Goal: Task Accomplishment & Management: Manage account settings

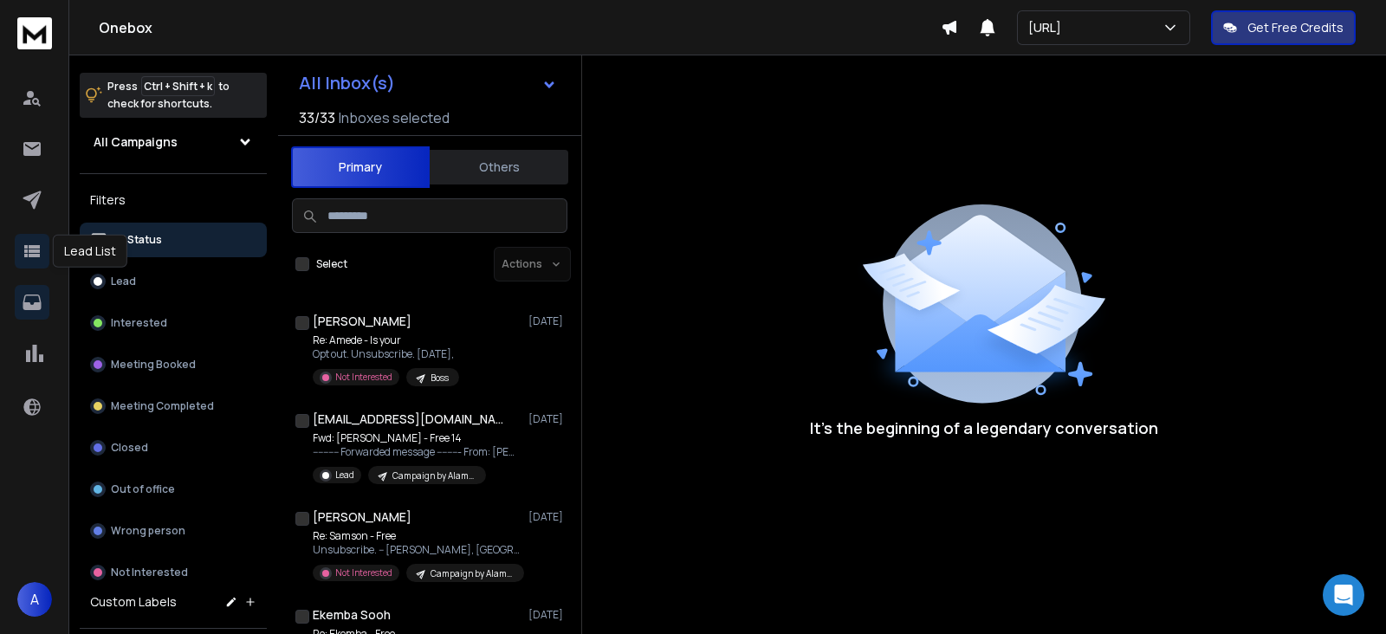
click at [27, 254] on icon at bounding box center [32, 251] width 21 height 21
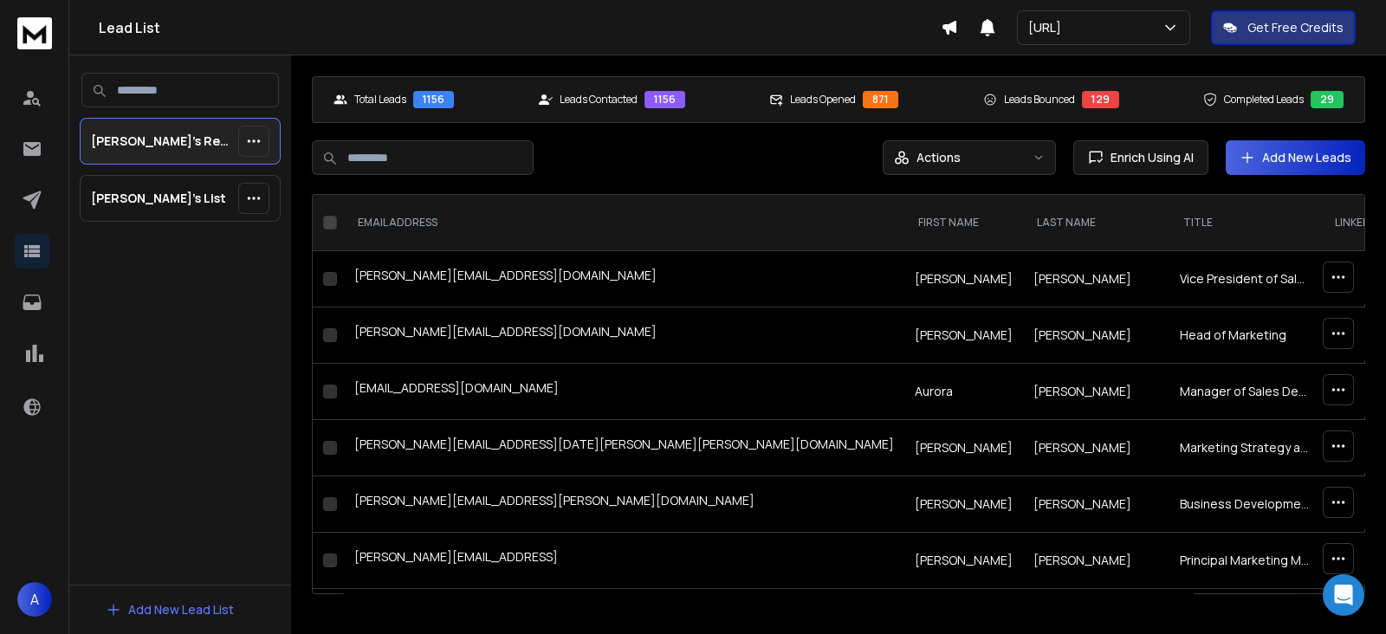
click at [166, 199] on p "[PERSON_NAME]'s List" at bounding box center [158, 198] width 135 height 17
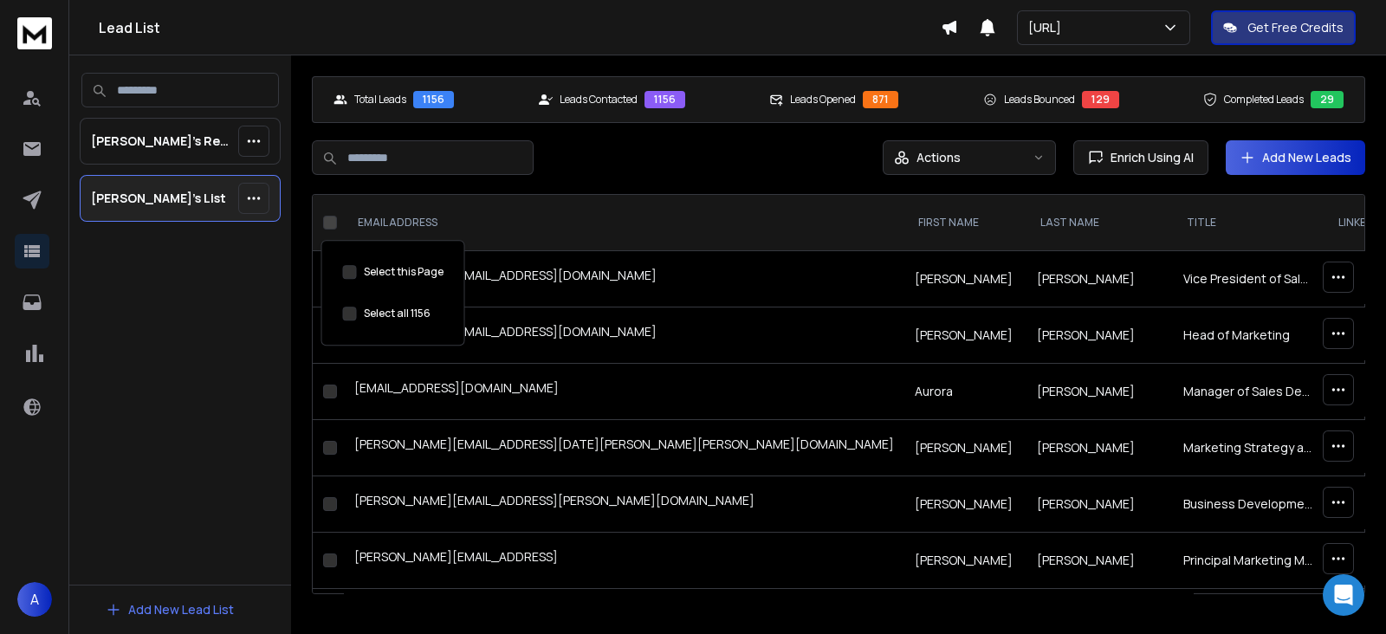
click at [346, 313] on button "Select this Page" at bounding box center [350, 314] width 14 height 14
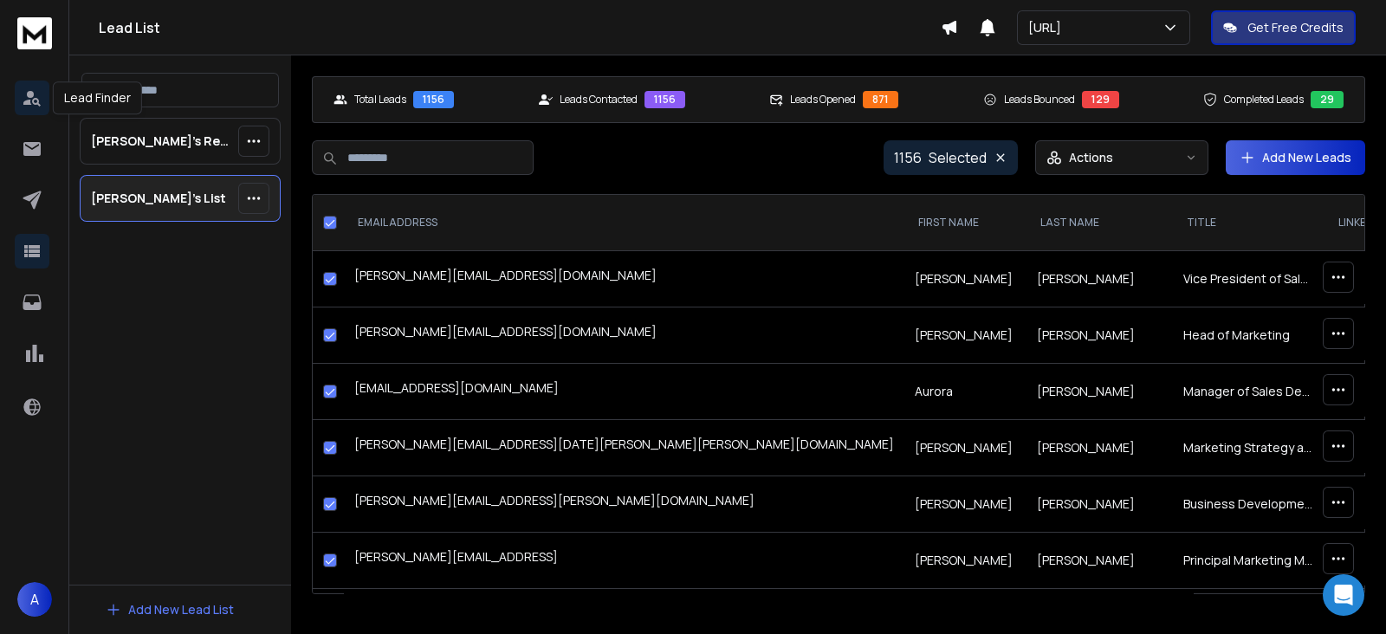
click at [29, 105] on icon at bounding box center [32, 97] width 21 height 21
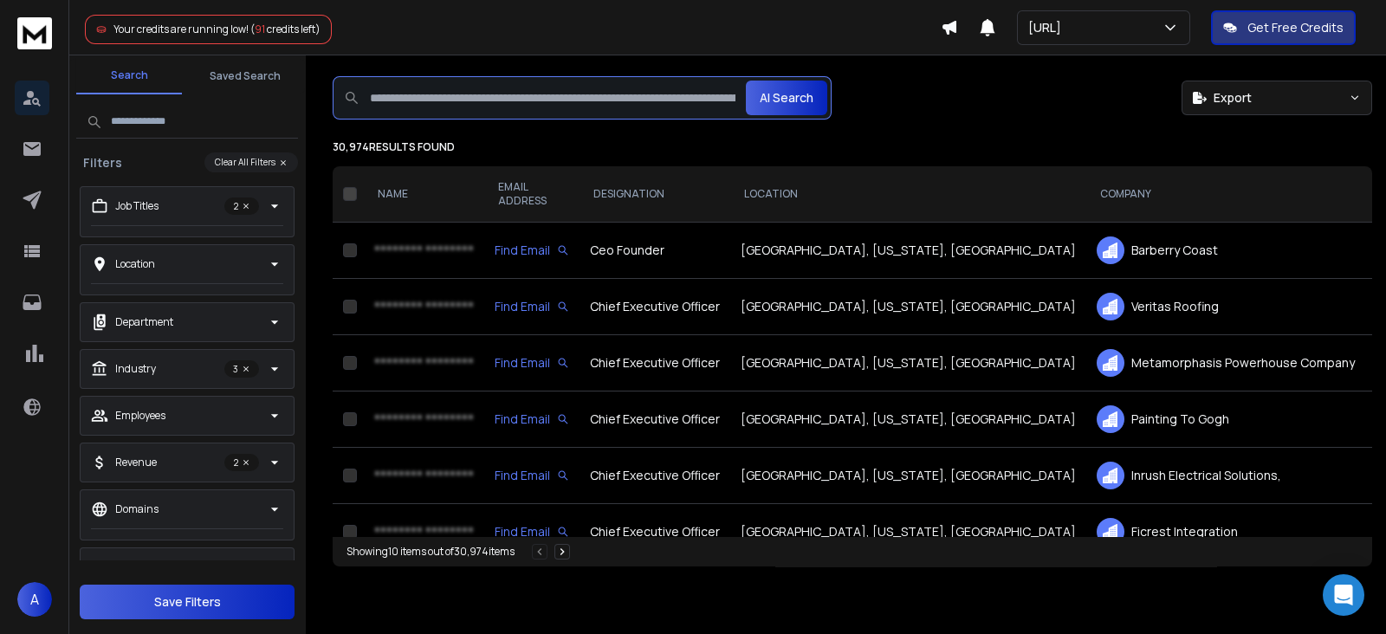
click at [243, 204] on icon at bounding box center [245, 206] width 5 height 5
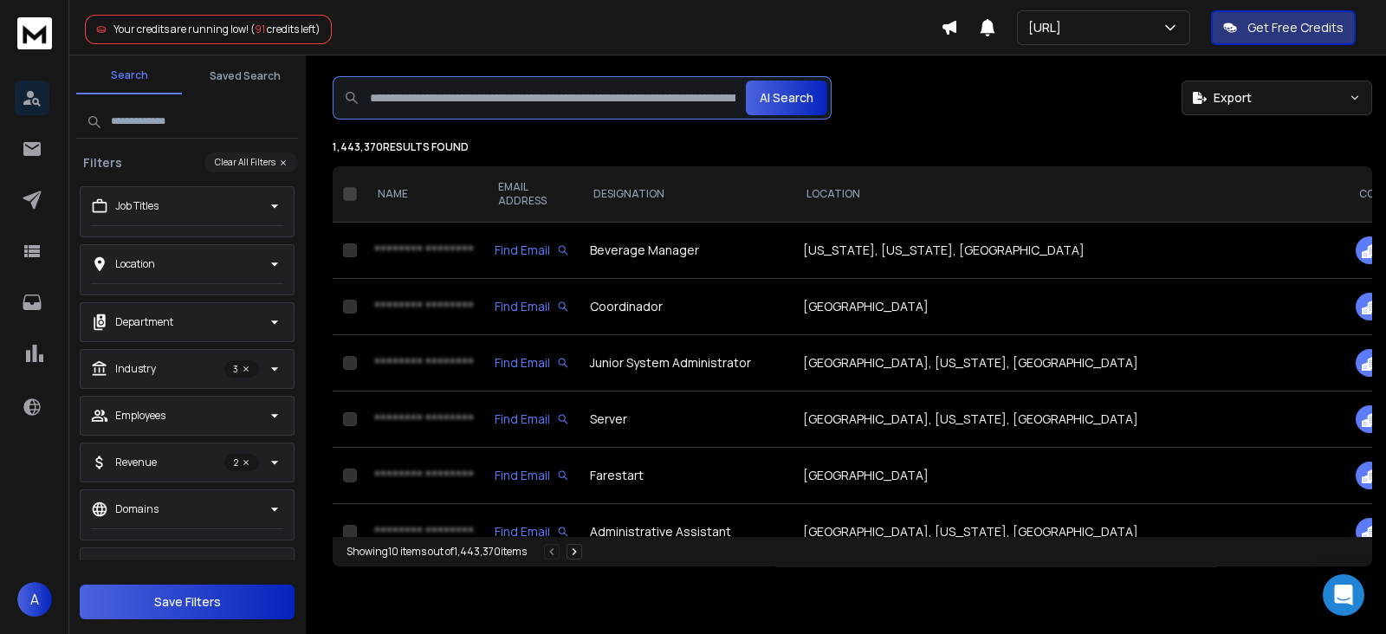
click at [241, 365] on p "3" at bounding box center [241, 368] width 35 height 17
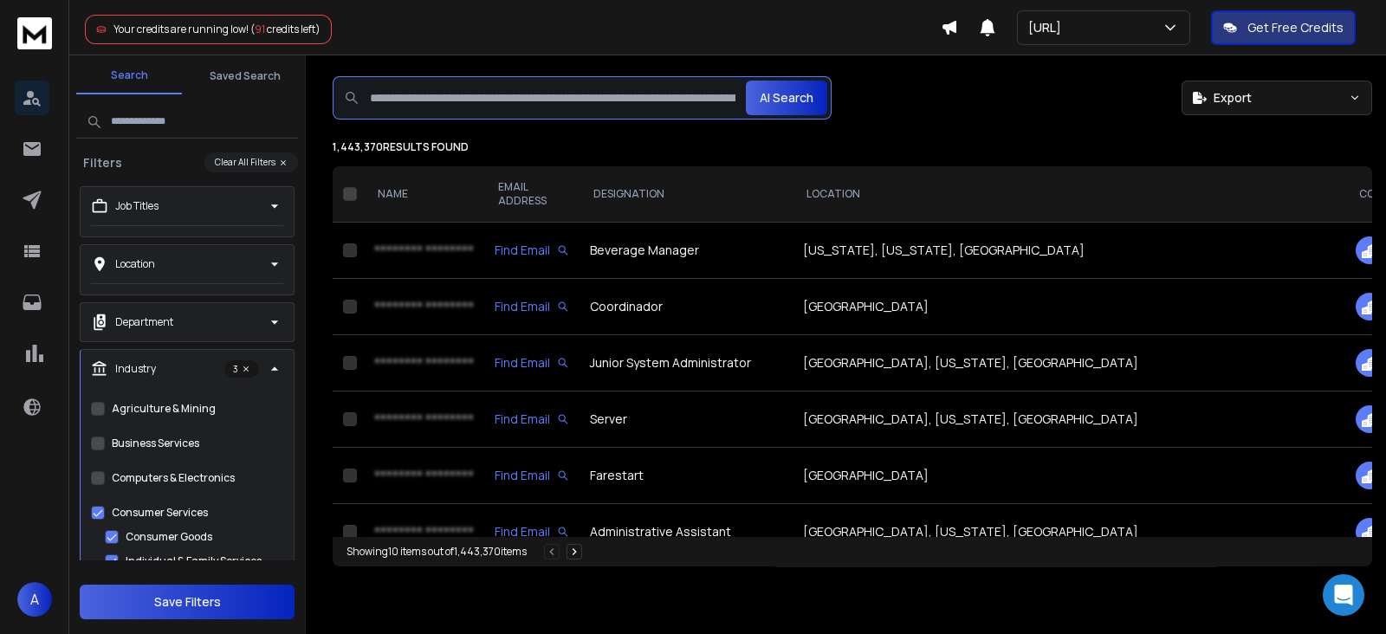
click at [242, 365] on icon at bounding box center [246, 369] width 9 height 9
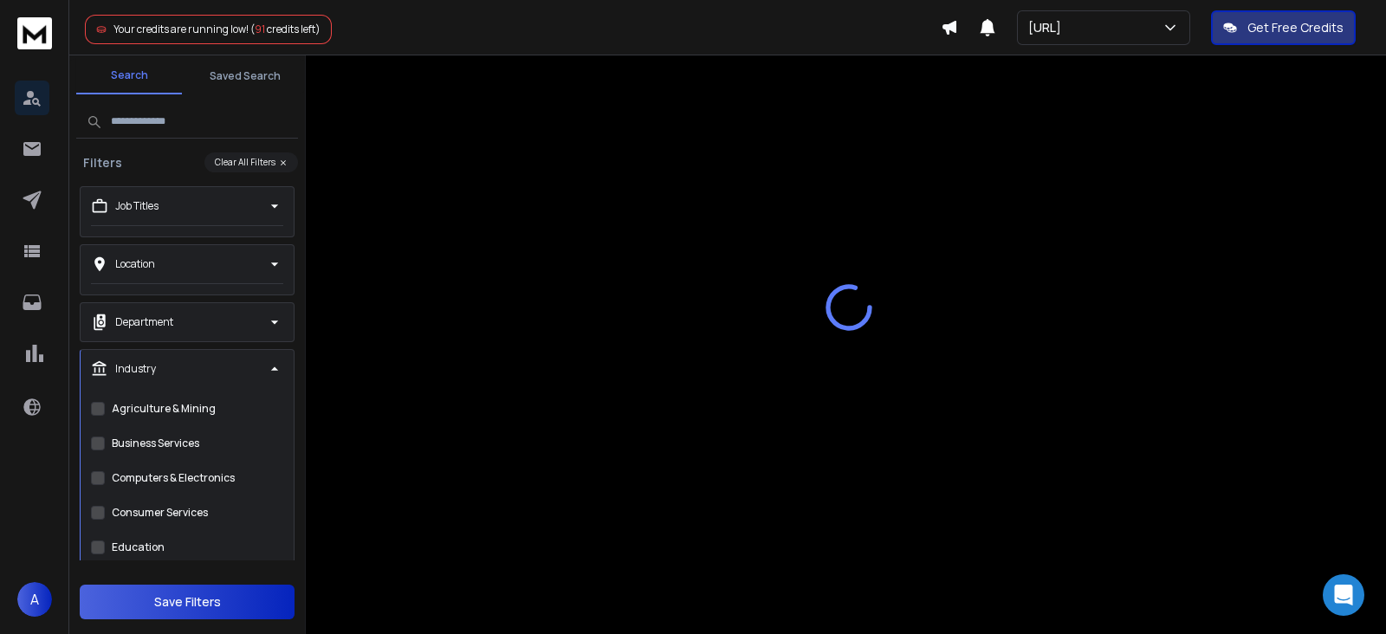
click at [239, 371] on div "Industry" at bounding box center [187, 368] width 192 height 17
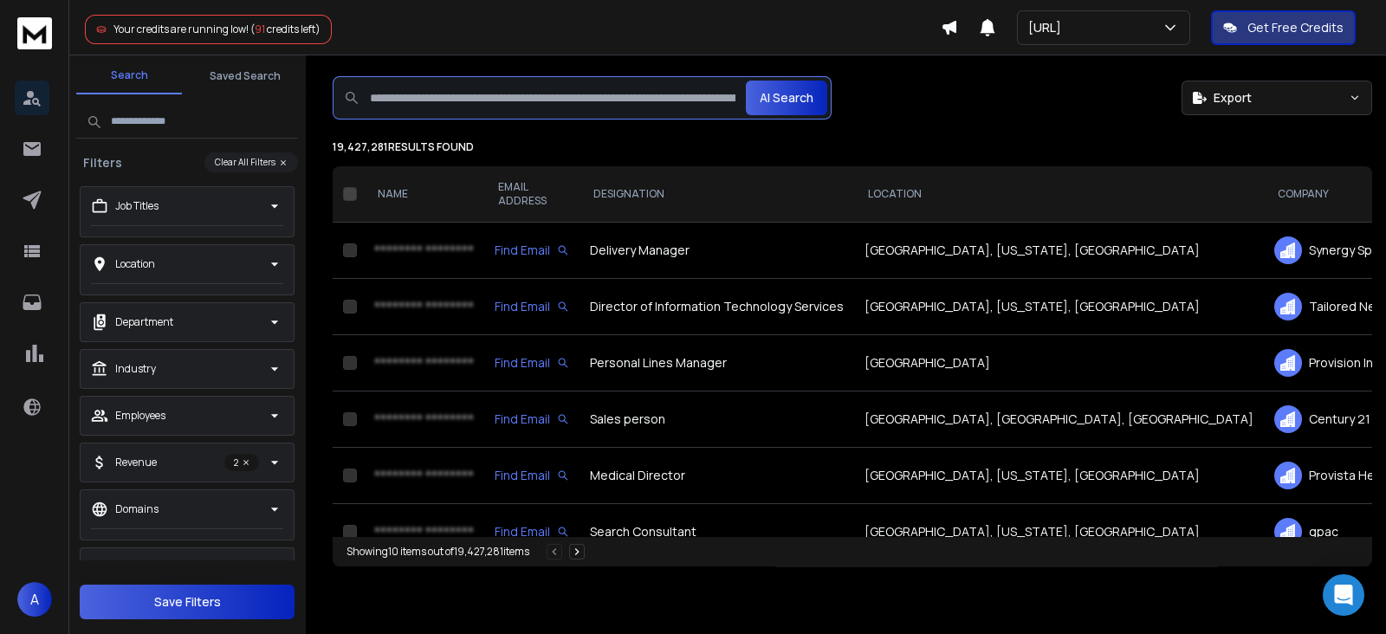
click at [242, 461] on icon at bounding box center [246, 462] width 9 height 9
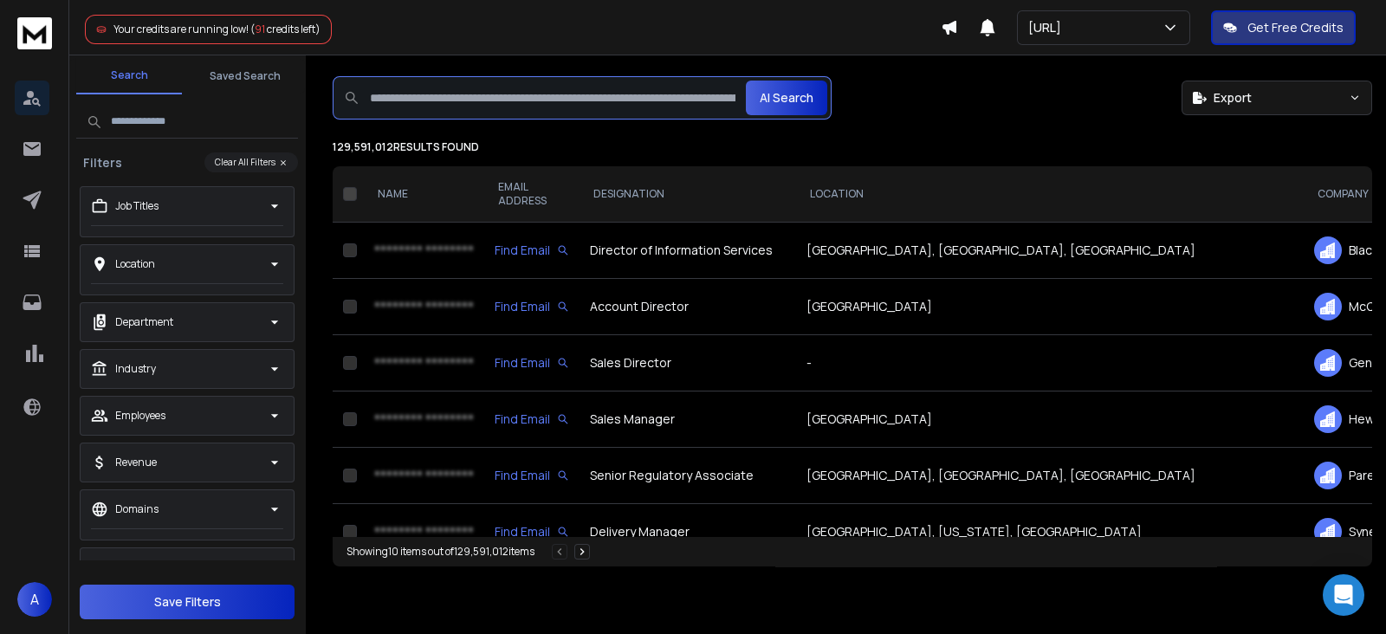
click at [178, 360] on div "Industry" at bounding box center [187, 368] width 192 height 17
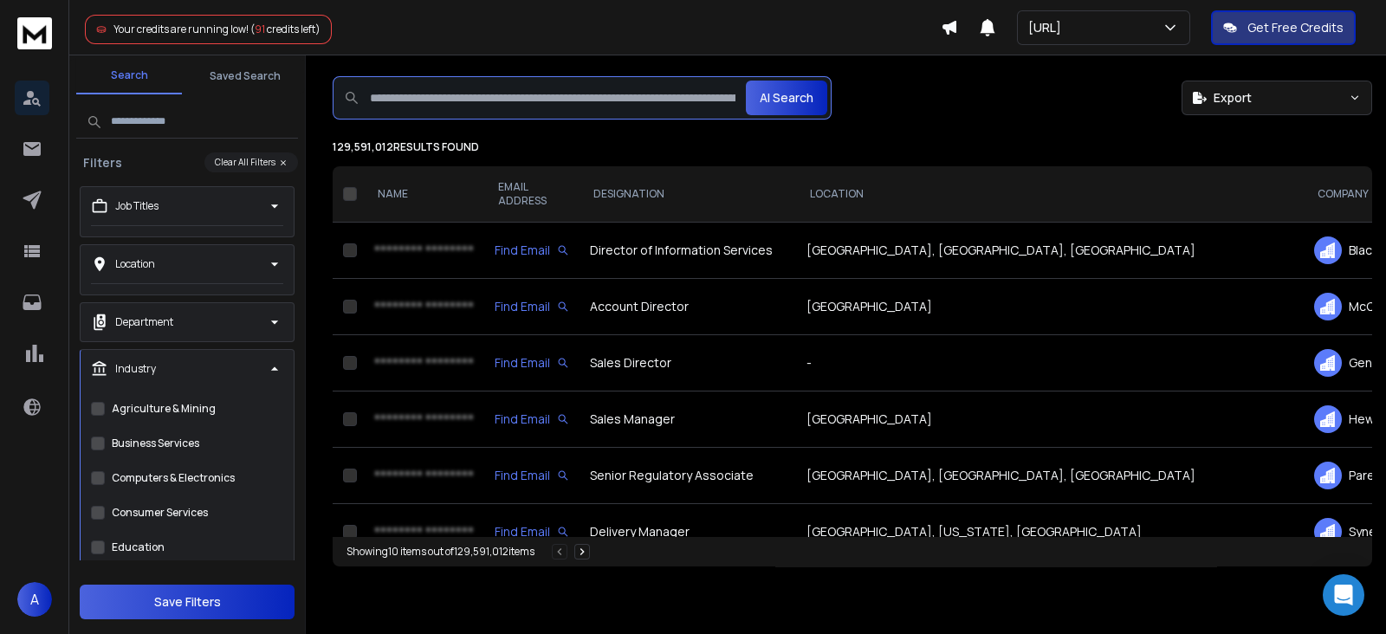
scroll to position [122, 0]
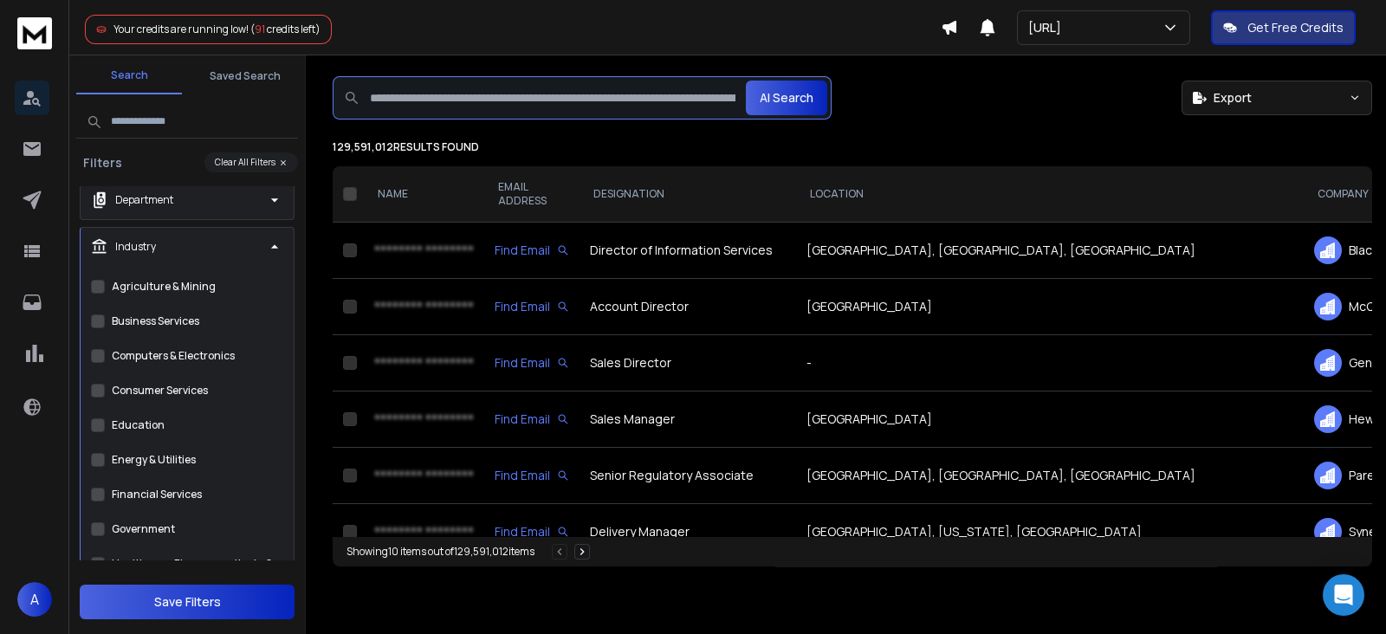
click at [102, 392] on Services "Consumer Services" at bounding box center [98, 391] width 14 height 14
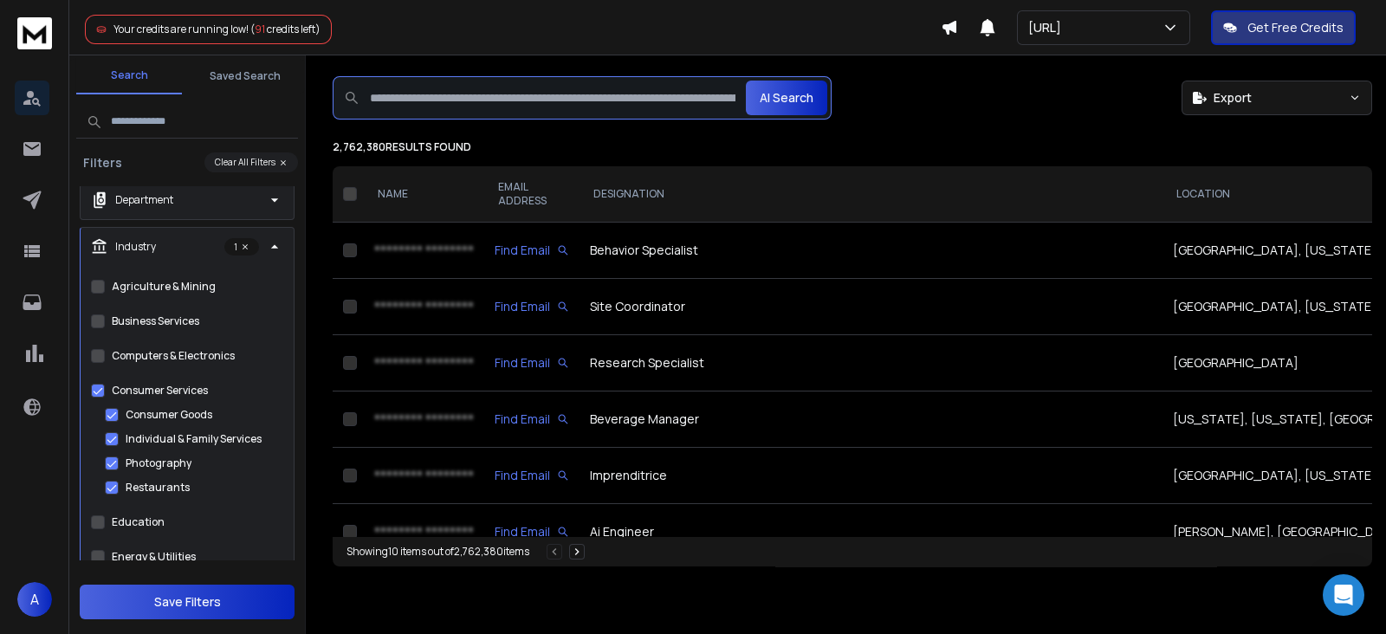
click at [117, 417] on Goods "Consumer Goods" at bounding box center [112, 415] width 14 height 14
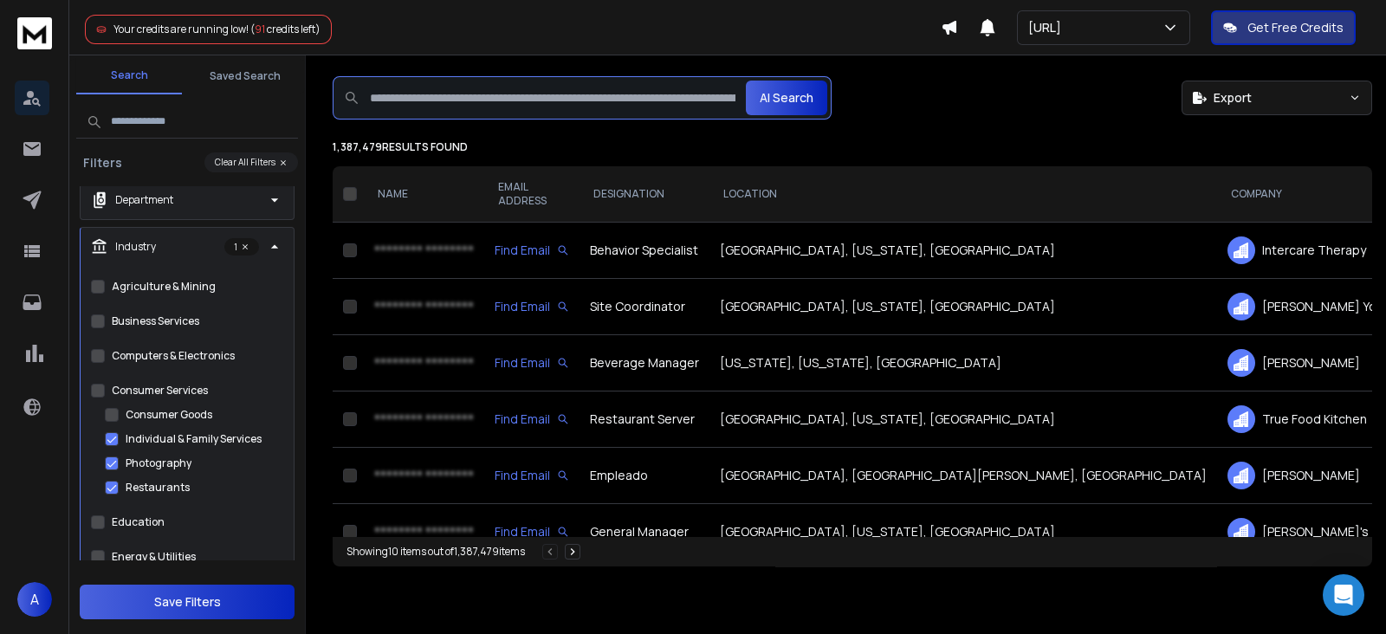
click at [114, 461] on button "Photography" at bounding box center [112, 463] width 14 height 14
click at [109, 488] on button "Restaurants" at bounding box center [112, 488] width 14 height 14
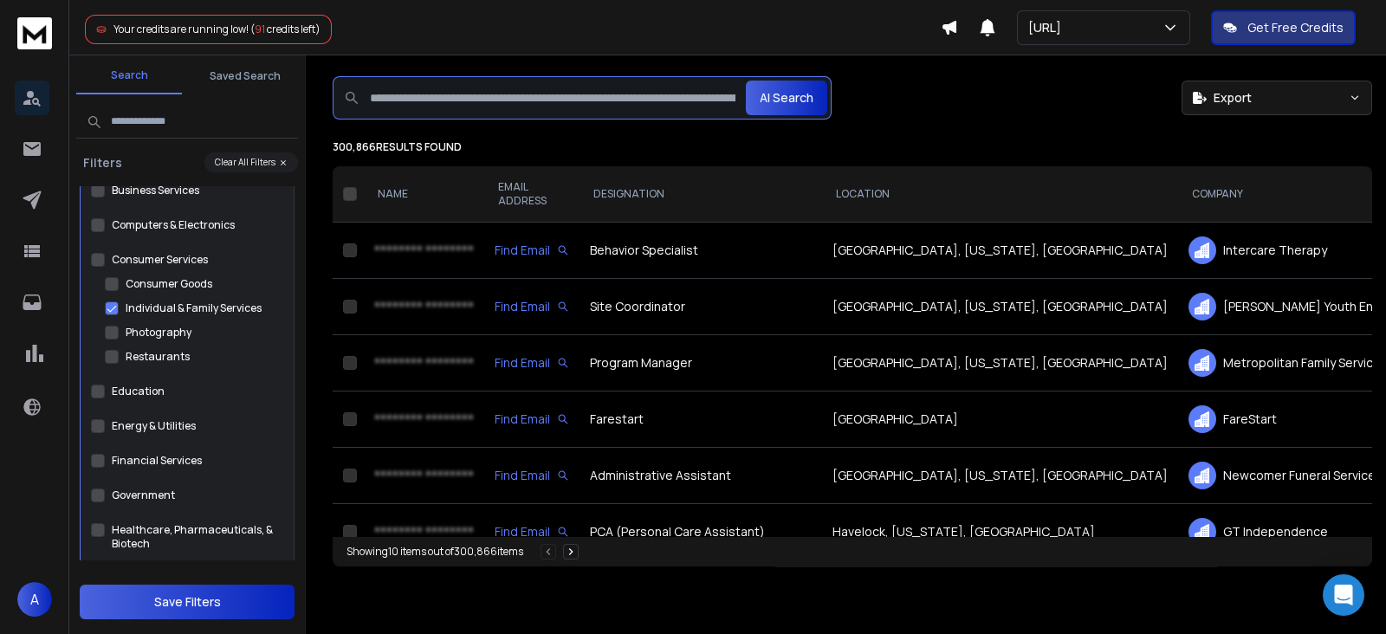
scroll to position [277, 0]
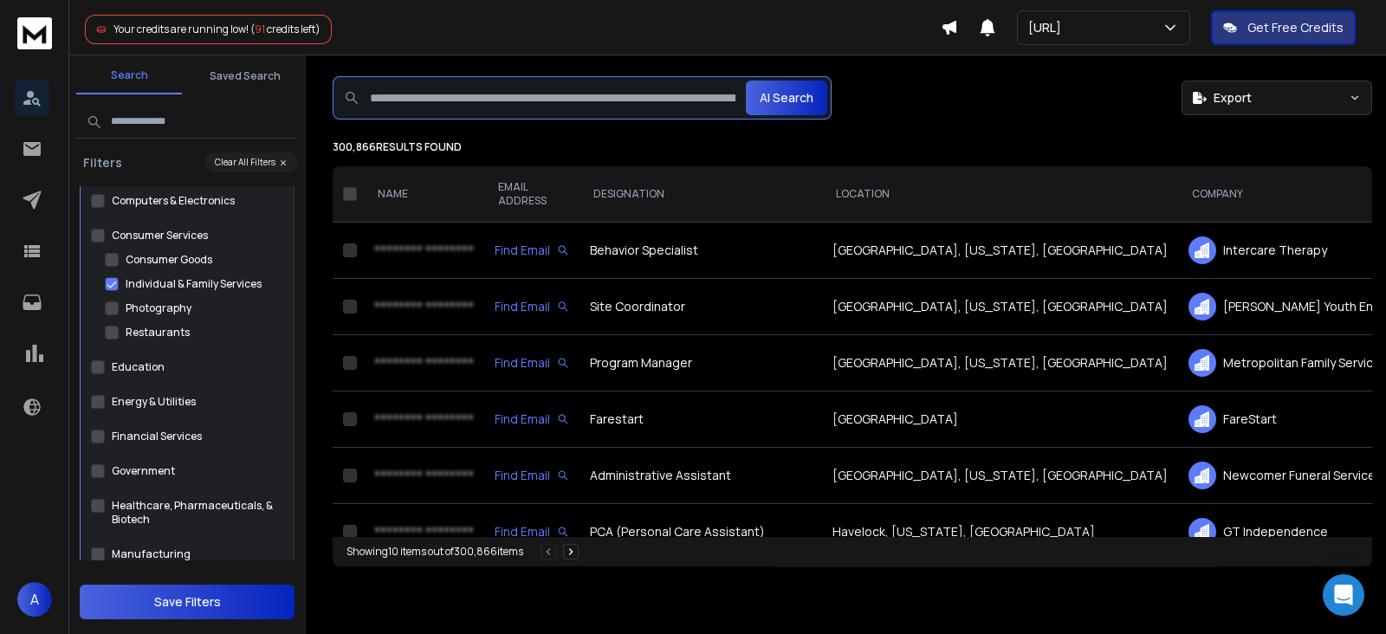
click at [152, 435] on label "Financial Services" at bounding box center [157, 437] width 90 height 14
click at [105, 435] on Services "Financial Services" at bounding box center [98, 437] width 14 height 14
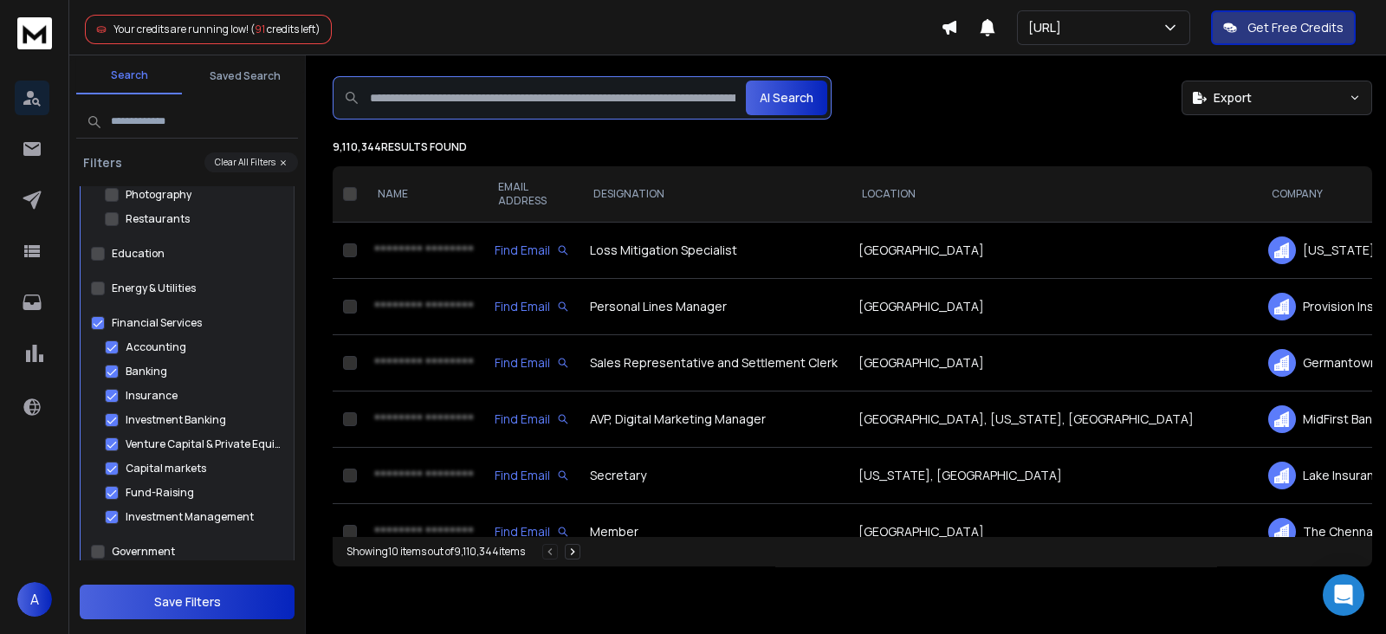
scroll to position [396, 0]
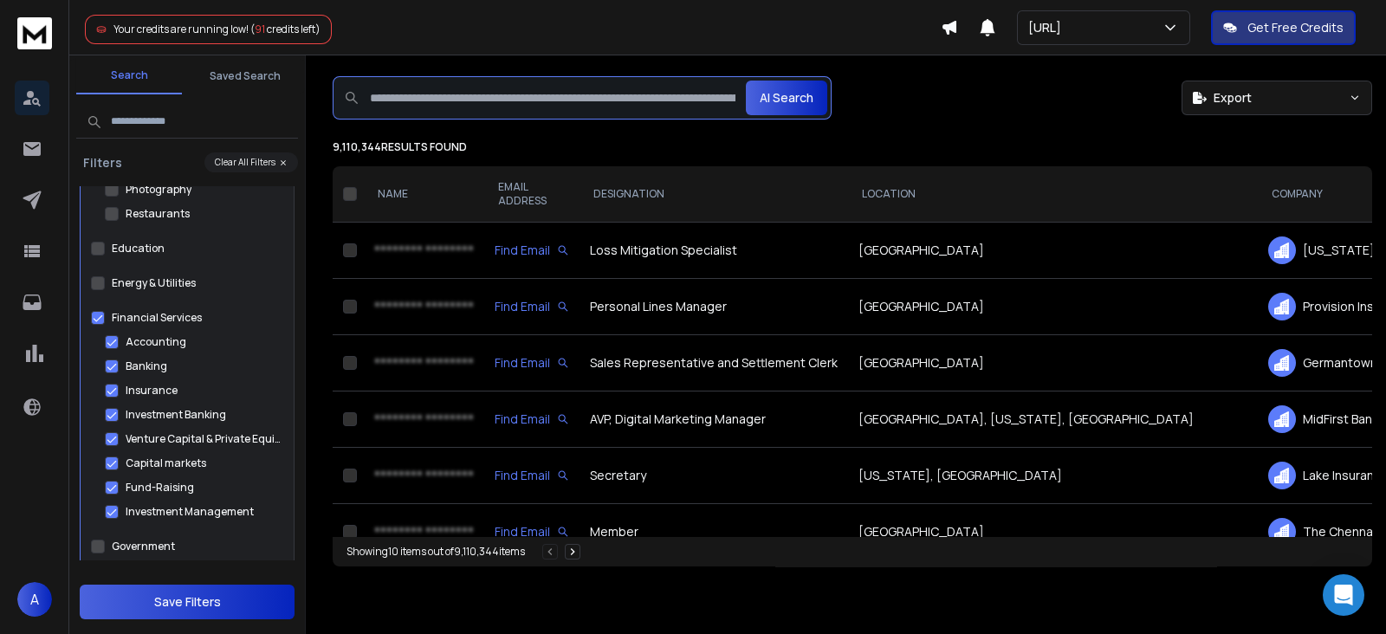
click at [100, 316] on Services "Financial Services" at bounding box center [98, 318] width 14 height 14
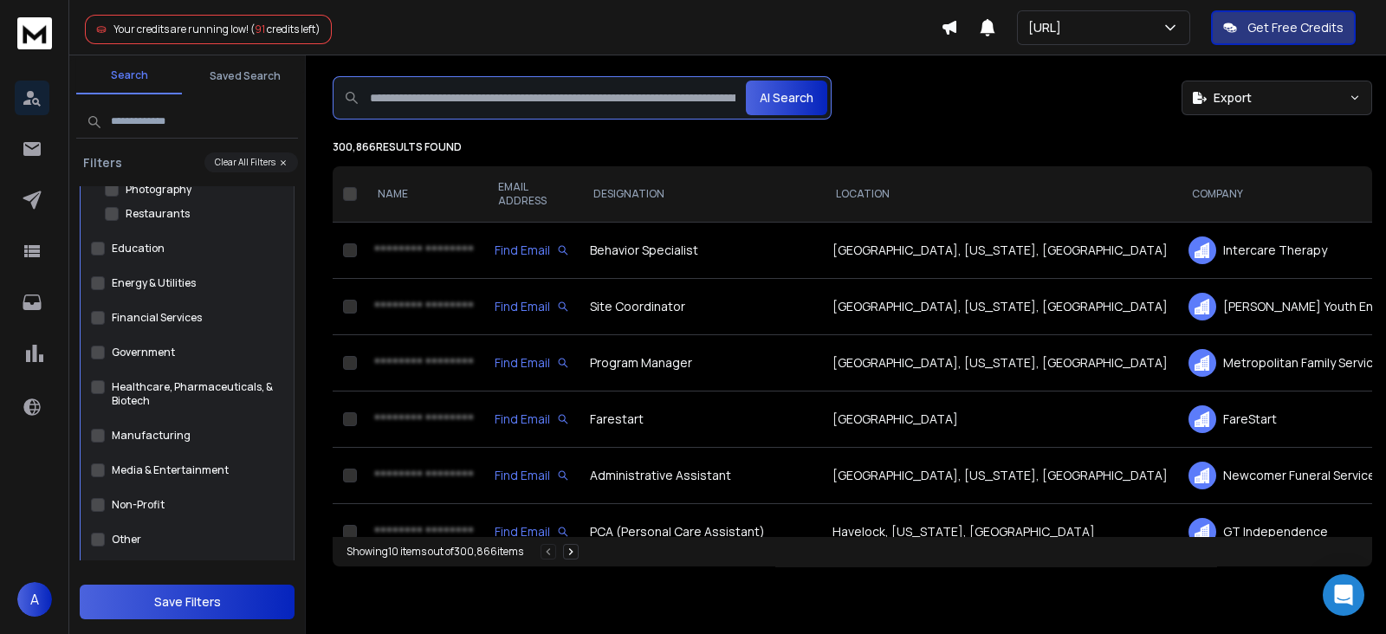
click at [100, 348] on button "Government" at bounding box center [98, 353] width 14 height 14
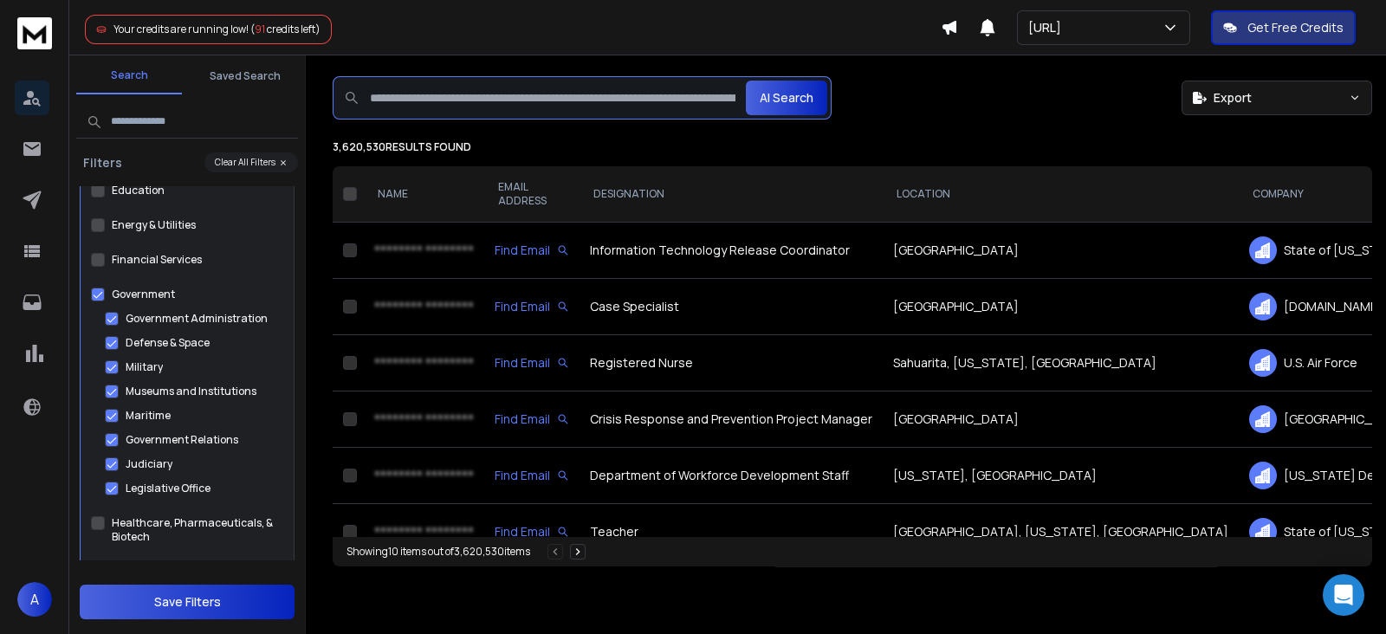
scroll to position [435, 0]
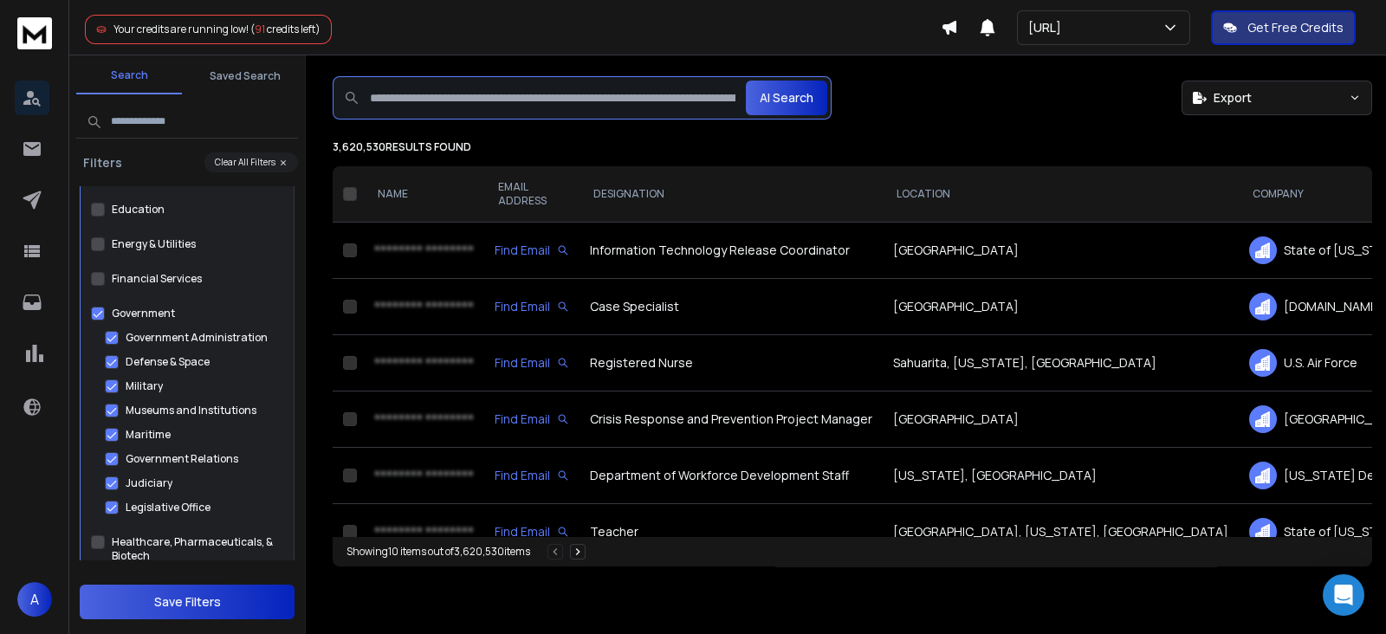
click at [95, 312] on button "Government" at bounding box center [98, 314] width 14 height 14
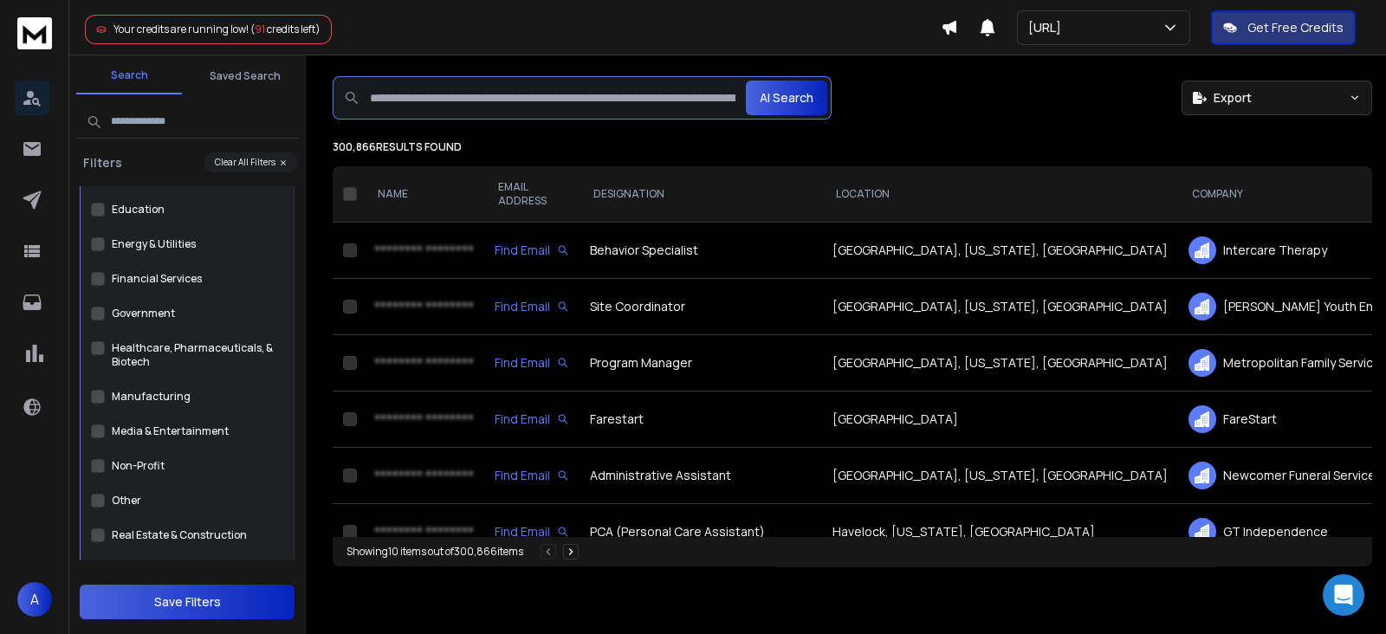
click at [104, 348] on Biotech "Healthcare, Pharmaceuticals, & Biotech" at bounding box center [98, 348] width 14 height 14
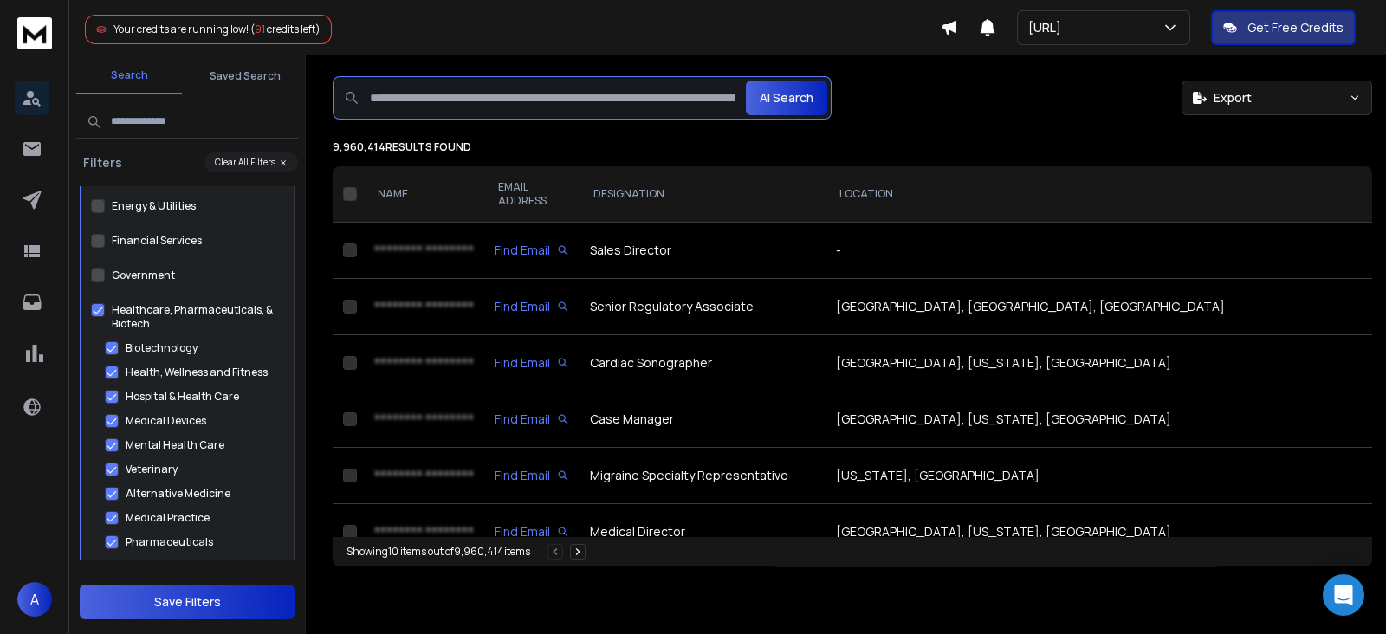
scroll to position [441, 0]
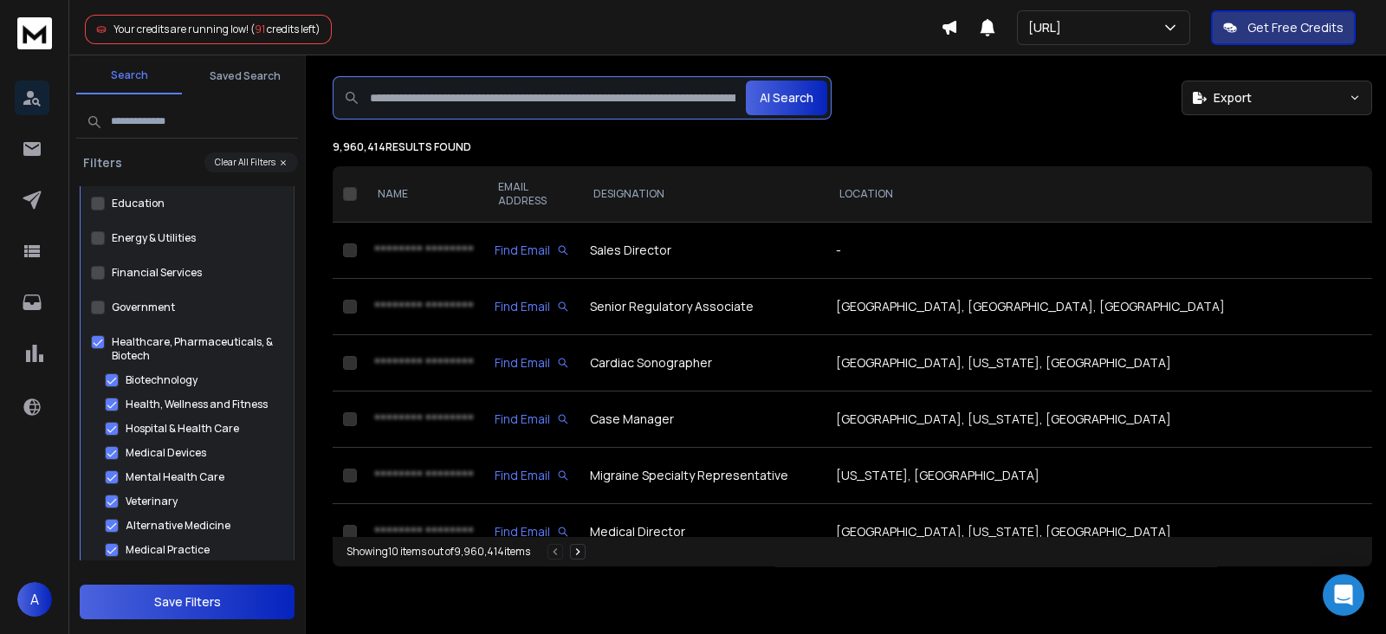
click at [103, 345] on Biotech "Healthcare, Pharmaceuticals, & Biotech" at bounding box center [98, 342] width 14 height 14
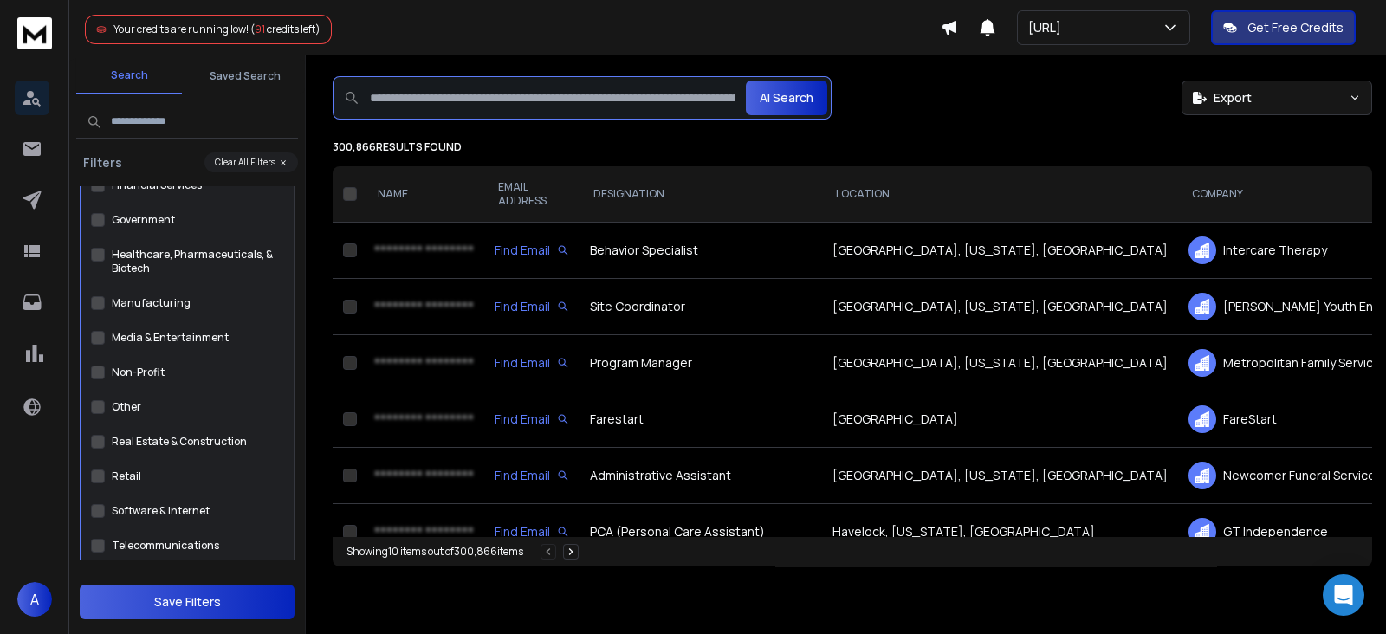
scroll to position [536, 0]
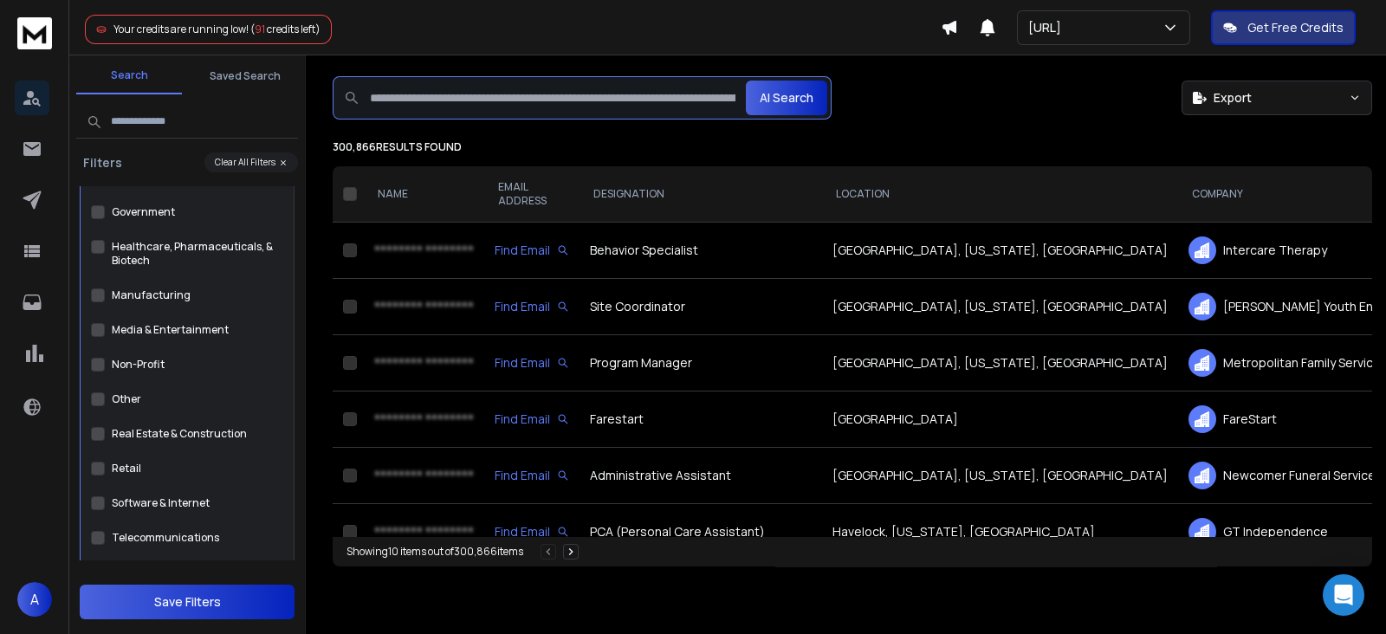
click at [100, 395] on button "Other" at bounding box center [98, 399] width 14 height 14
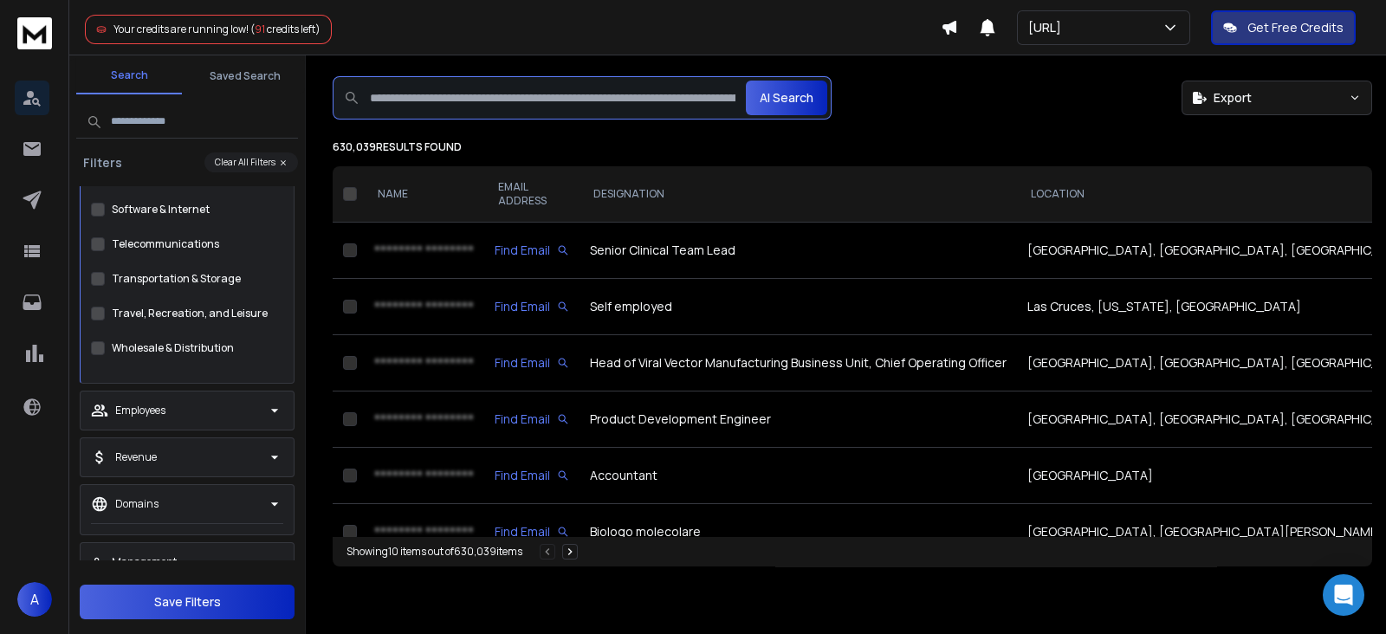
scroll to position [913, 0]
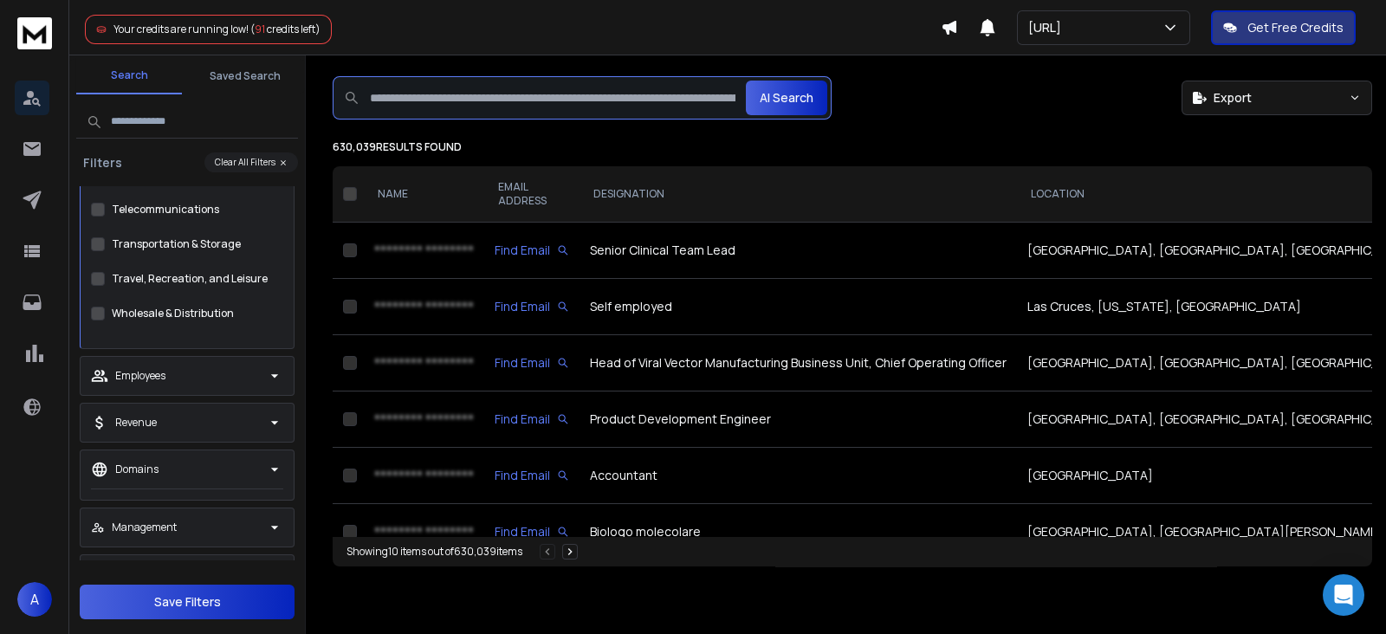
click at [95, 427] on icon at bounding box center [99, 422] width 17 height 17
click at [96, 456] on 1M "$0 - 1M" at bounding box center [98, 463] width 14 height 14
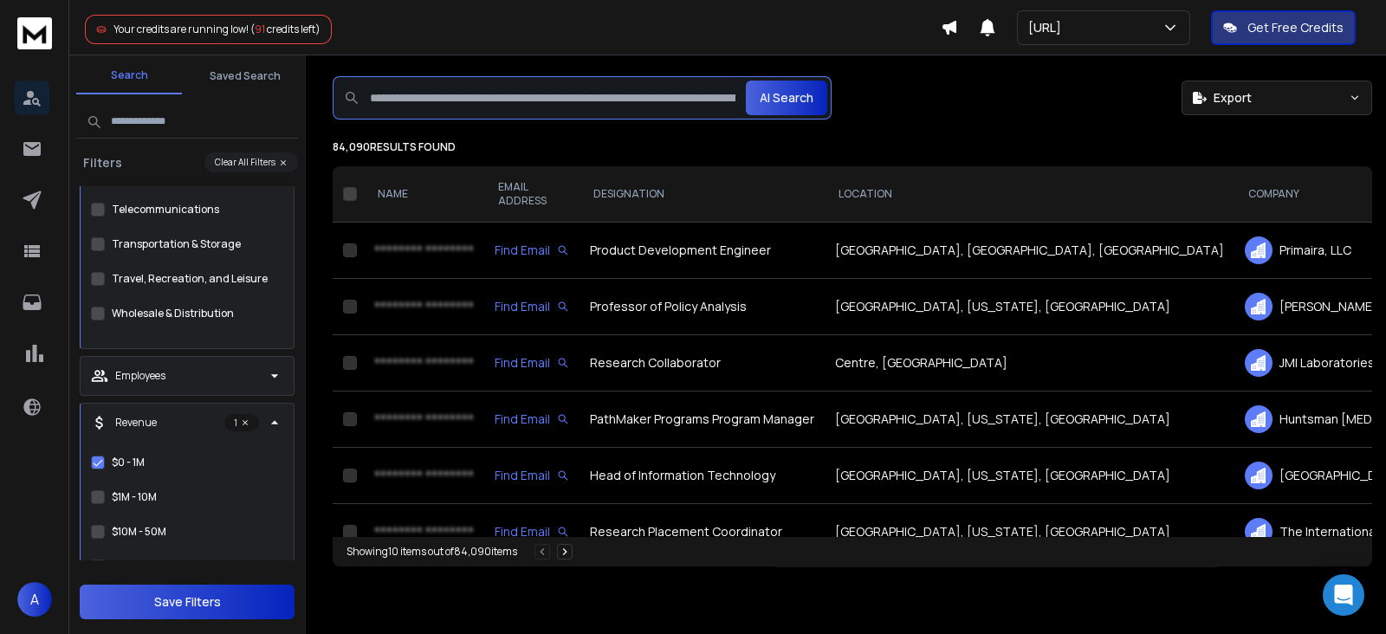
click at [100, 491] on 10M "$1M - 10M" at bounding box center [98, 497] width 14 height 14
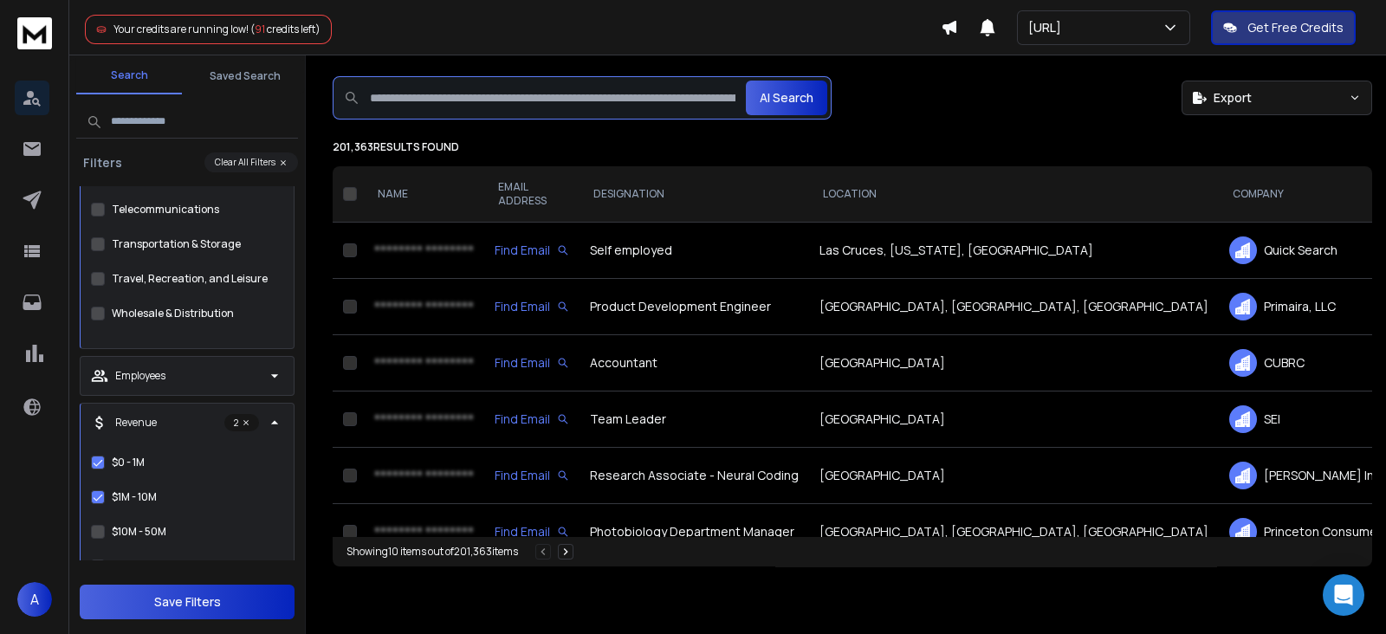
click at [138, 422] on p "Revenue" at bounding box center [136, 423] width 42 height 14
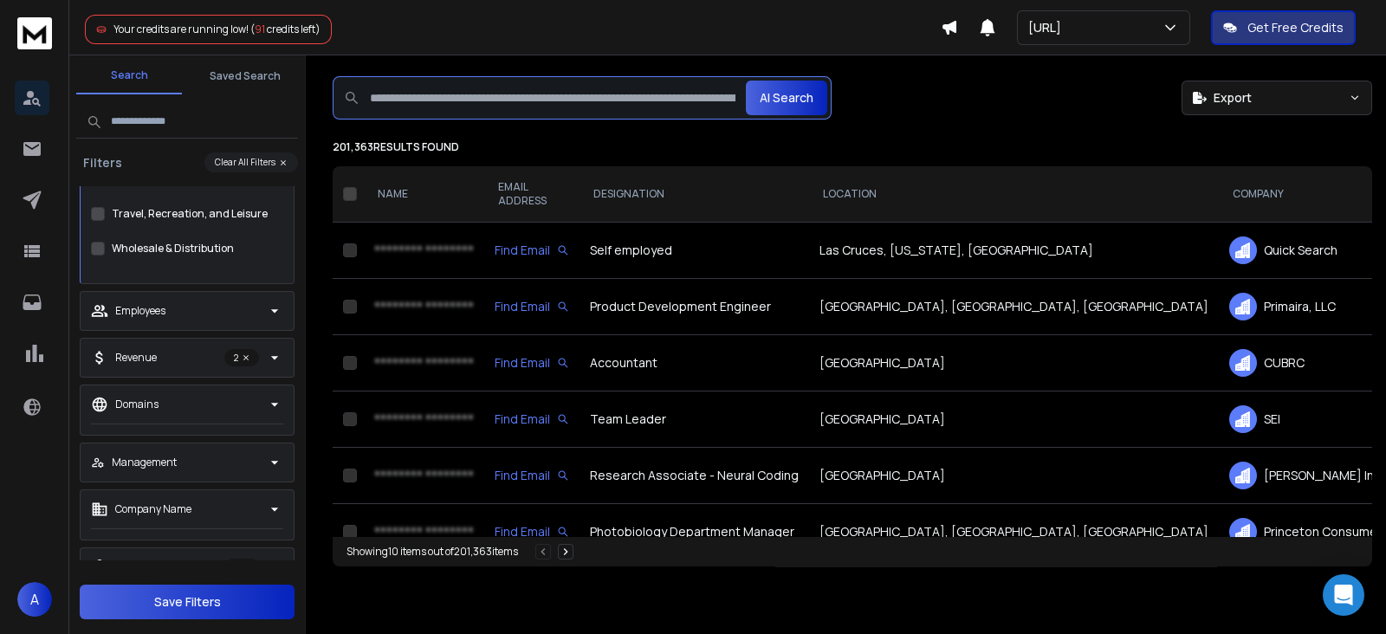
scroll to position [979, 0]
click at [169, 405] on div "Domains" at bounding box center [187, 403] width 192 height 17
click at [144, 397] on p "Domains" at bounding box center [136, 404] width 43 height 14
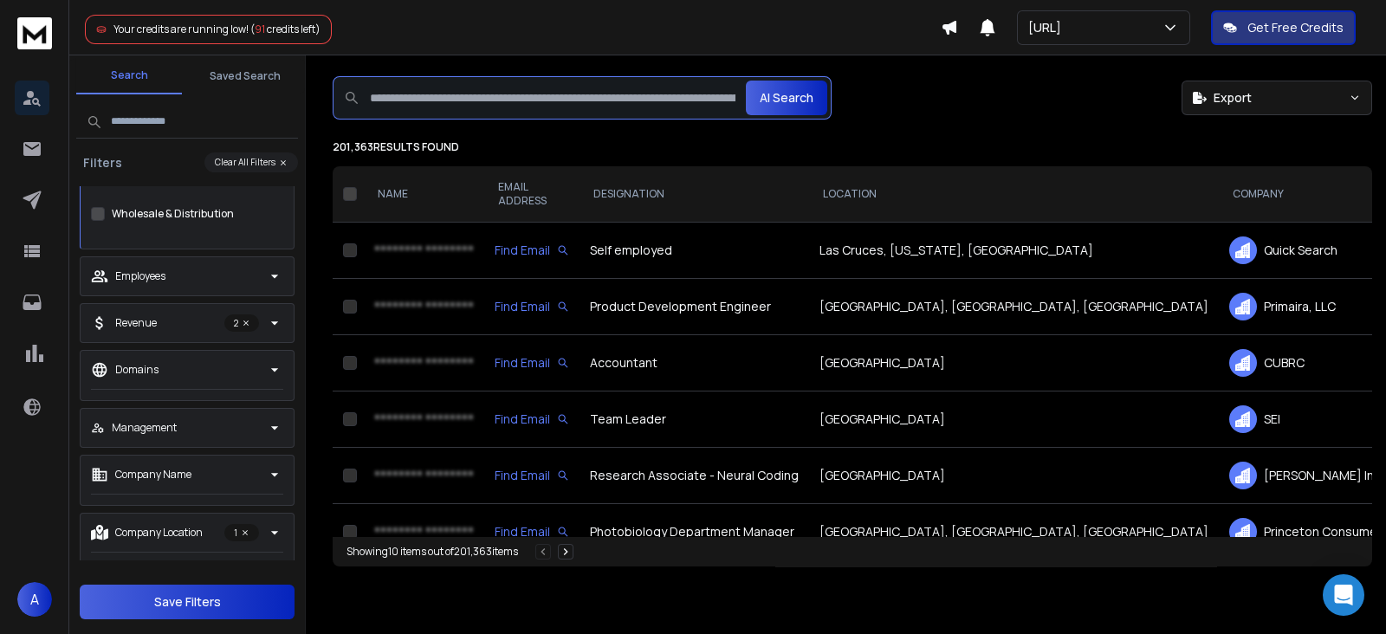
click at [172, 428] on p "Management" at bounding box center [144, 428] width 65 height 14
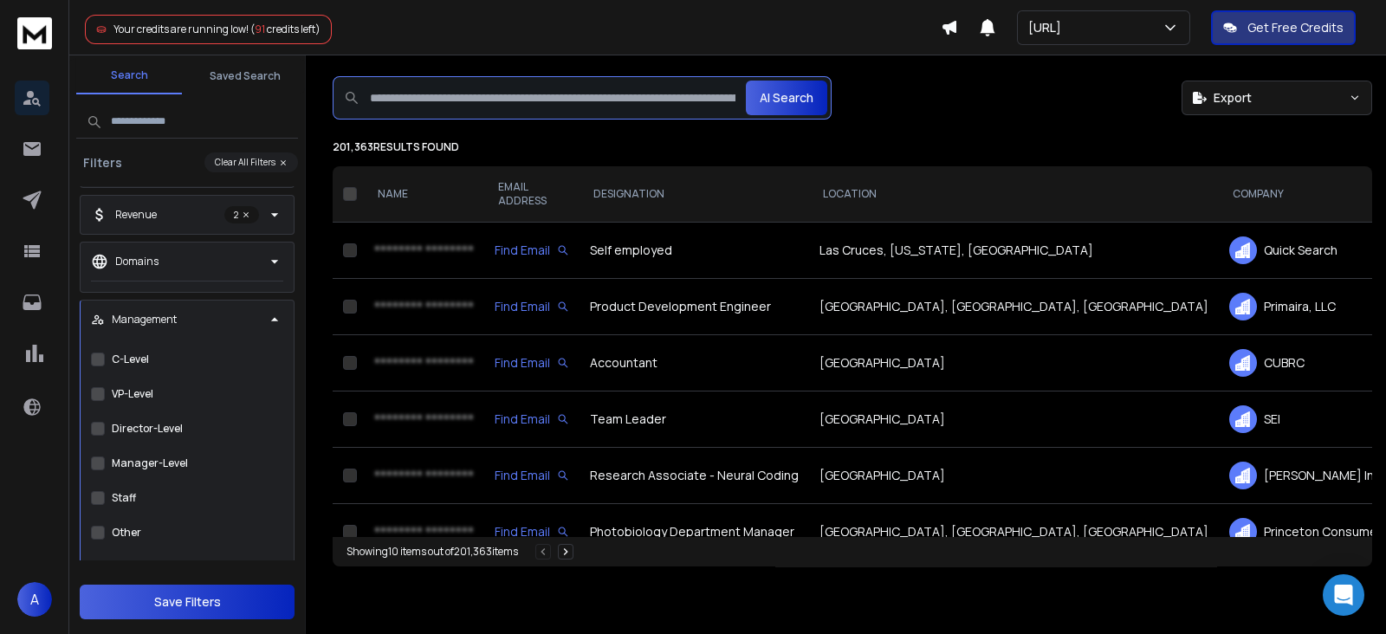
scroll to position [1109, 0]
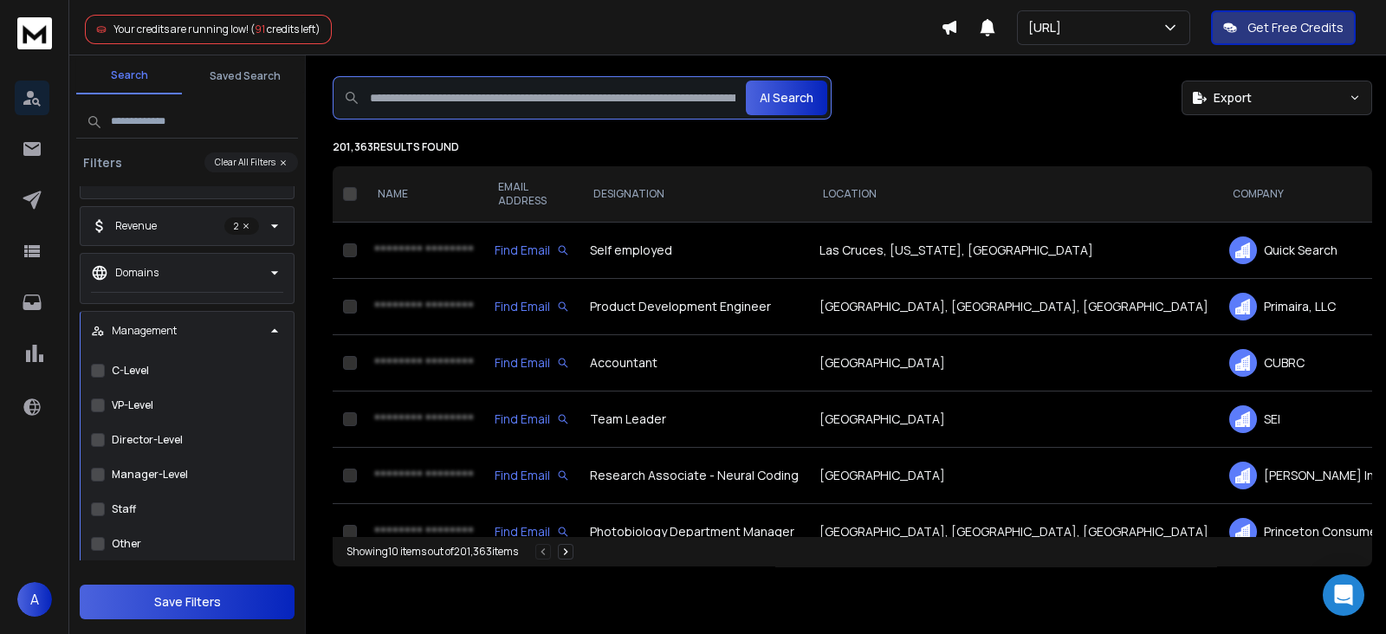
click at [100, 401] on button "VP-Level" at bounding box center [98, 405] width 14 height 14
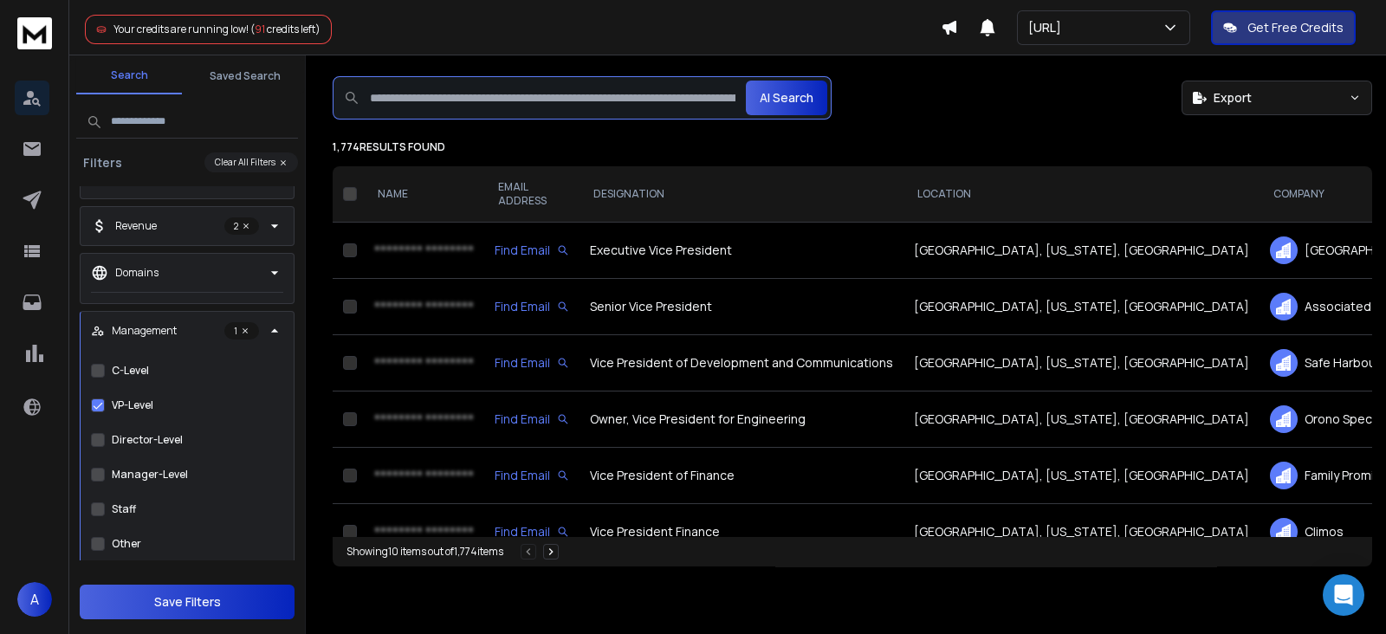
click at [101, 443] on button "Director-Level" at bounding box center [98, 440] width 14 height 14
click at [102, 481] on div "Manager-Level" at bounding box center [187, 474] width 192 height 35
click at [100, 475] on button "Manager-Level" at bounding box center [98, 475] width 14 height 14
click at [94, 364] on button "C-Level" at bounding box center [98, 371] width 14 height 14
click at [96, 477] on button "Manager-Level" at bounding box center [98, 475] width 14 height 14
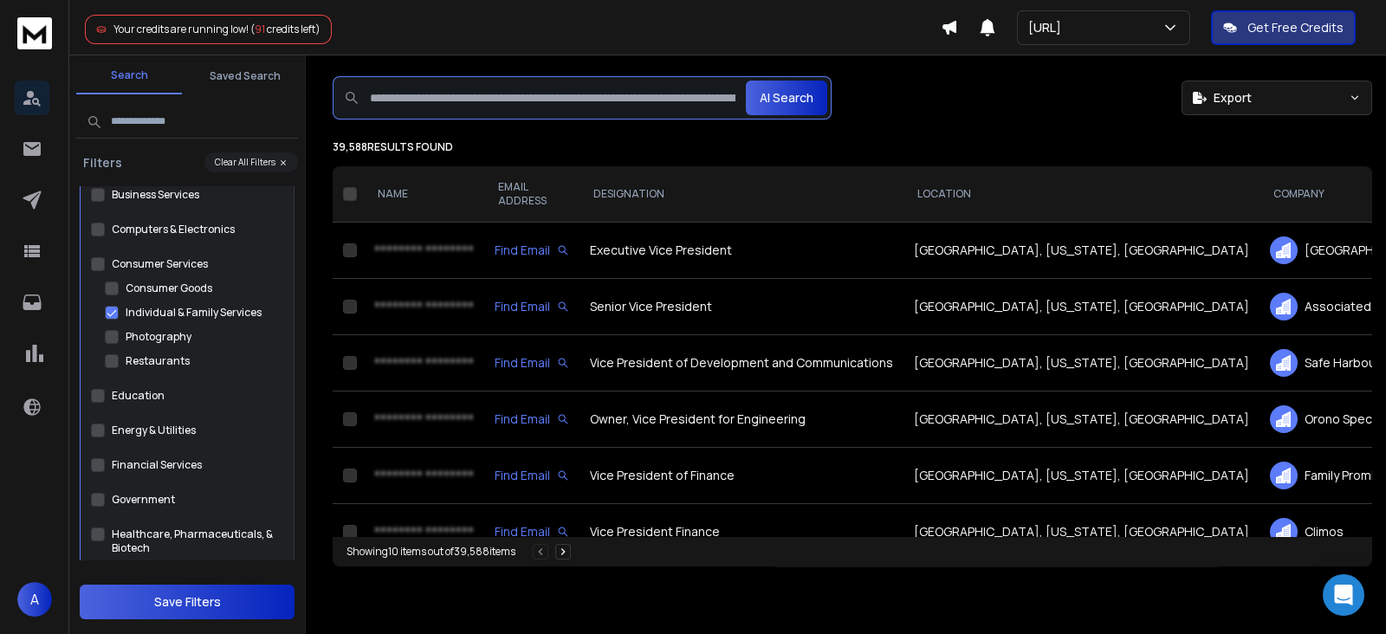
scroll to position [0, 0]
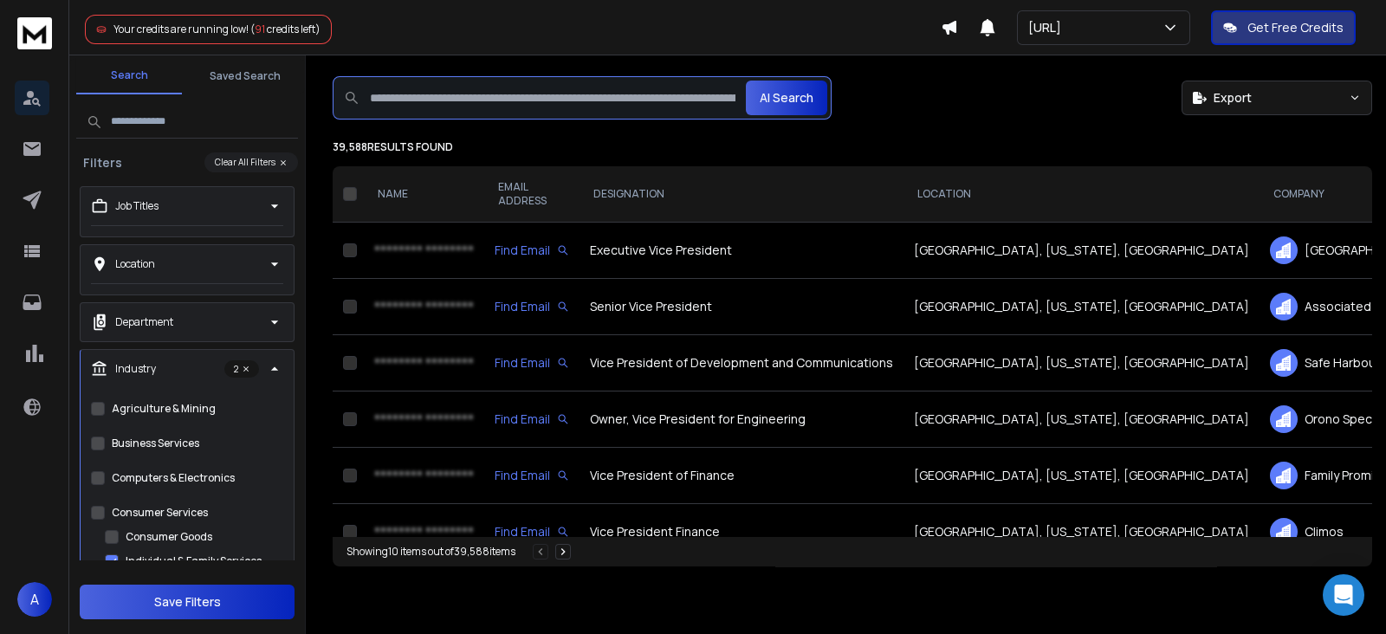
click at [185, 212] on div "Job Titles" at bounding box center [187, 205] width 192 height 17
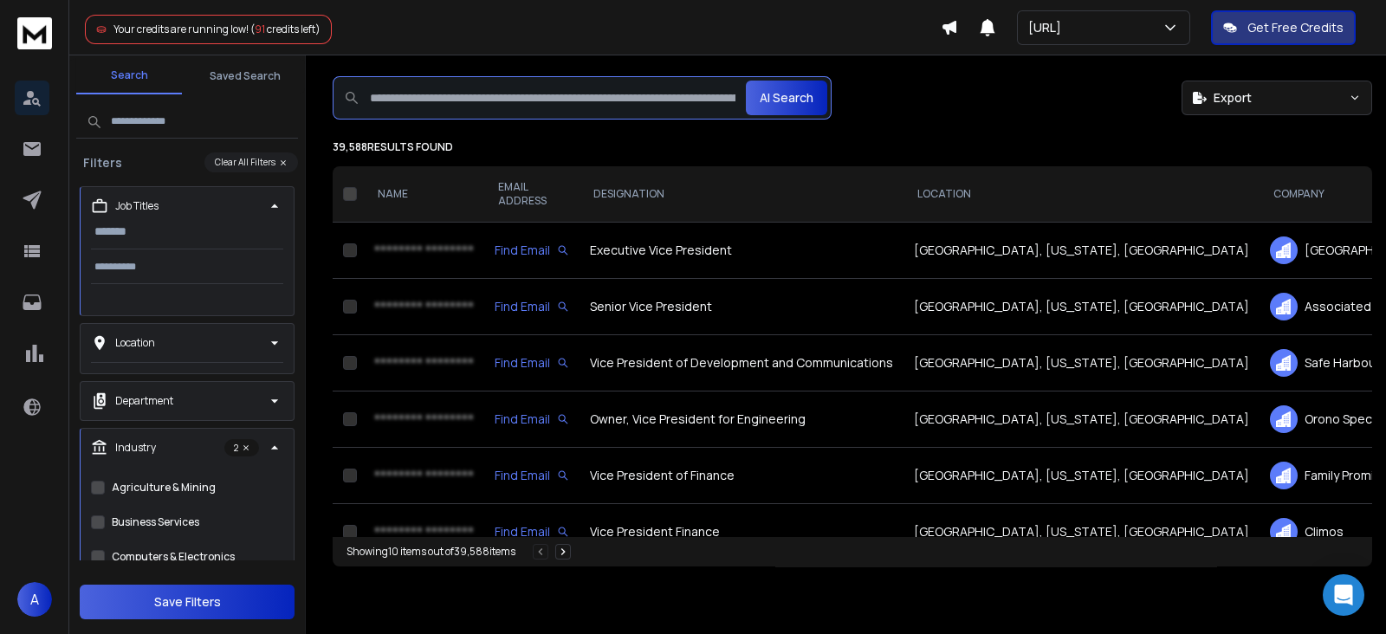
type input "********"
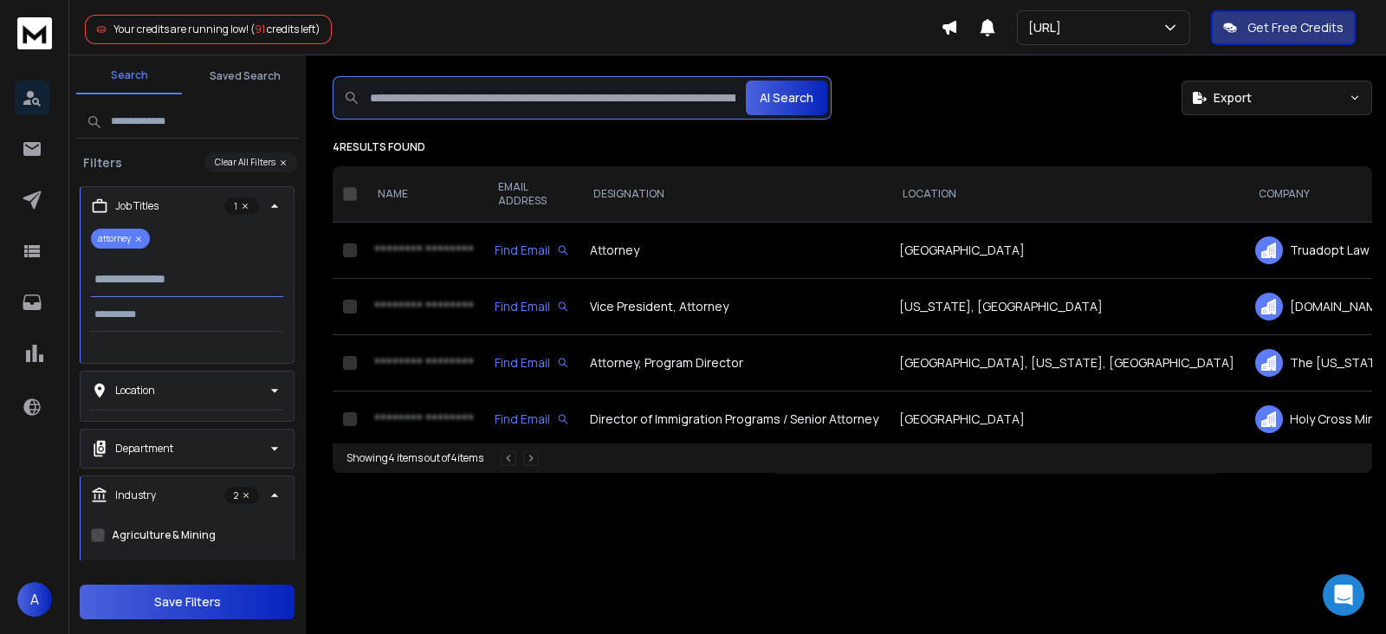
type input "**********"
type input "******"
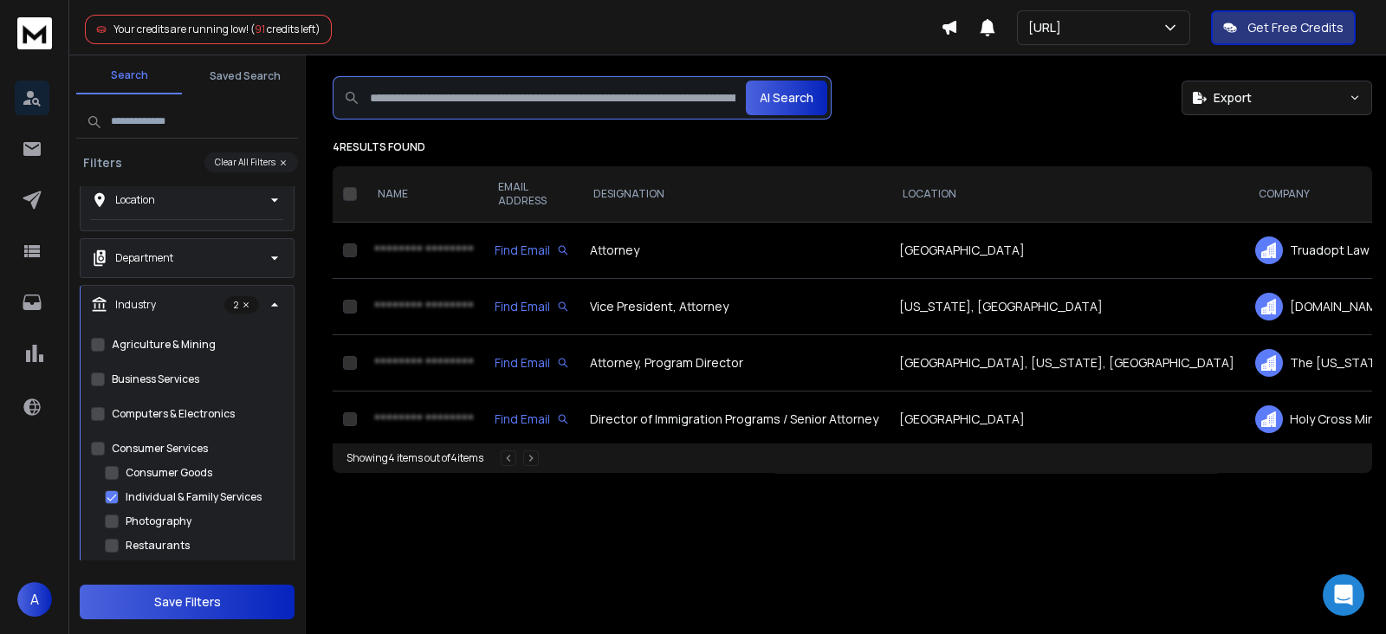
scroll to position [257, 0]
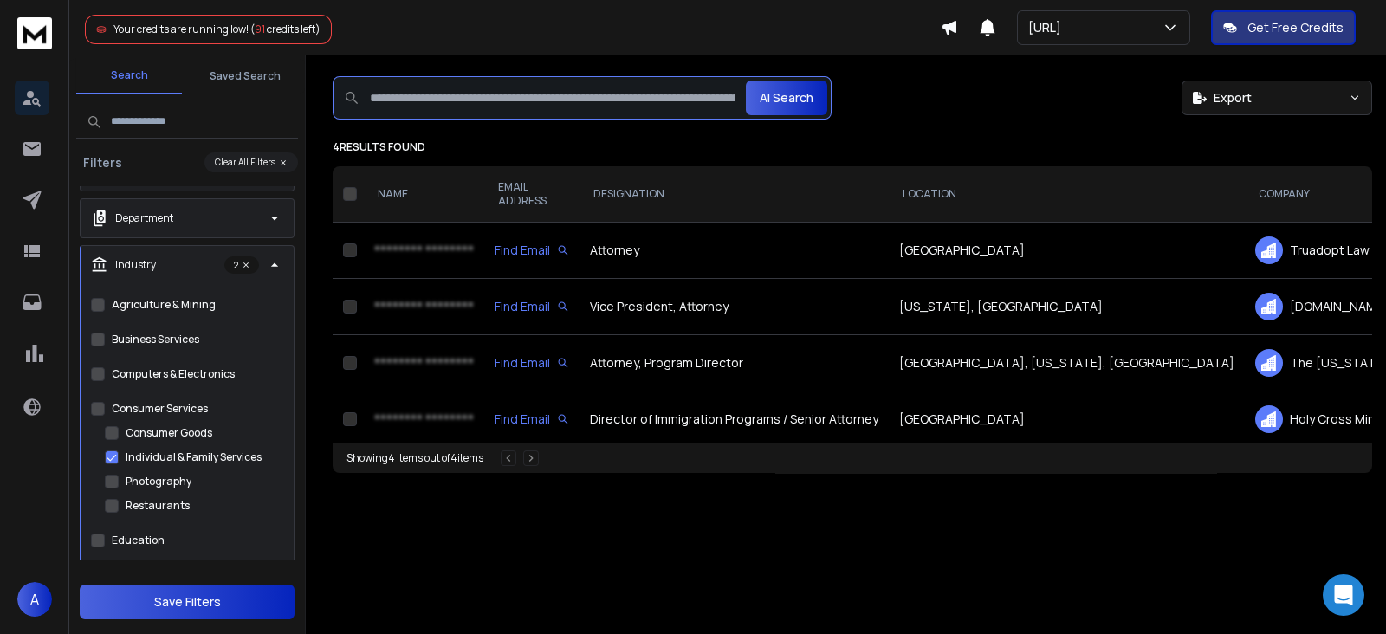
click at [229, 264] on p "2" at bounding box center [241, 264] width 35 height 17
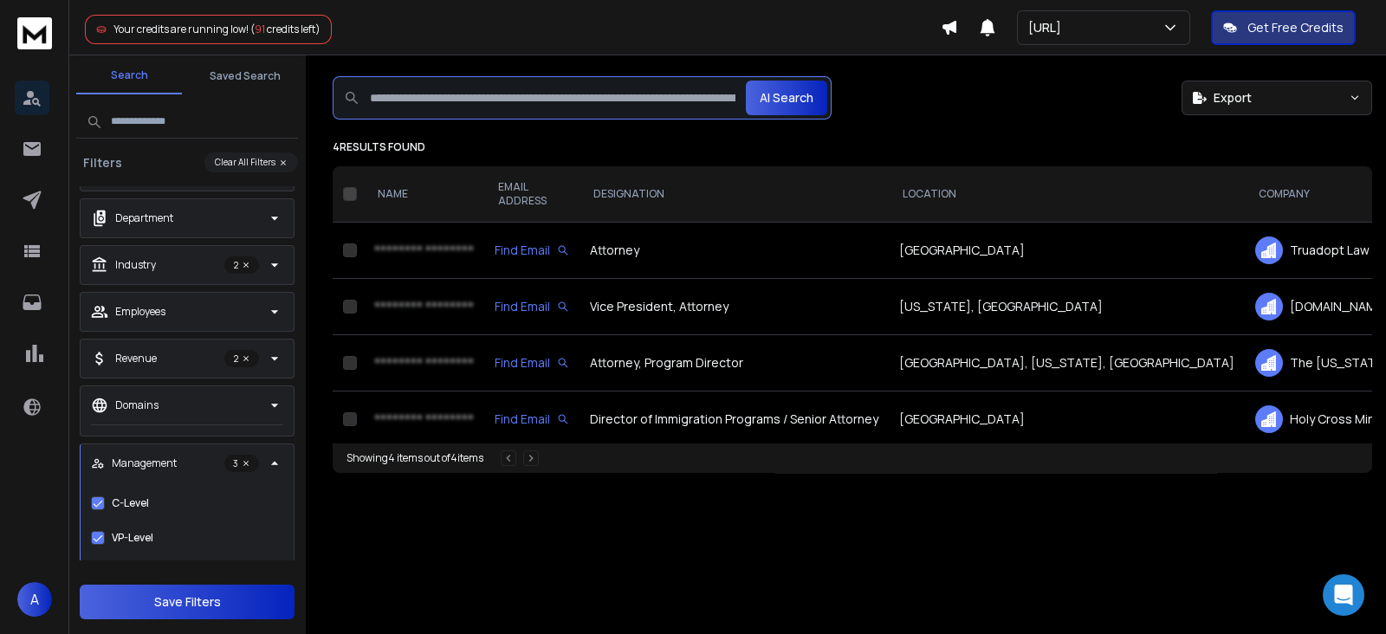
click at [243, 262] on icon at bounding box center [245, 264] width 5 height 5
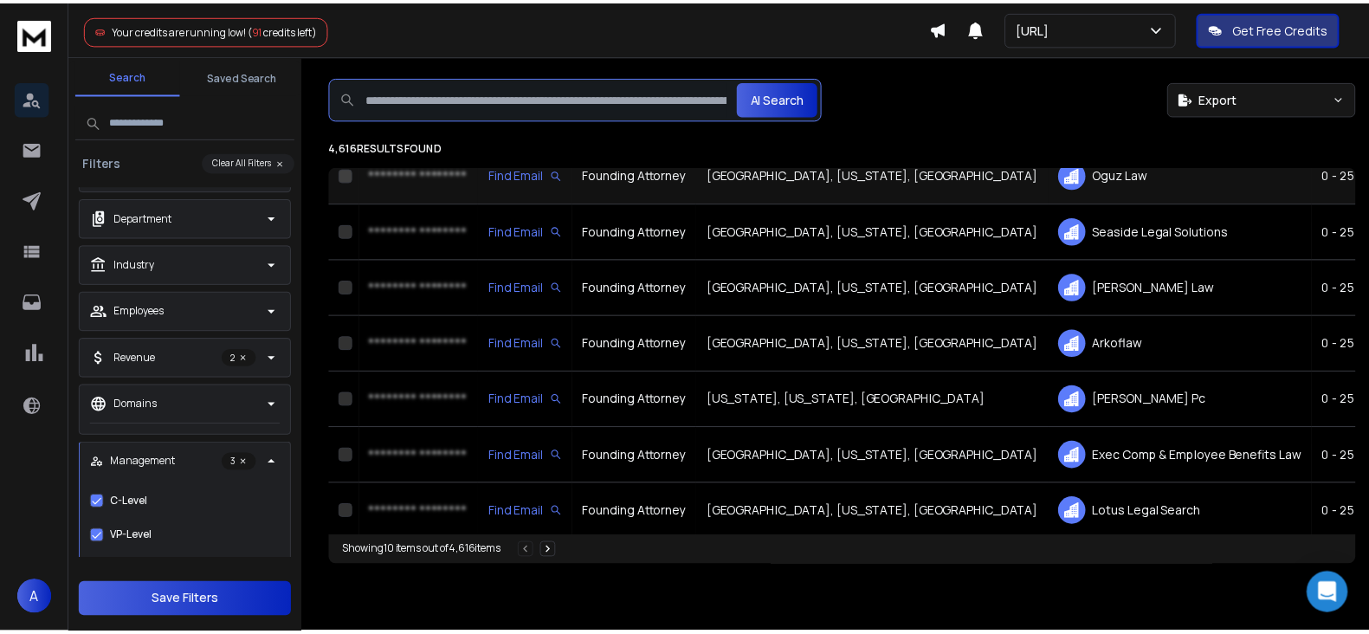
scroll to position [0, 0]
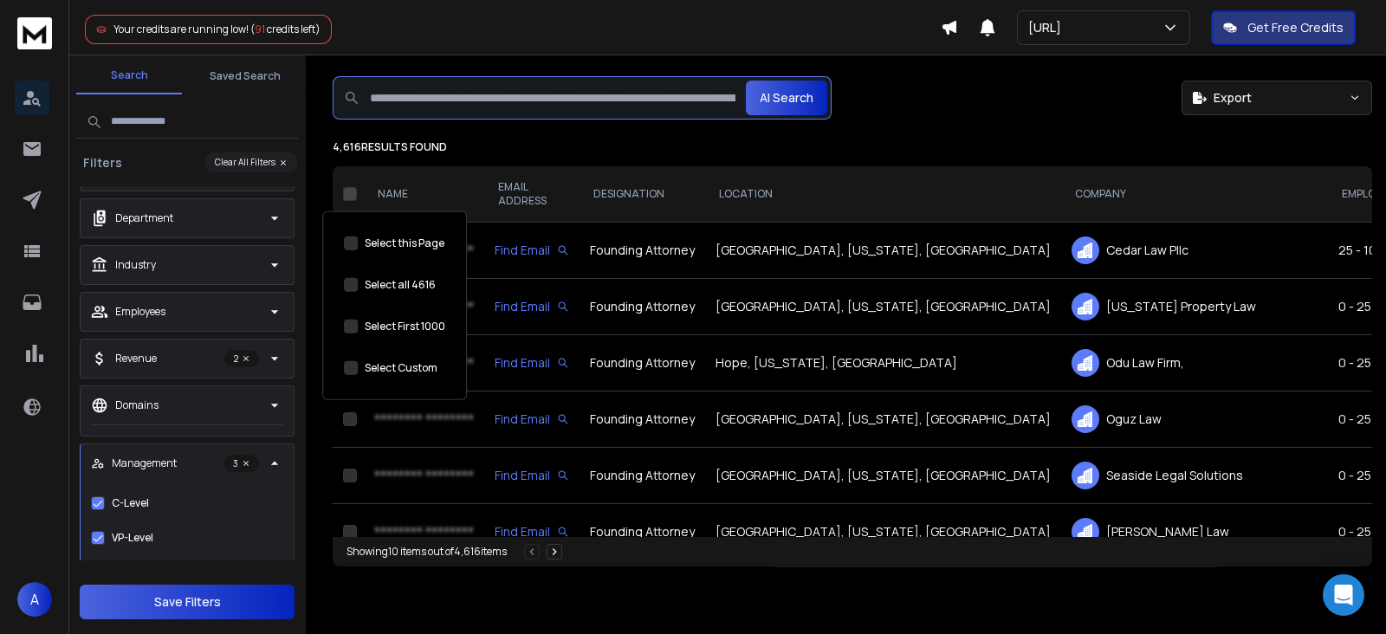
click at [346, 195] on button "Select this Page" at bounding box center [350, 194] width 14 height 14
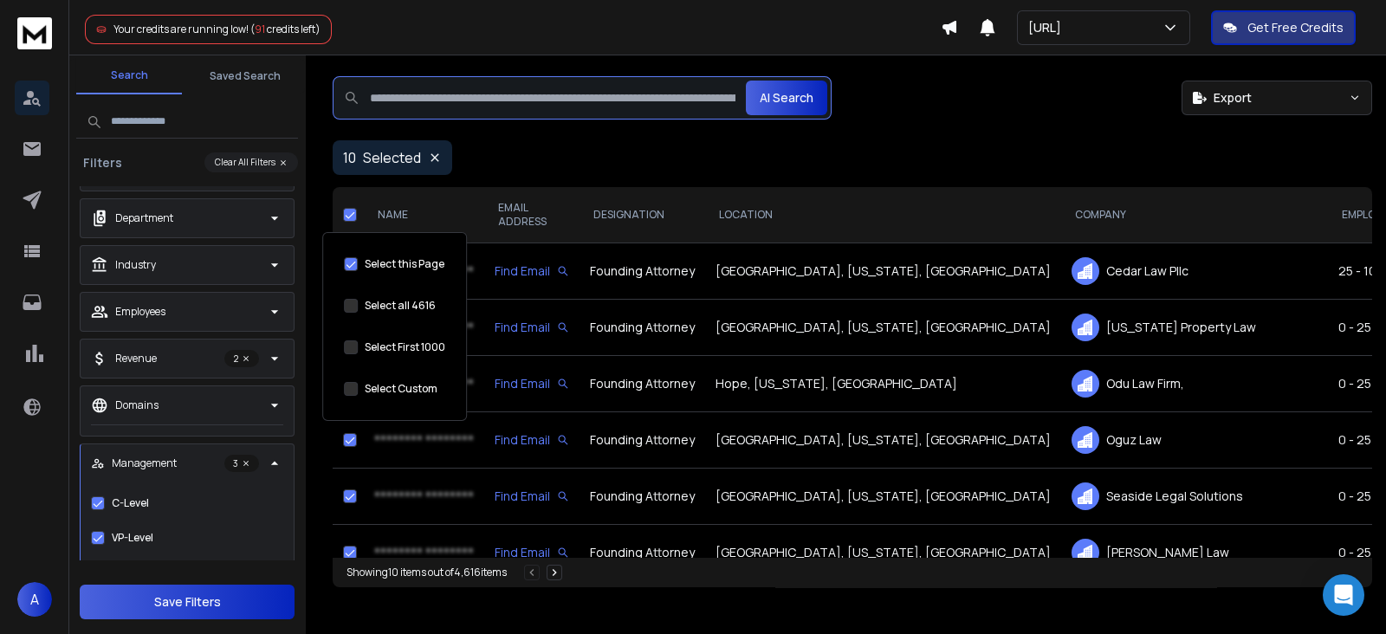
click at [348, 309] on button "Select this Page" at bounding box center [351, 306] width 14 height 14
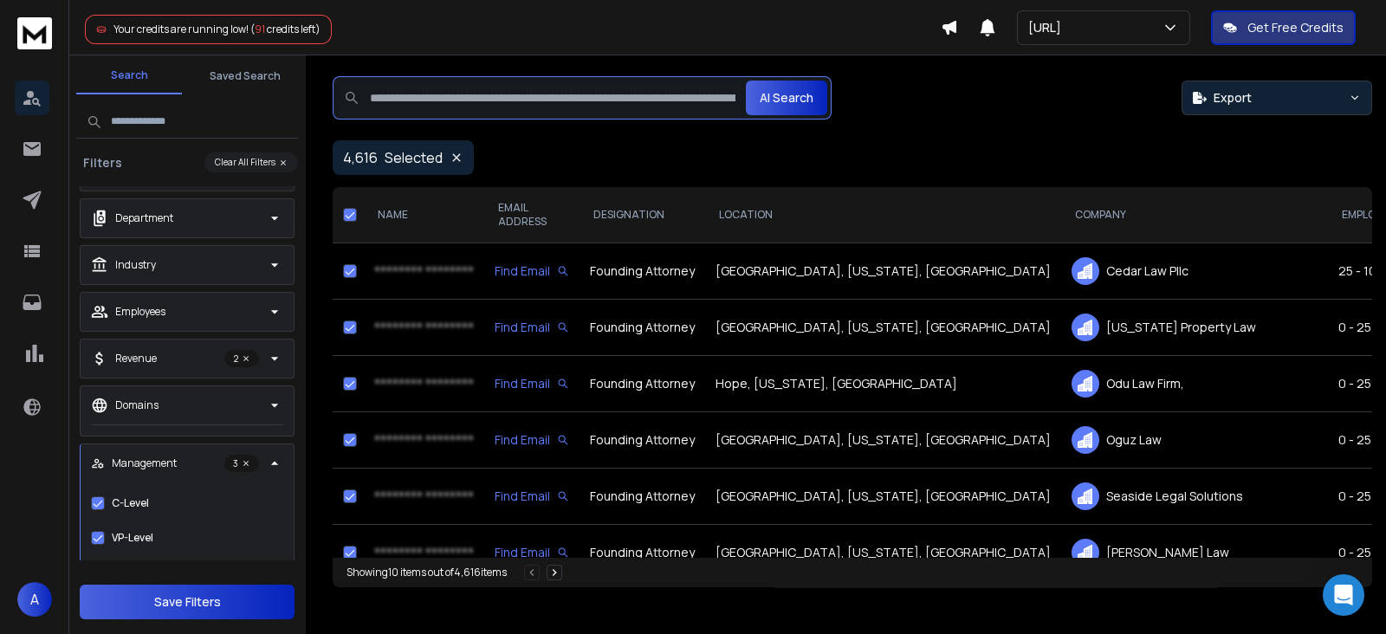
click at [1251, 107] on button "Export" at bounding box center [1276, 98] width 191 height 35
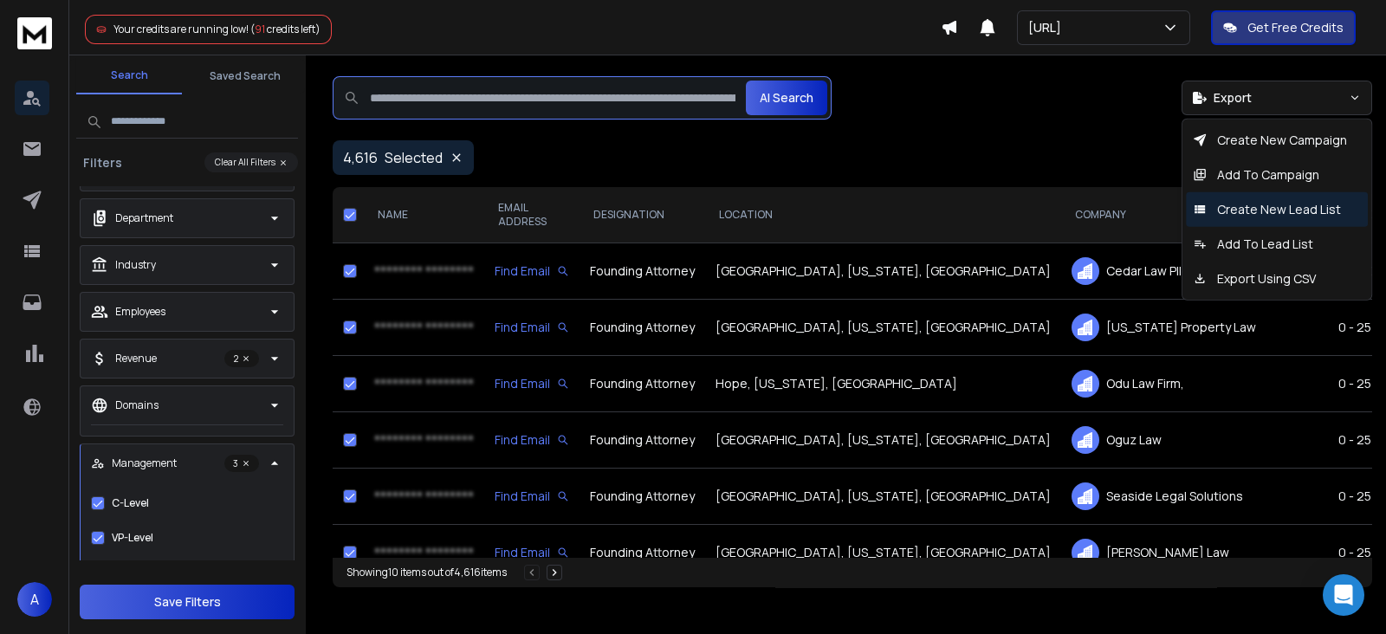
click at [1264, 209] on p "Create New Lead List" at bounding box center [1278, 209] width 131 height 24
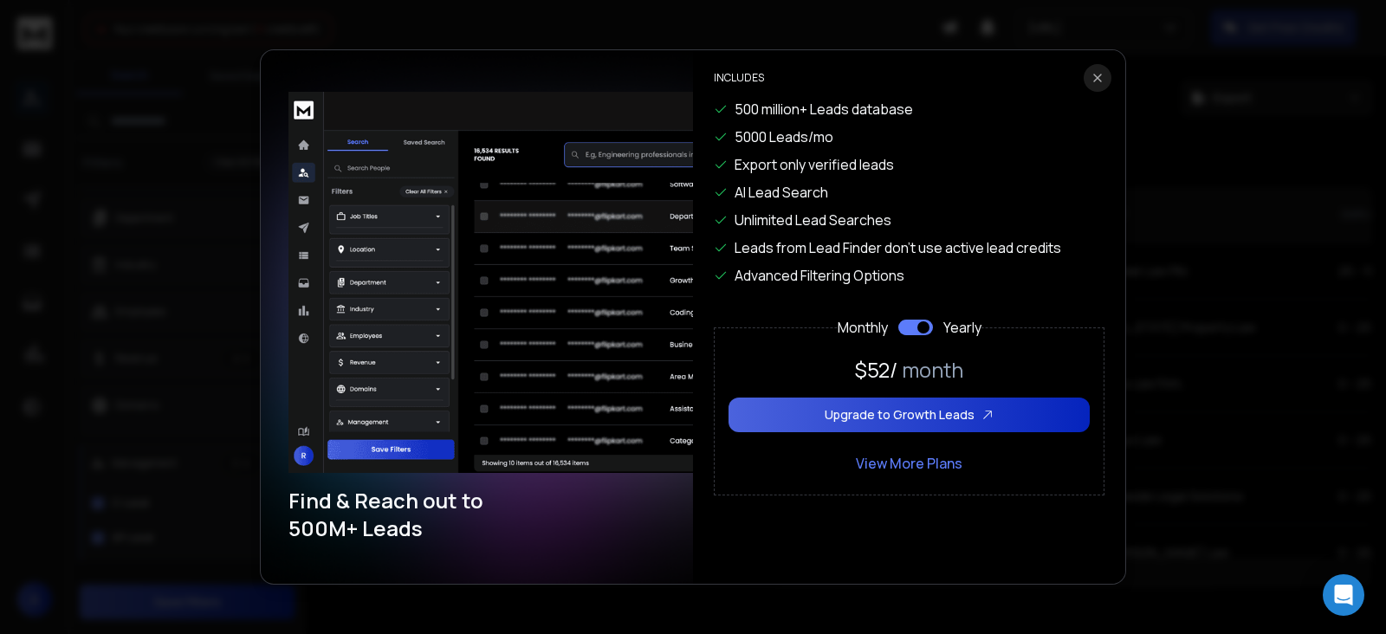
click at [908, 324] on button "button" at bounding box center [915, 328] width 35 height 16
click at [891, 408] on button "Upgrade to Growth Leads" at bounding box center [909, 415] width 379 height 36
click at [921, 422] on button "Upgrade to Growth Leads" at bounding box center [909, 415] width 379 height 36
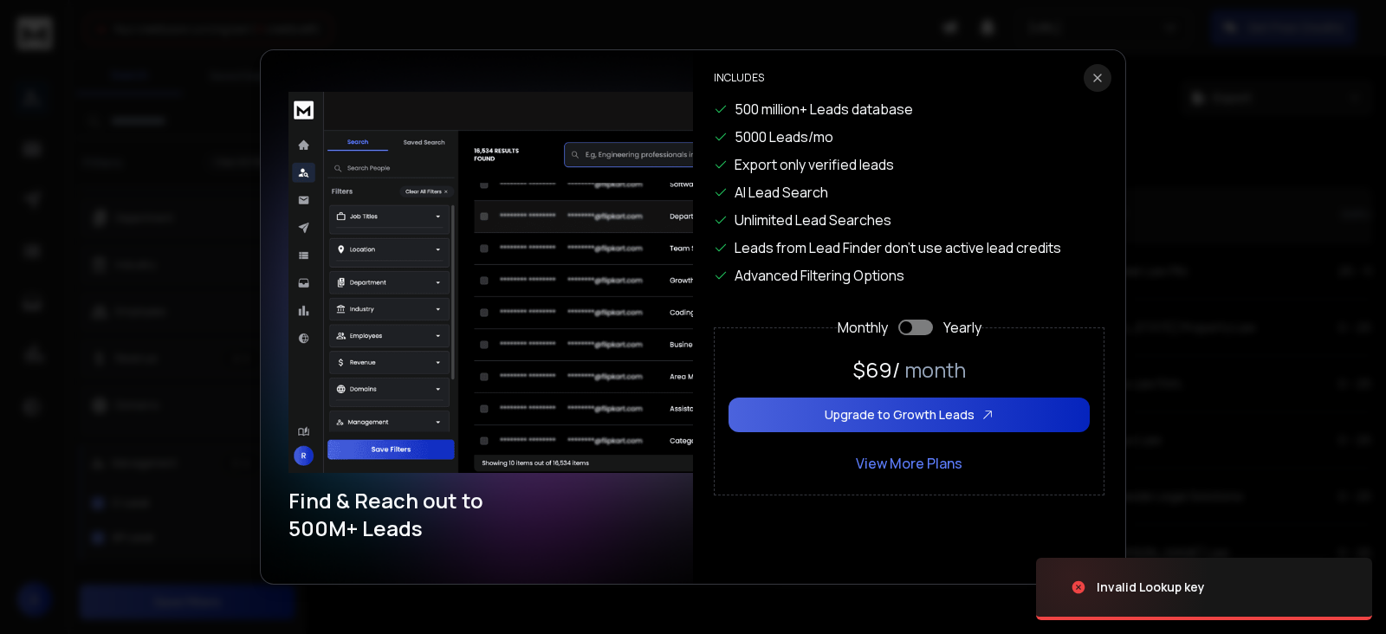
click at [926, 332] on button "button" at bounding box center [915, 328] width 35 height 16
click at [915, 413] on button "Upgrade to Growth Leads" at bounding box center [909, 415] width 379 height 36
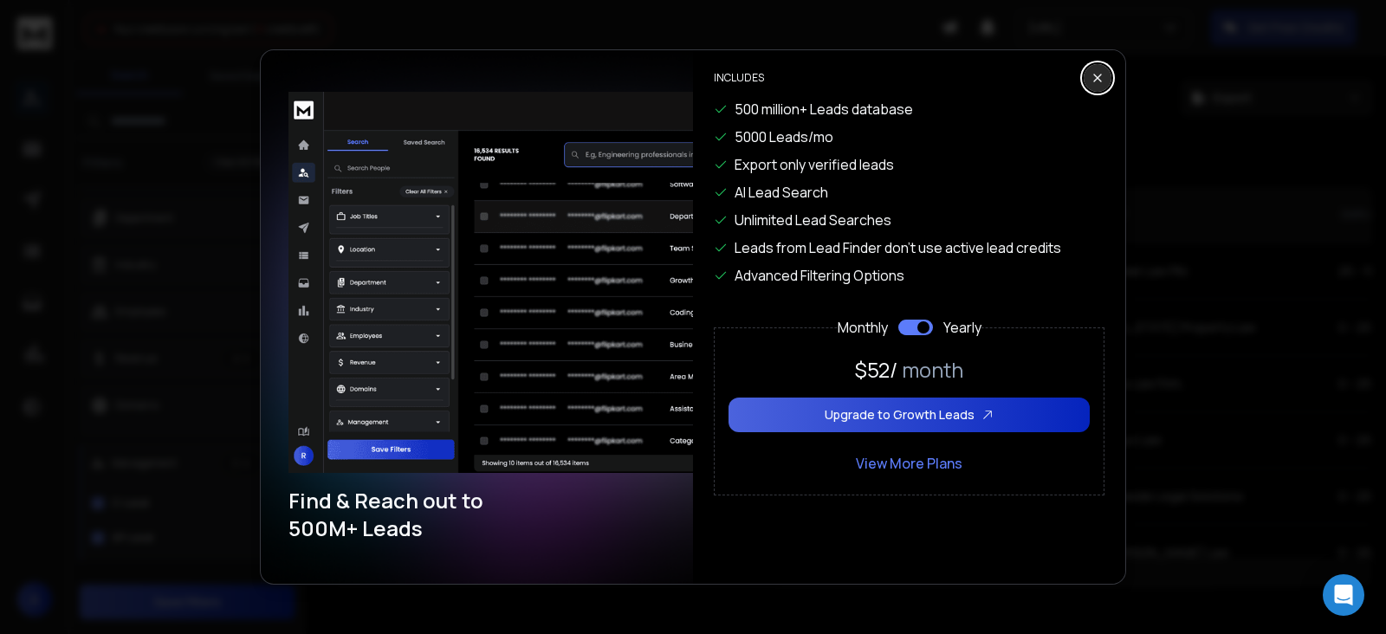
click at [1095, 82] on icon "button" at bounding box center [1097, 78] width 14 height 14
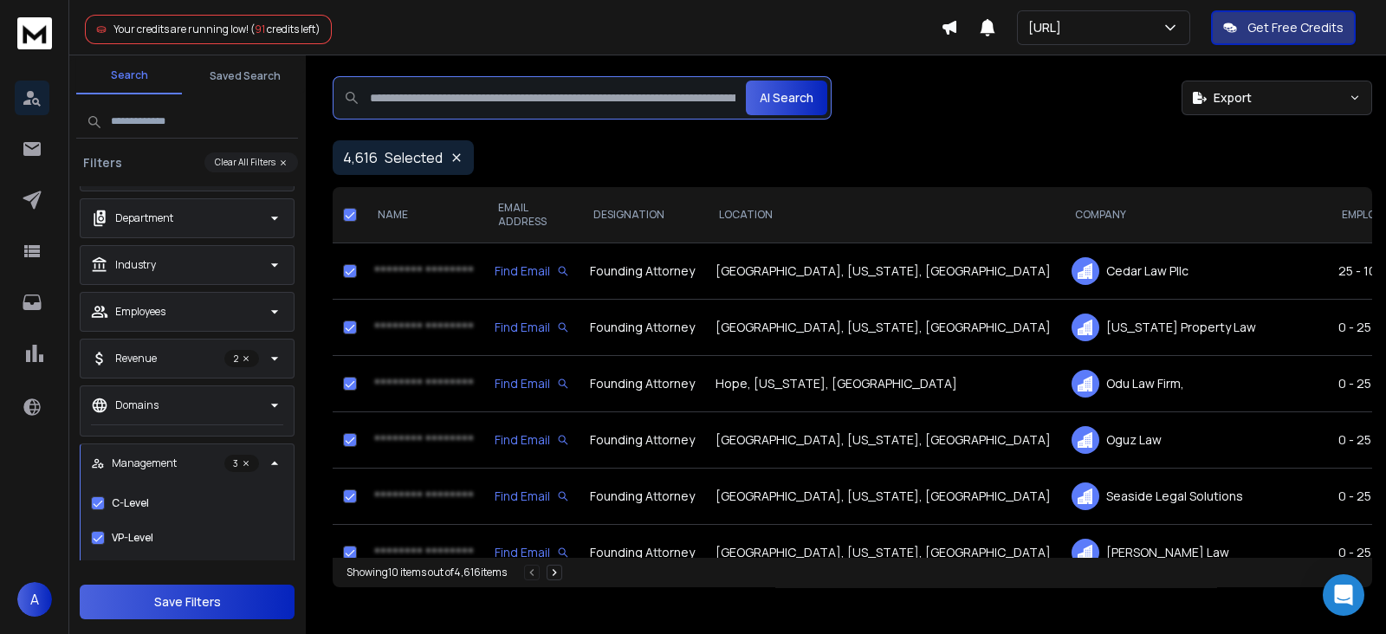
click at [459, 160] on icon at bounding box center [456, 158] width 14 height 14
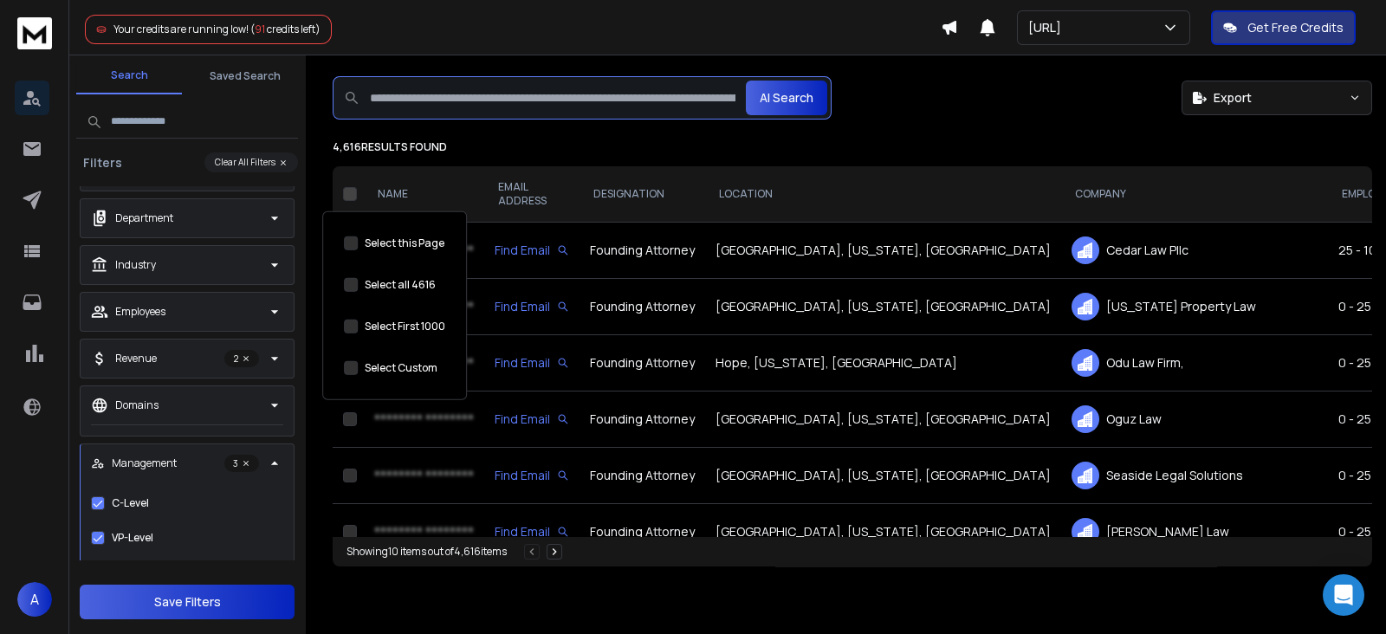
click at [351, 195] on button "Select this Page" at bounding box center [350, 194] width 14 height 14
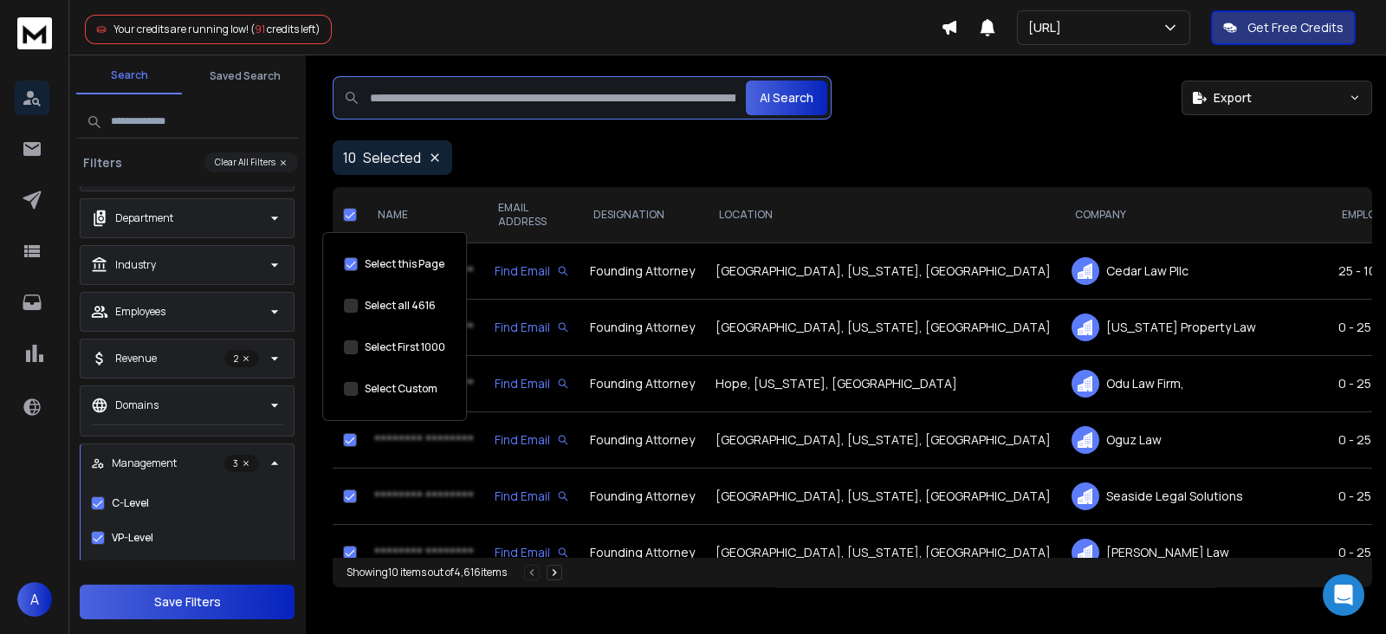
click at [346, 349] on button "Select this Page" at bounding box center [351, 347] width 14 height 14
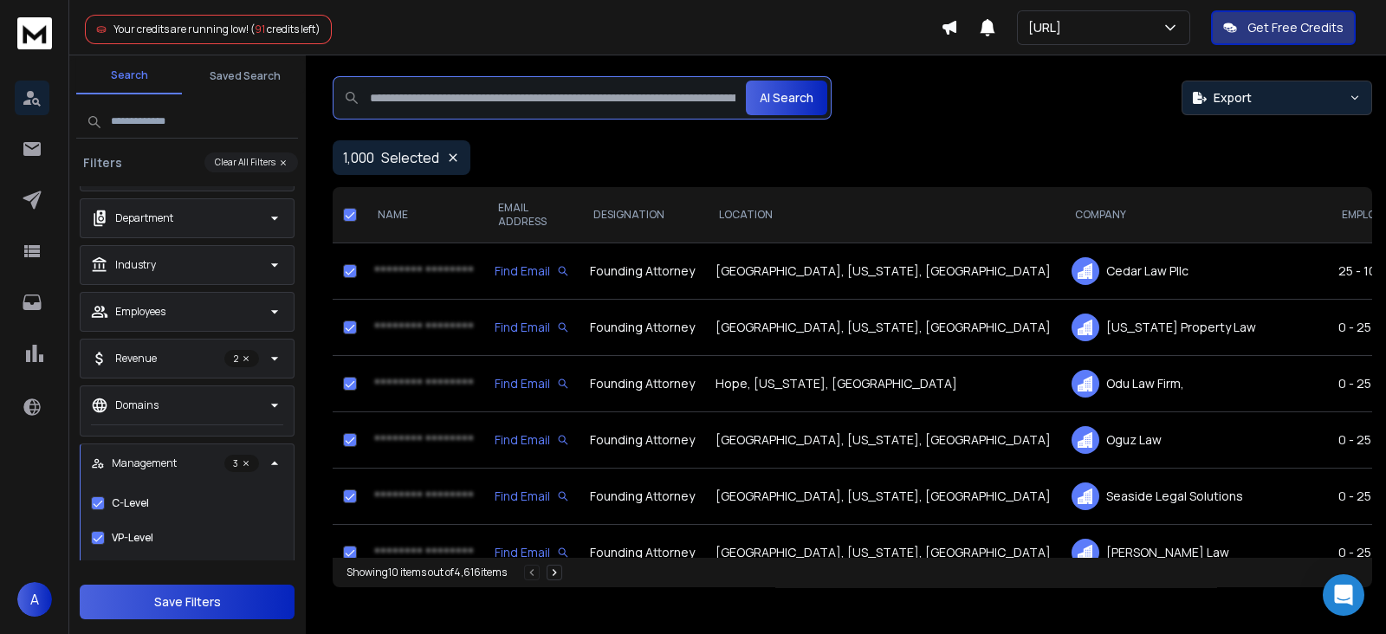
click at [1277, 89] on div "Export" at bounding box center [1267, 97] width 149 height 17
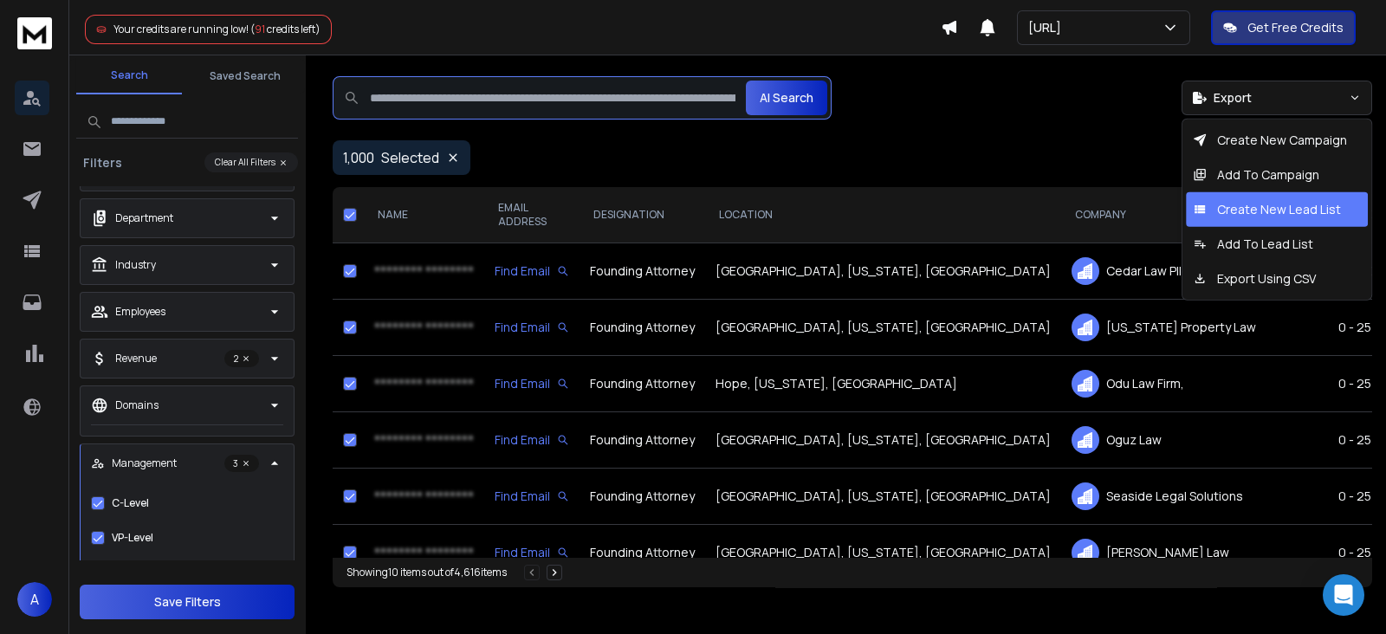
click at [1276, 209] on p "Create New Lead List" at bounding box center [1278, 209] width 131 height 24
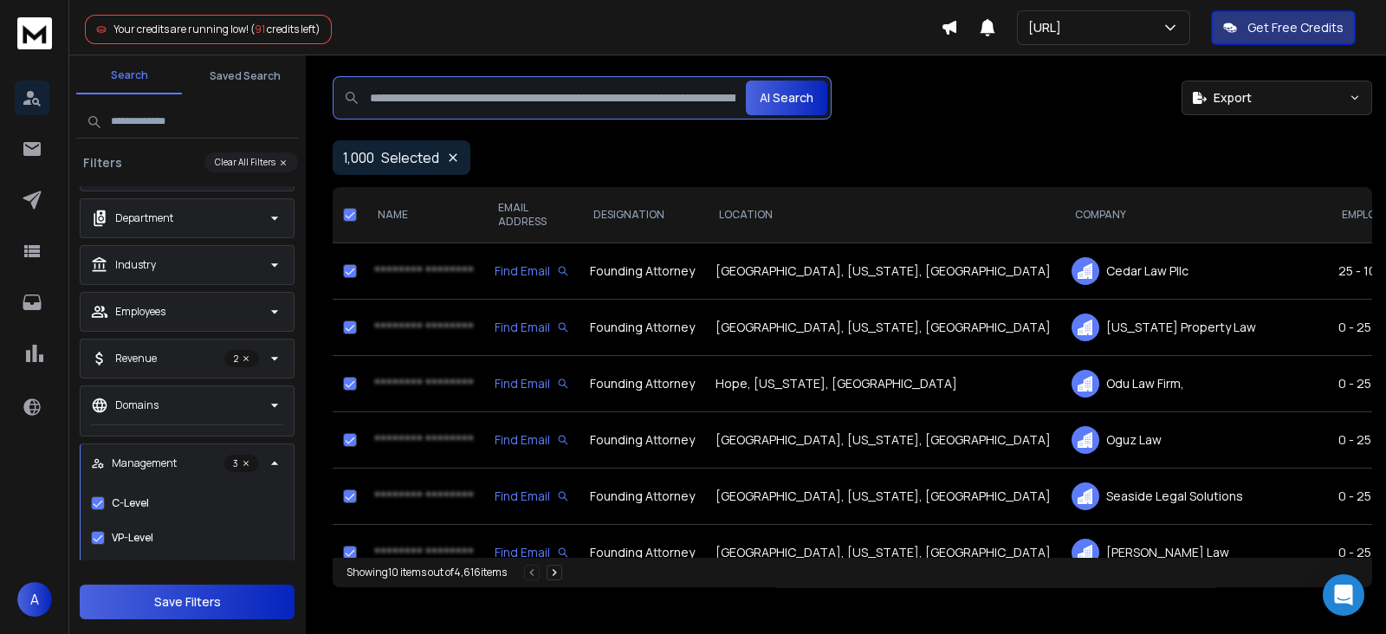
click at [153, 36] on div "Your credits are running low! ( 91 credits left)" at bounding box center [208, 29] width 247 height 29
click at [34, 41] on img at bounding box center [34, 33] width 35 height 32
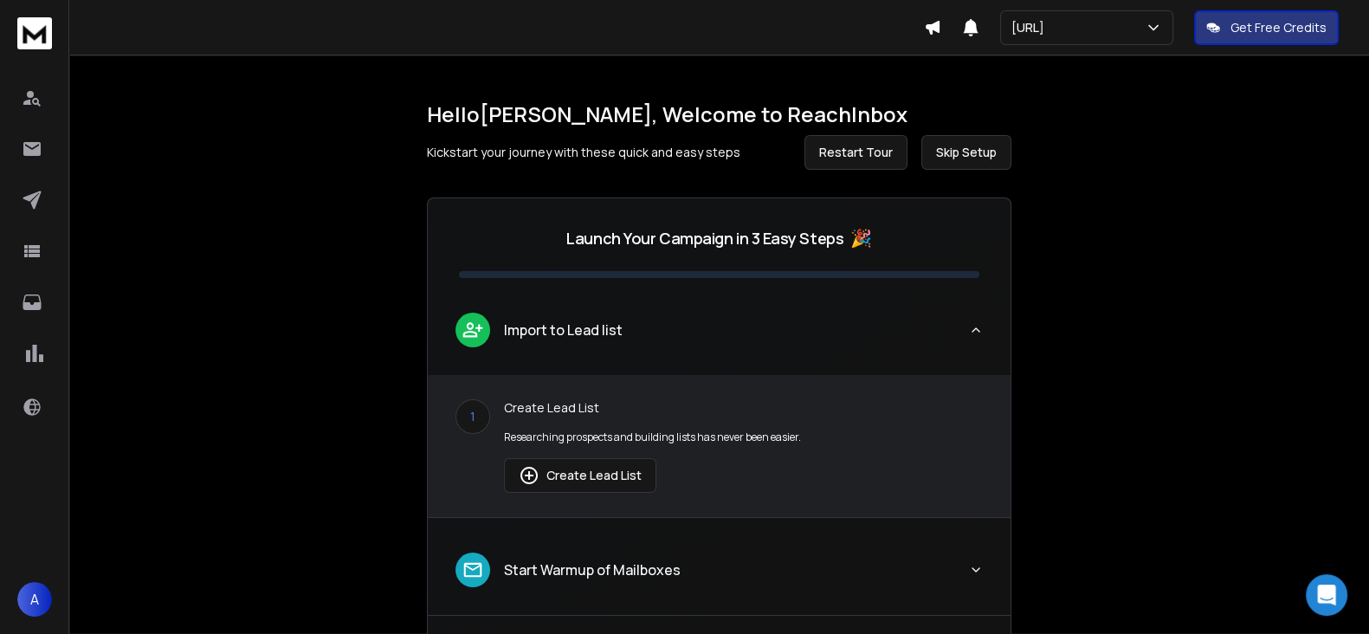
scroll to position [124, 0]
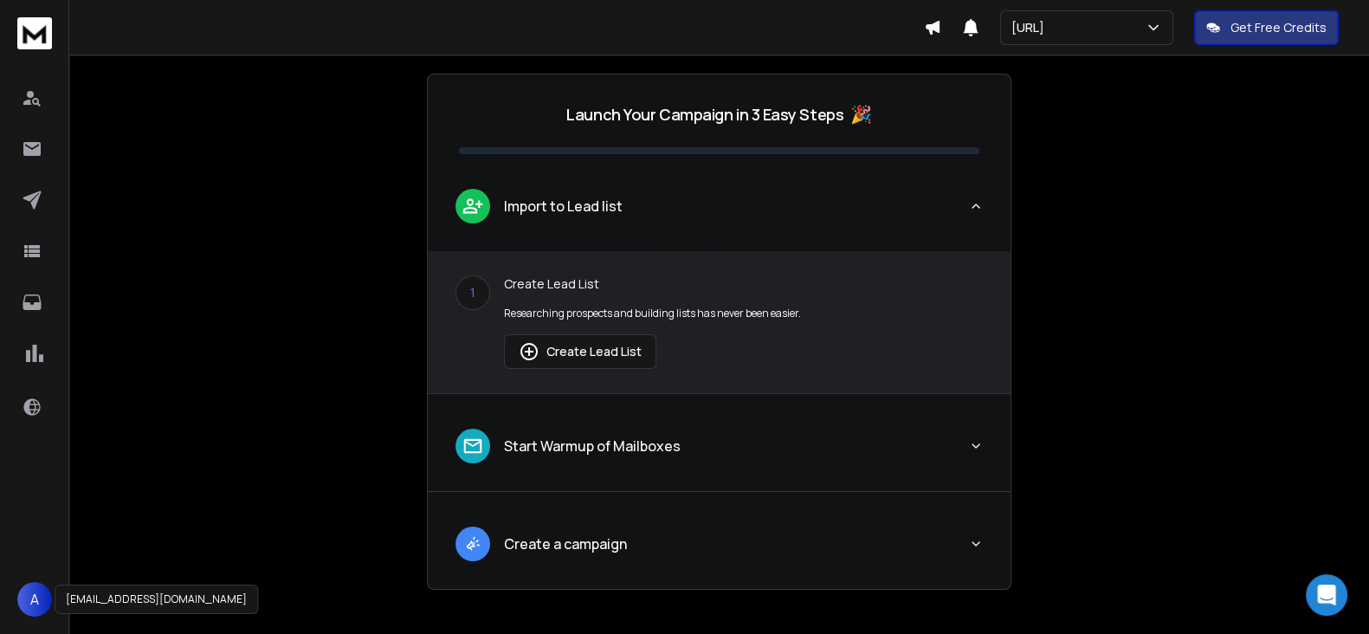
click at [36, 598] on span "A" at bounding box center [34, 599] width 35 height 35
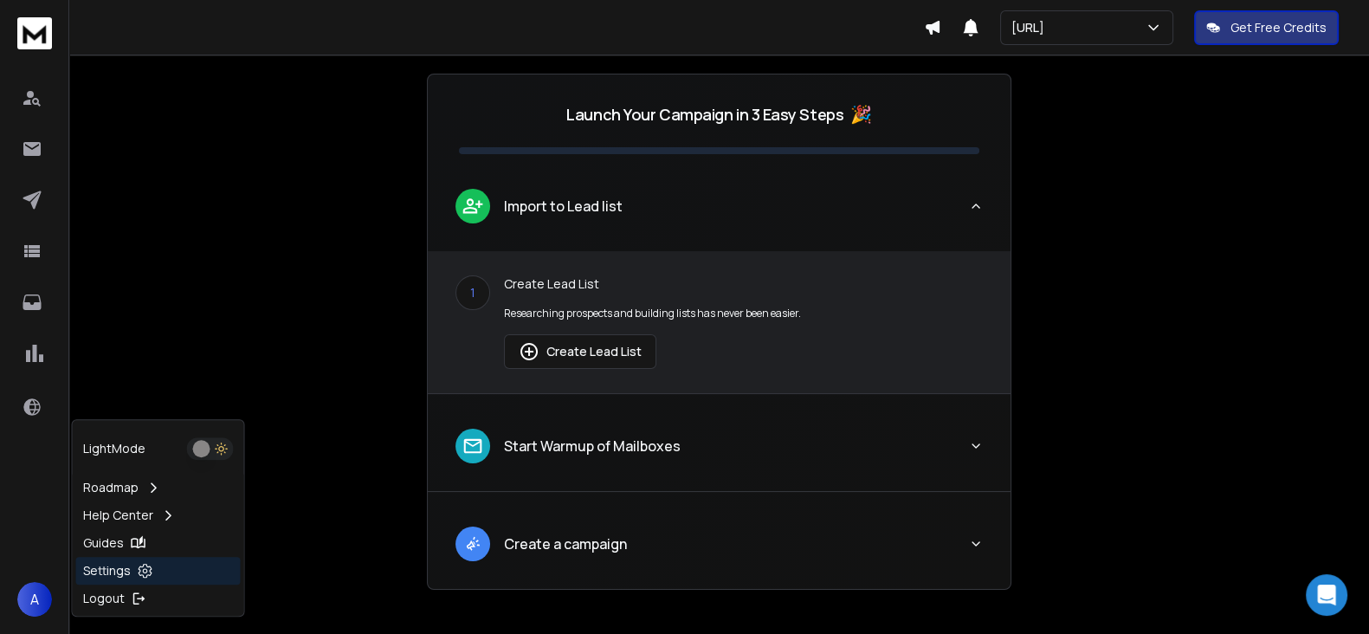
click at [121, 563] on p "Settings" at bounding box center [107, 570] width 48 height 17
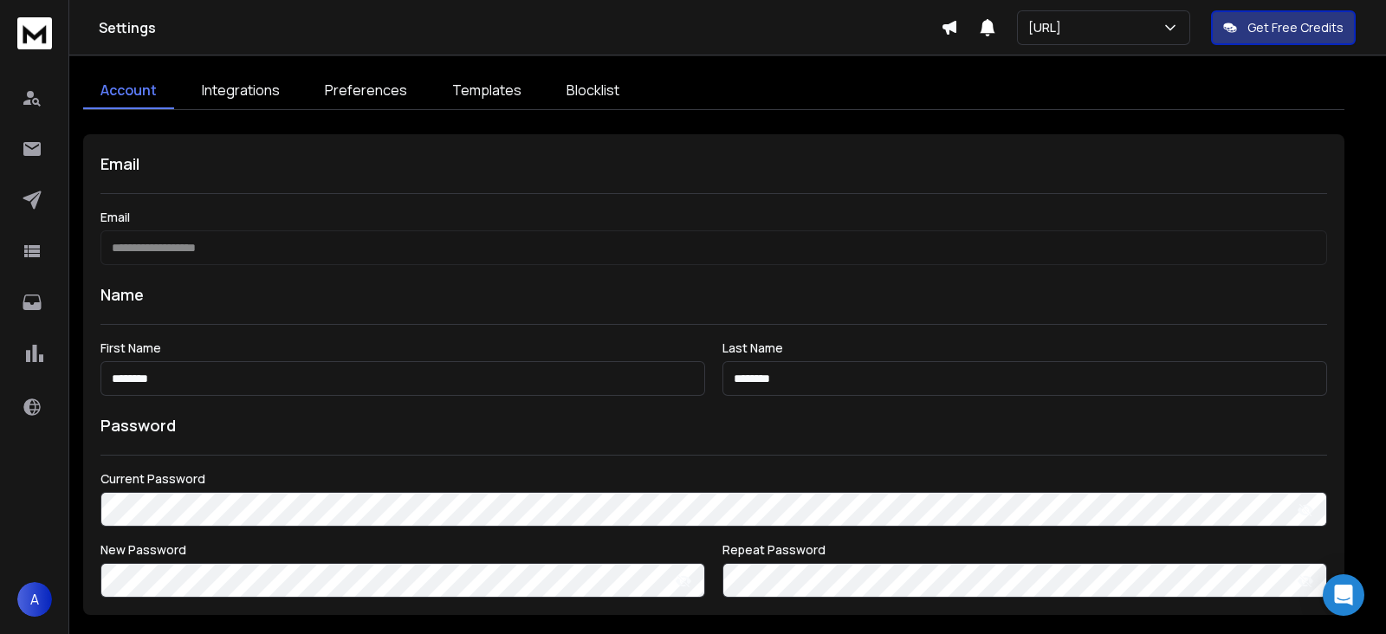
click at [252, 77] on link "Integrations" at bounding box center [240, 91] width 113 height 36
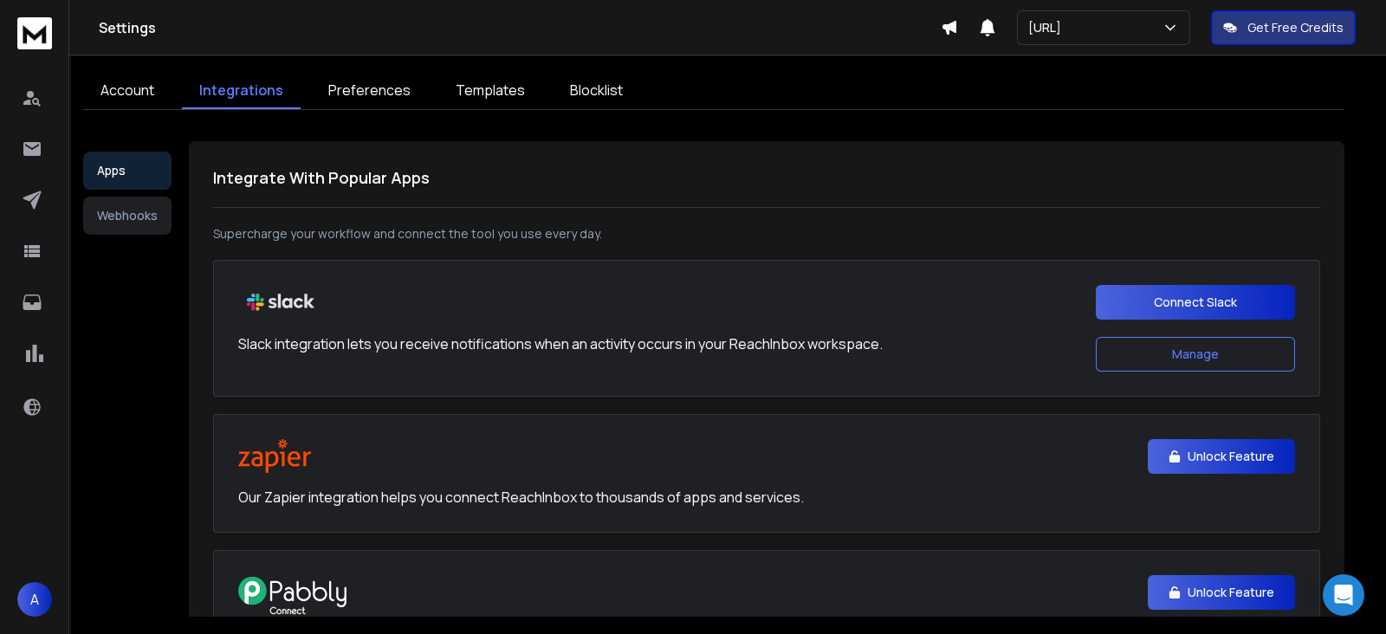
click at [391, 106] on link "Preferences" at bounding box center [369, 91] width 117 height 36
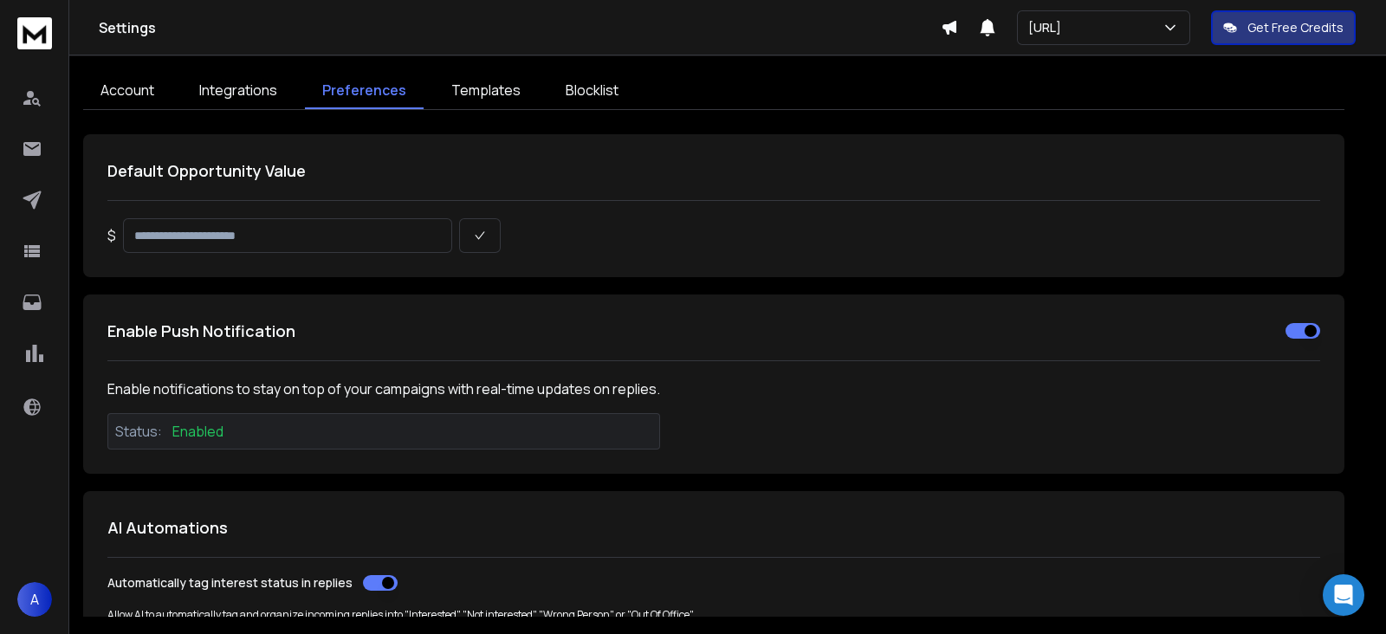
click at [506, 91] on link "Templates" at bounding box center [486, 91] width 104 height 36
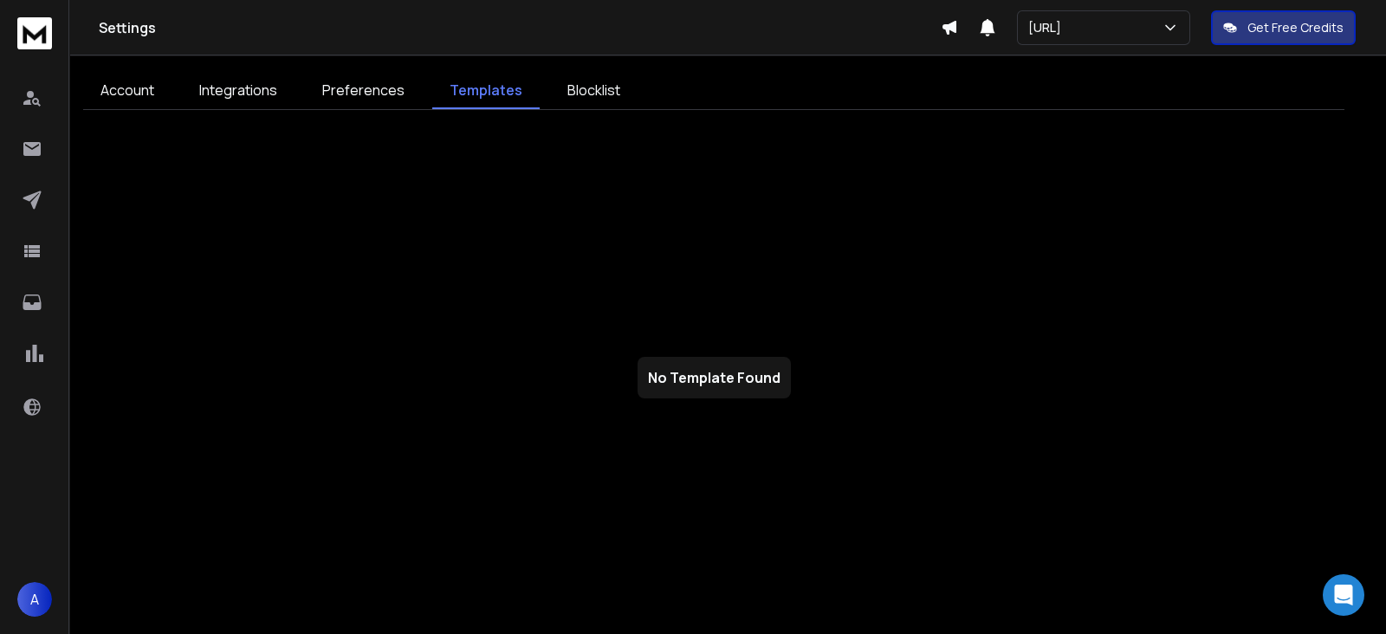
click at [591, 94] on link "Blocklist" at bounding box center [593, 91] width 87 height 36
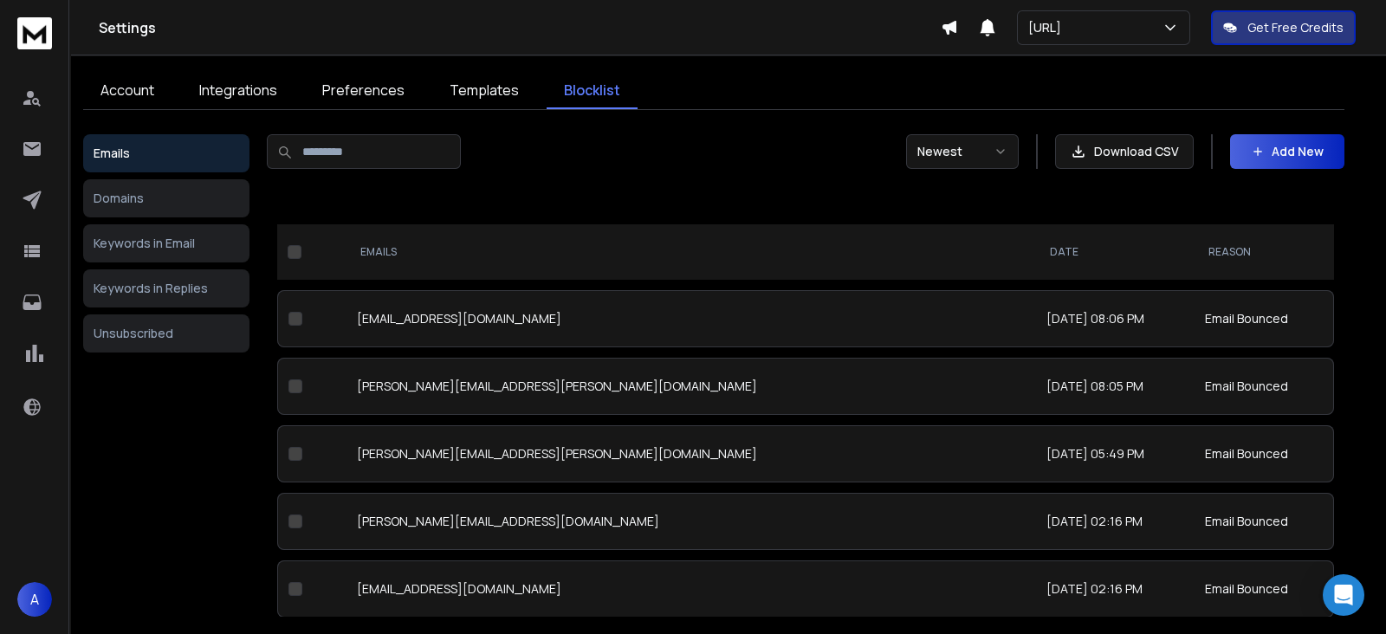
click at [121, 92] on link "Account" at bounding box center [127, 91] width 88 height 36
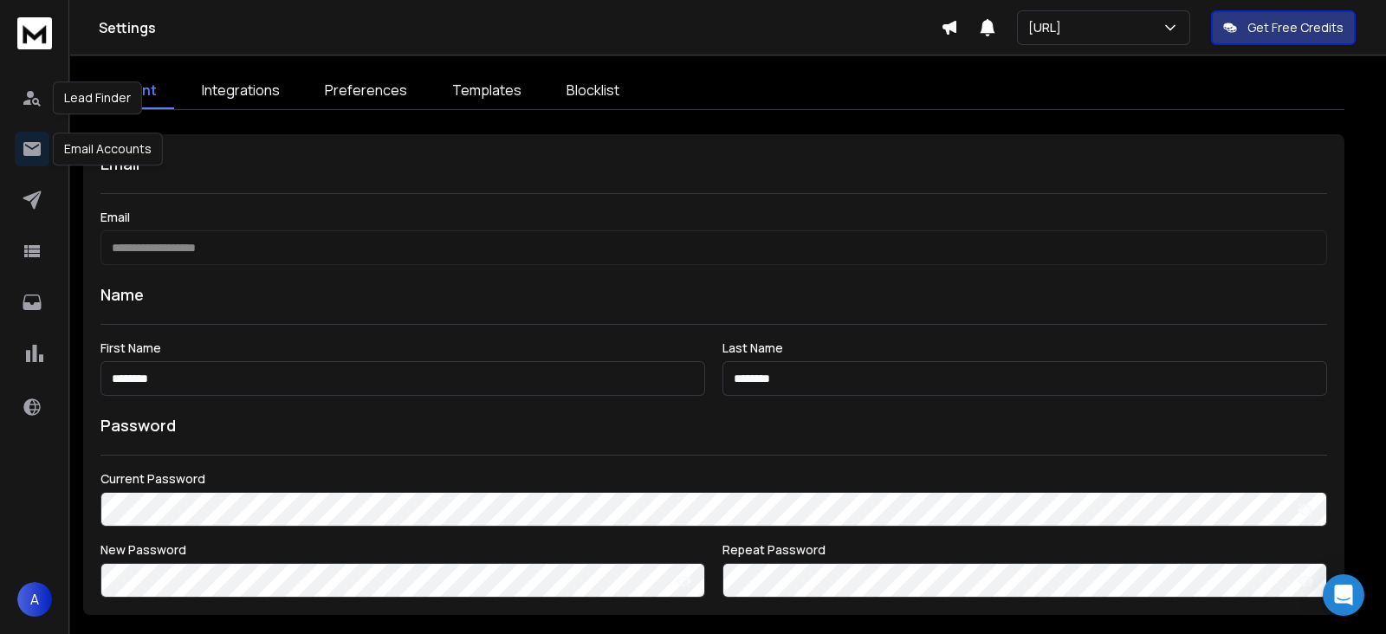
click at [26, 159] on link at bounding box center [32, 149] width 35 height 35
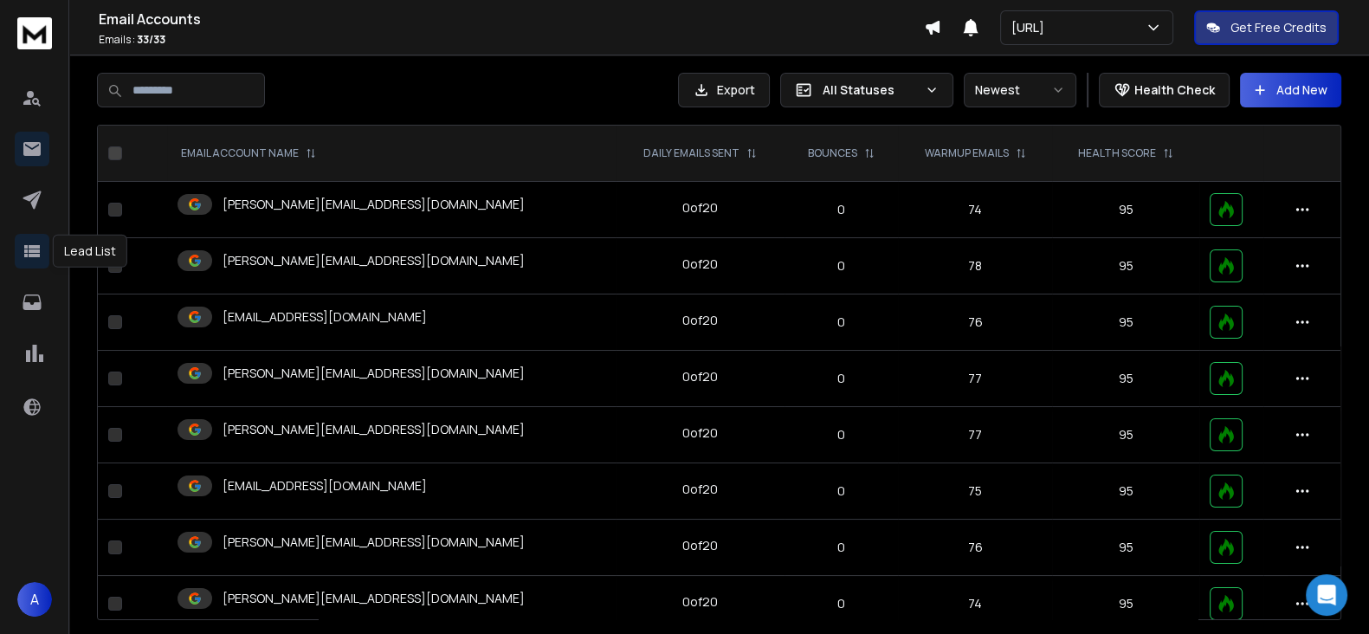
click at [31, 268] on link at bounding box center [32, 251] width 35 height 35
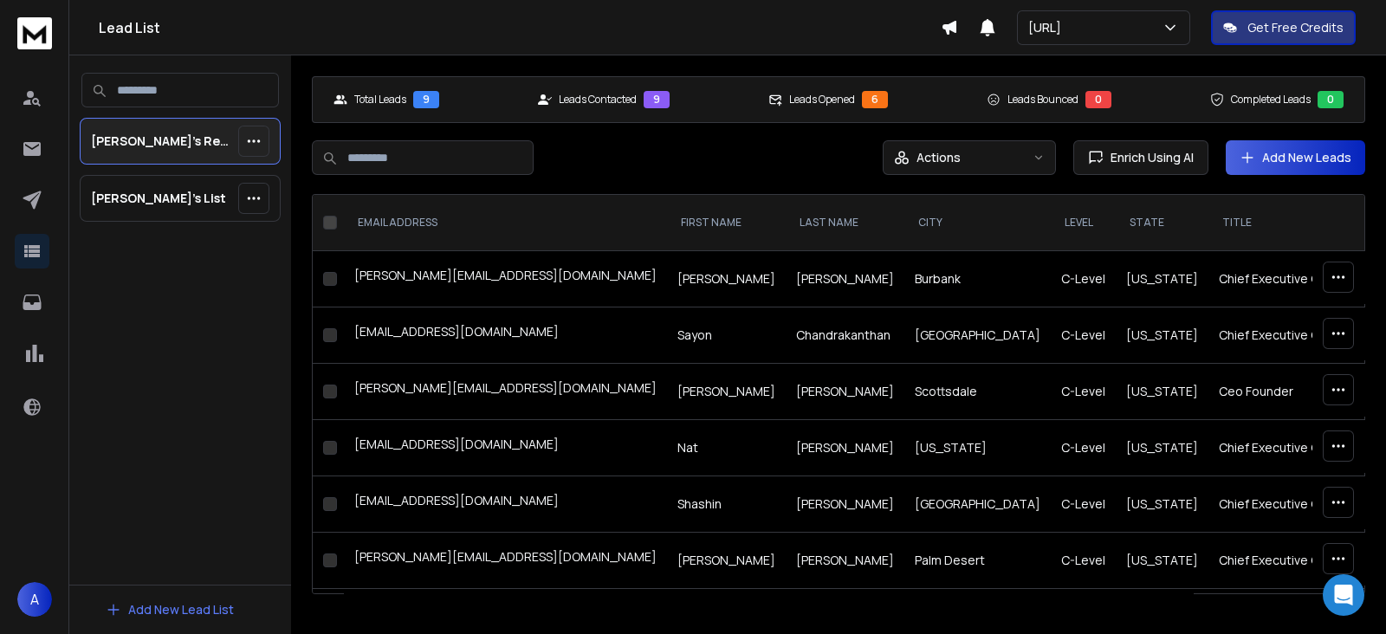
click at [188, 201] on div "[PERSON_NAME]'s List" at bounding box center [180, 198] width 201 height 47
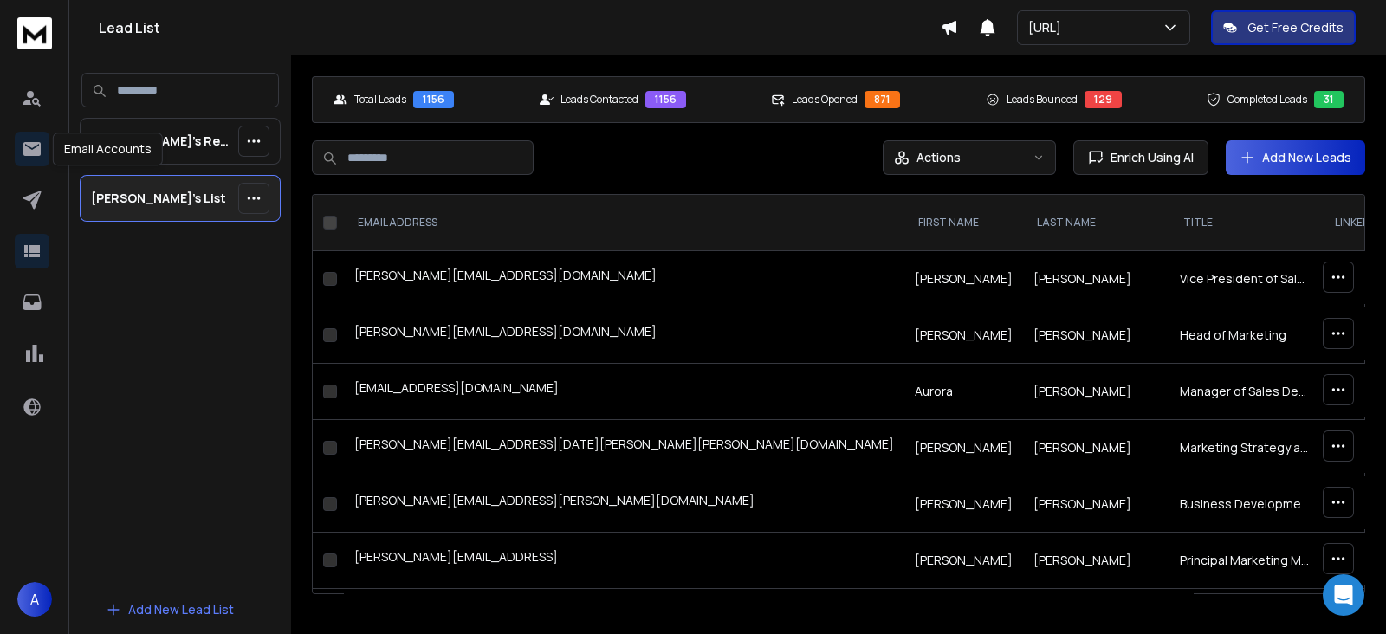
click at [38, 140] on icon at bounding box center [32, 149] width 21 height 21
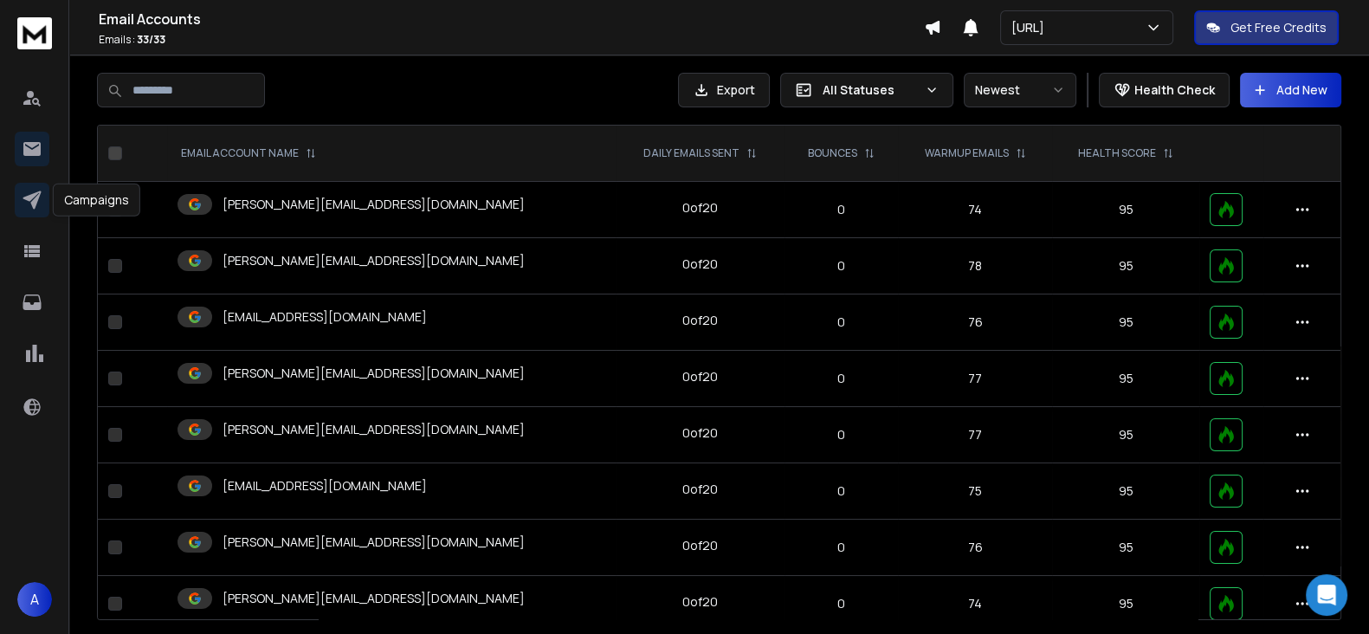
click at [28, 191] on icon at bounding box center [32, 200] width 21 height 21
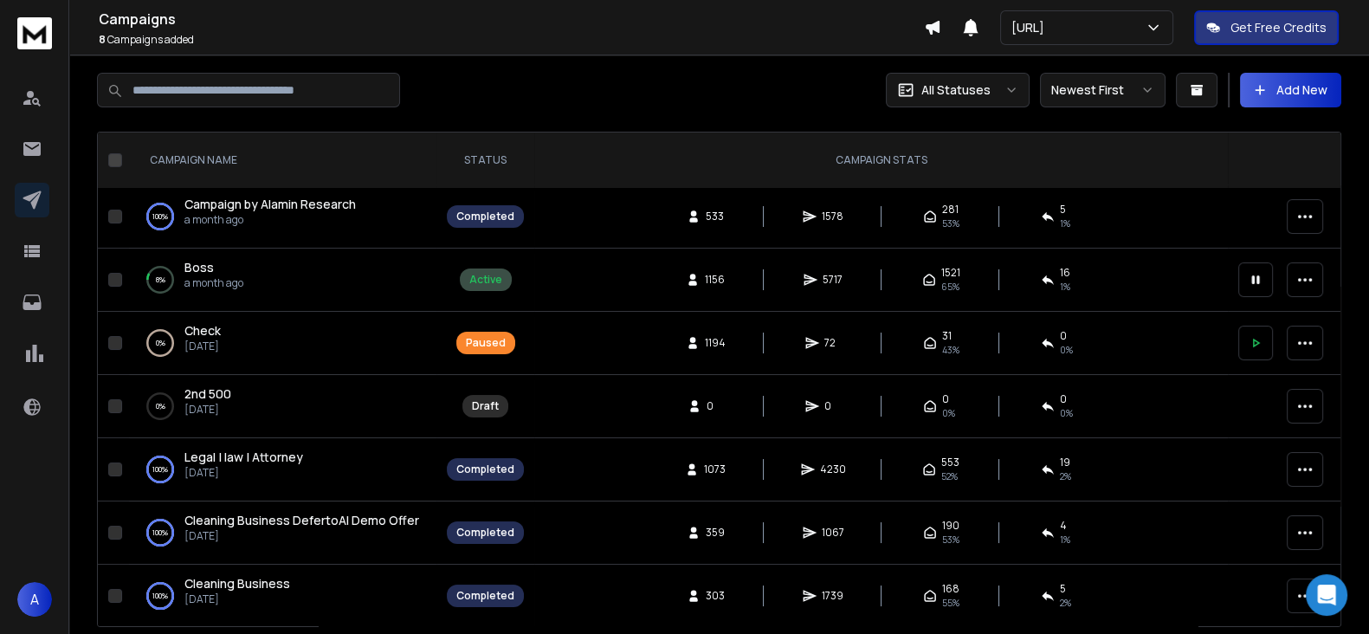
scroll to position [80, 0]
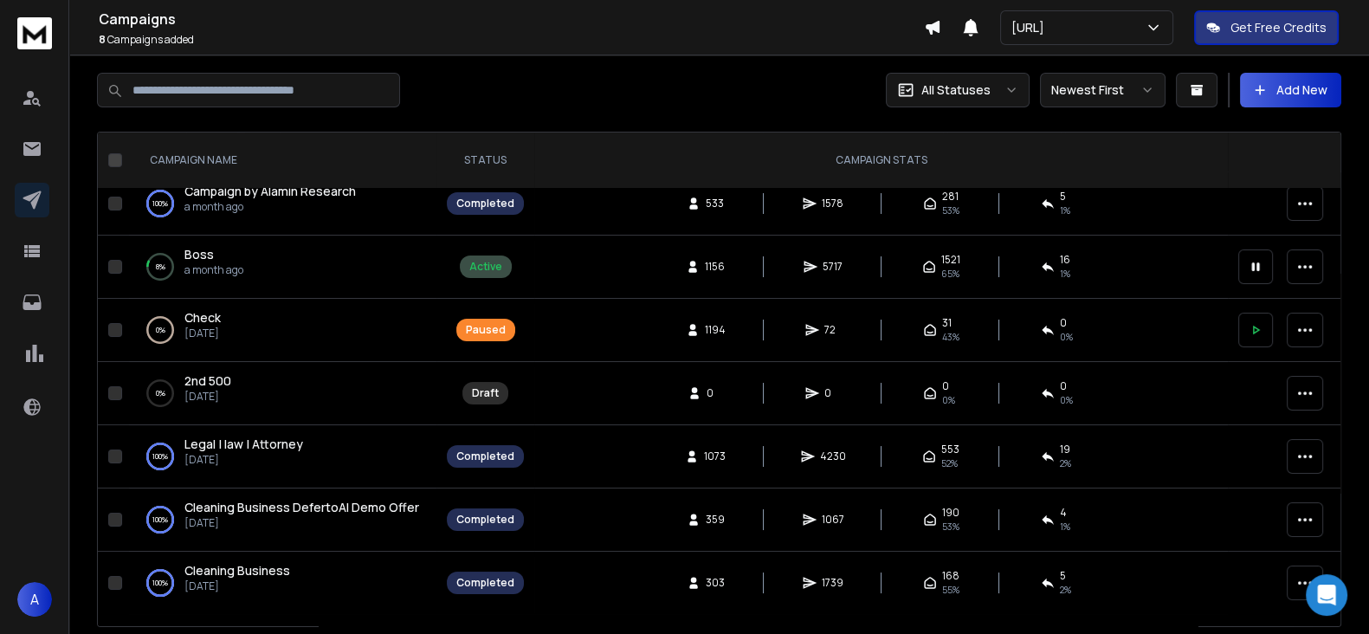
click at [261, 453] on p "[DATE]" at bounding box center [243, 460] width 119 height 14
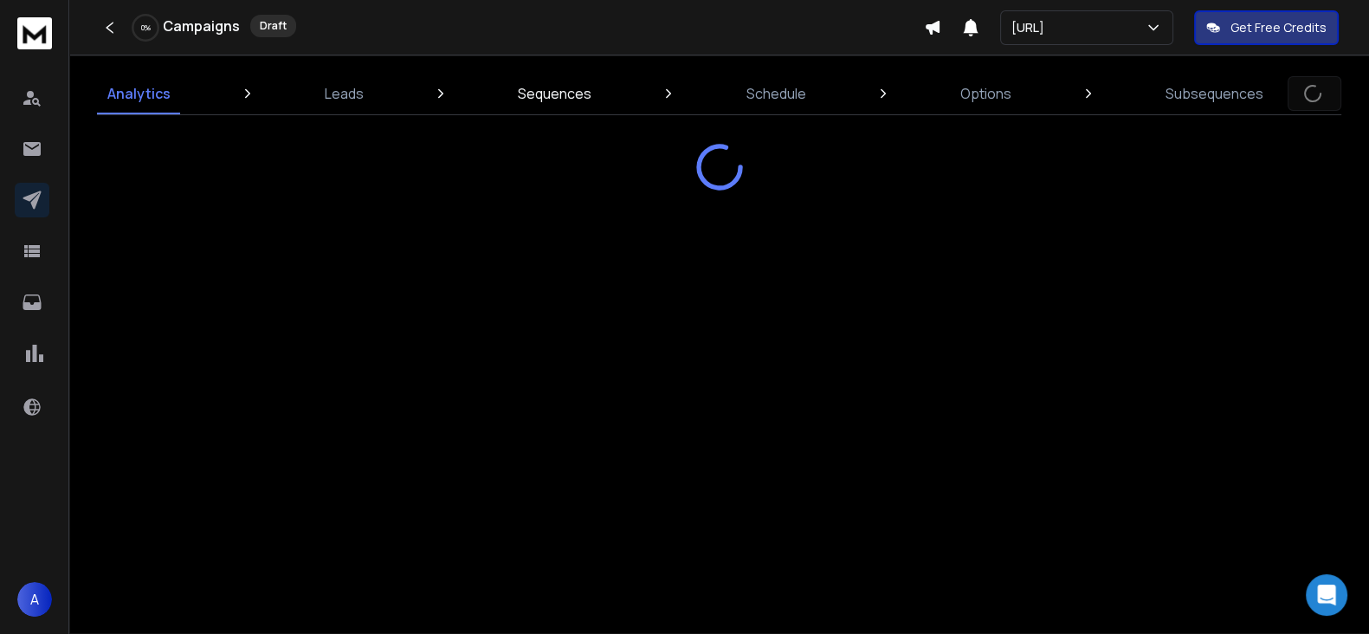
click at [566, 101] on div "Analytics Leads Sequences Schedule Options Subsequences" at bounding box center [719, 94] width 1245 height 42
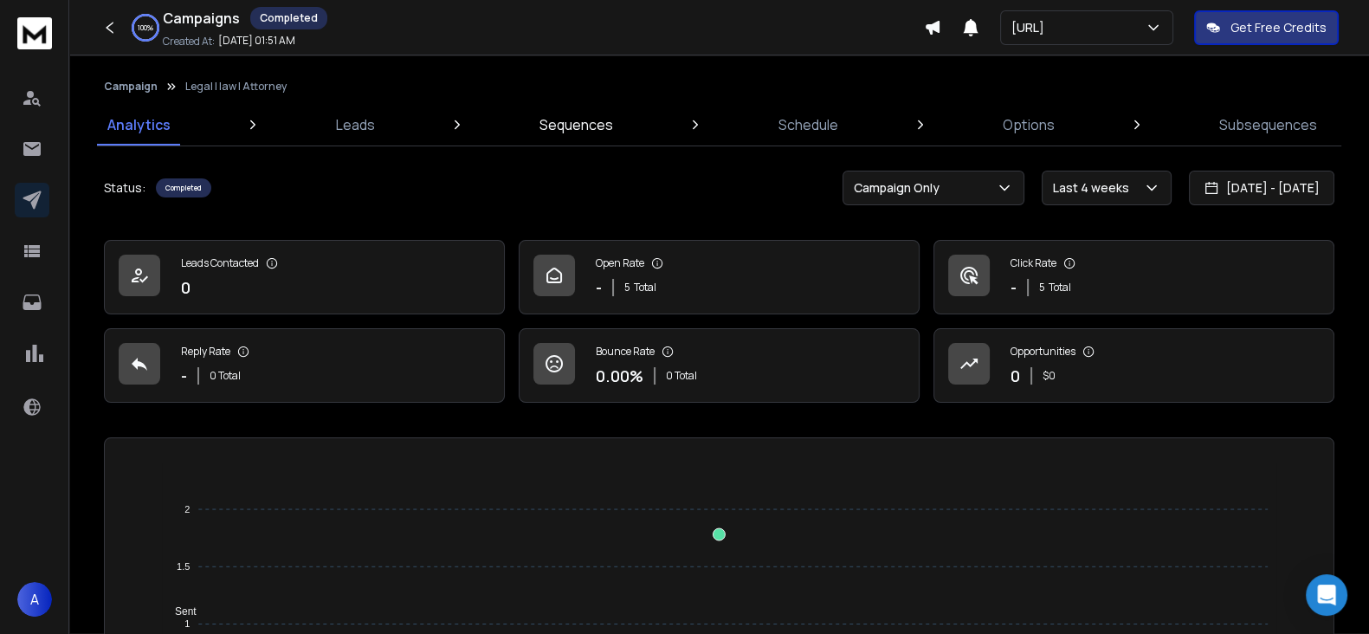
click at [566, 116] on p "Sequences" at bounding box center [577, 124] width 74 height 21
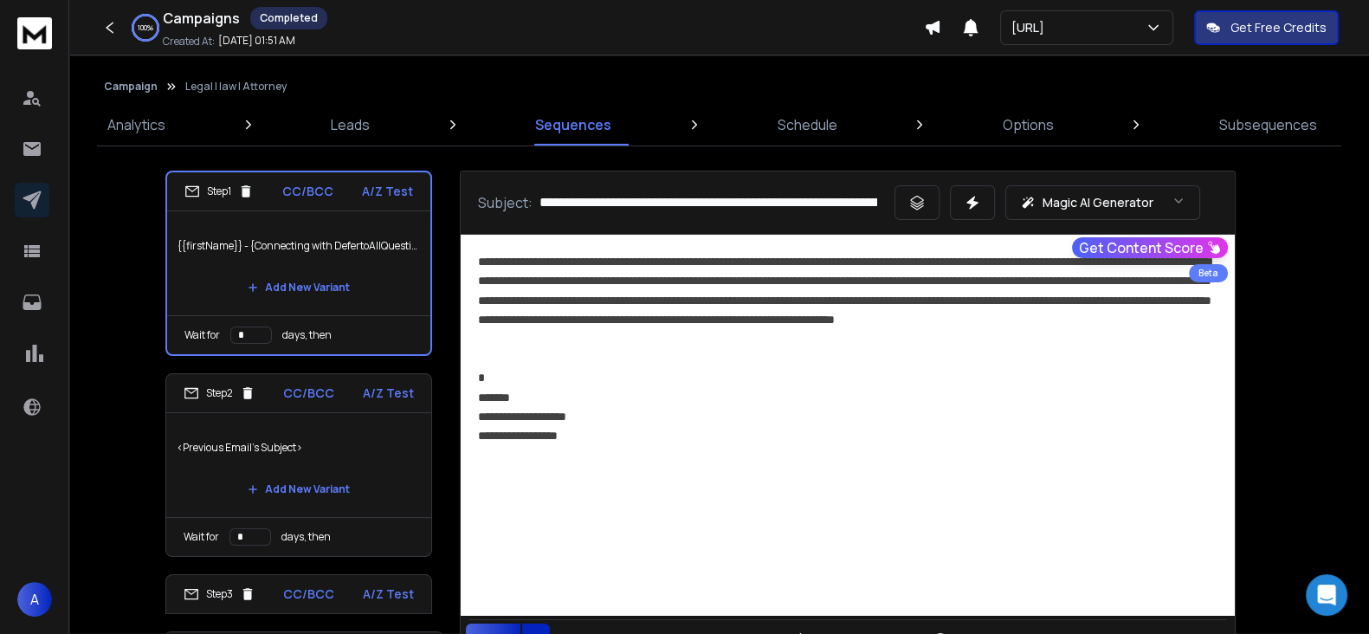
click at [714, 354] on div at bounding box center [848, 358] width 740 height 19
click at [526, 339] on div "**********" at bounding box center [848, 300] width 740 height 97
click at [501, 365] on div "To enrich screen reader interactions, please activate Accessibility in Grammarl…" at bounding box center [848, 358] width 740 height 19
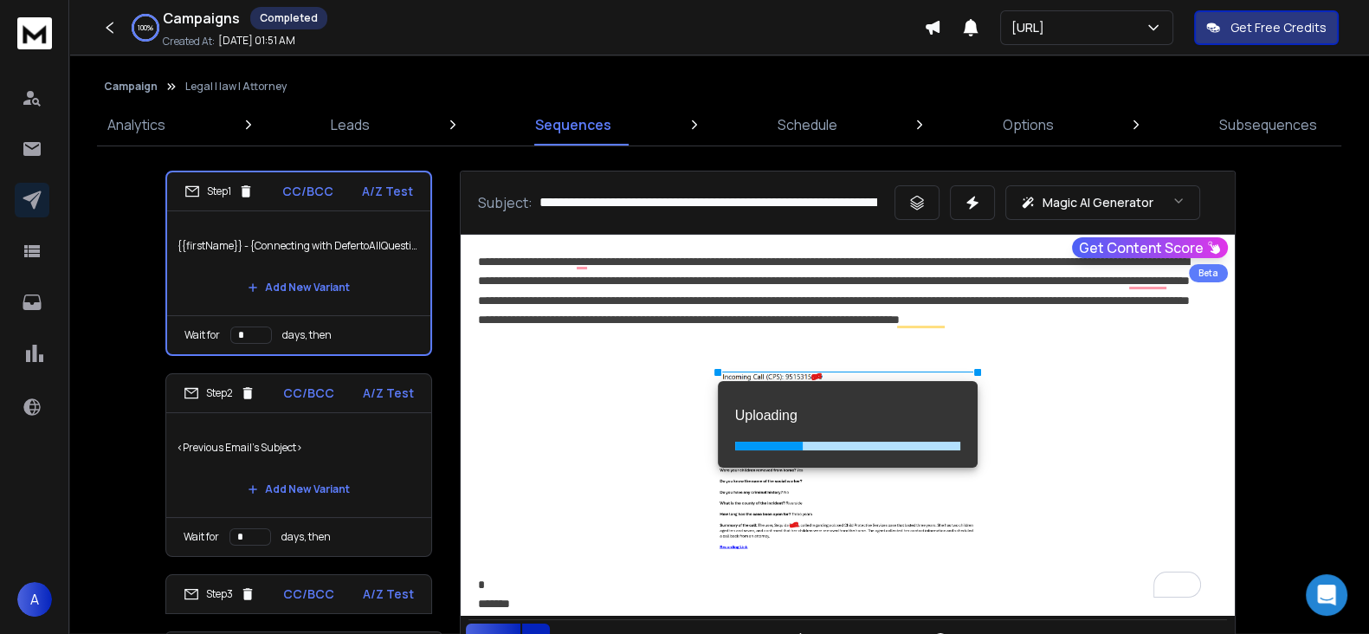
click at [592, 261] on div "**********" at bounding box center [839, 300] width 723 height 97
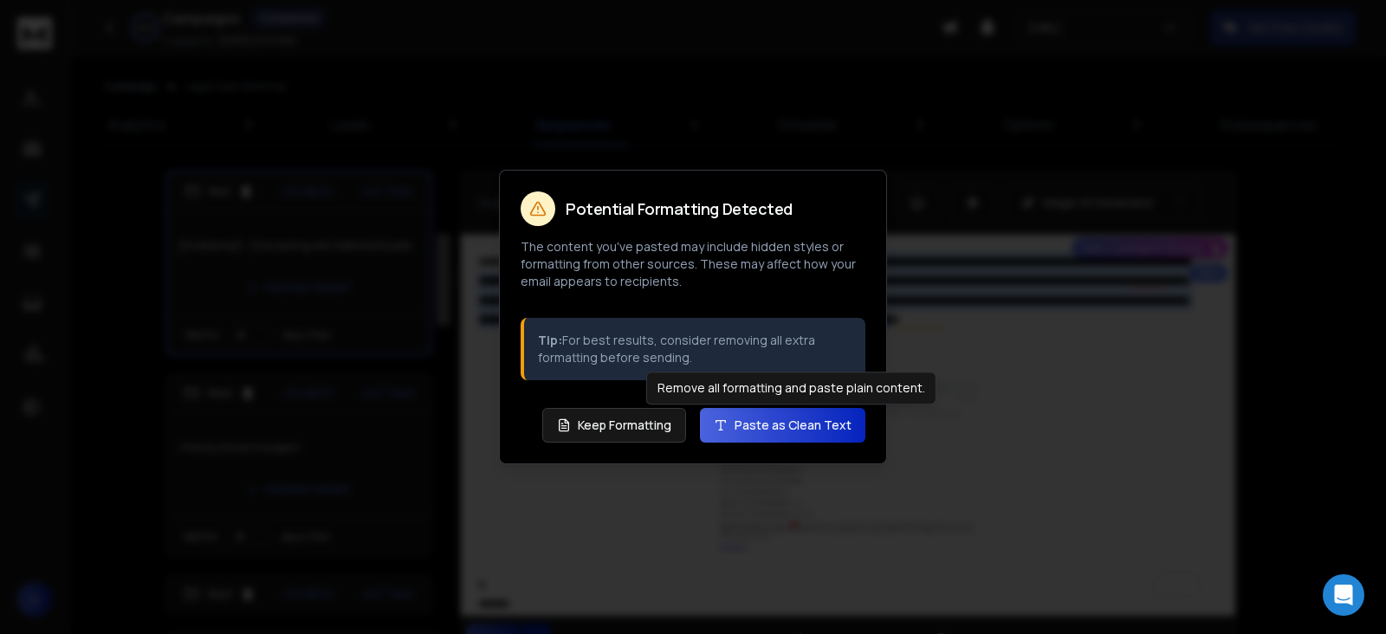
click at [760, 422] on button "Paste as Clean Text" at bounding box center [782, 425] width 165 height 35
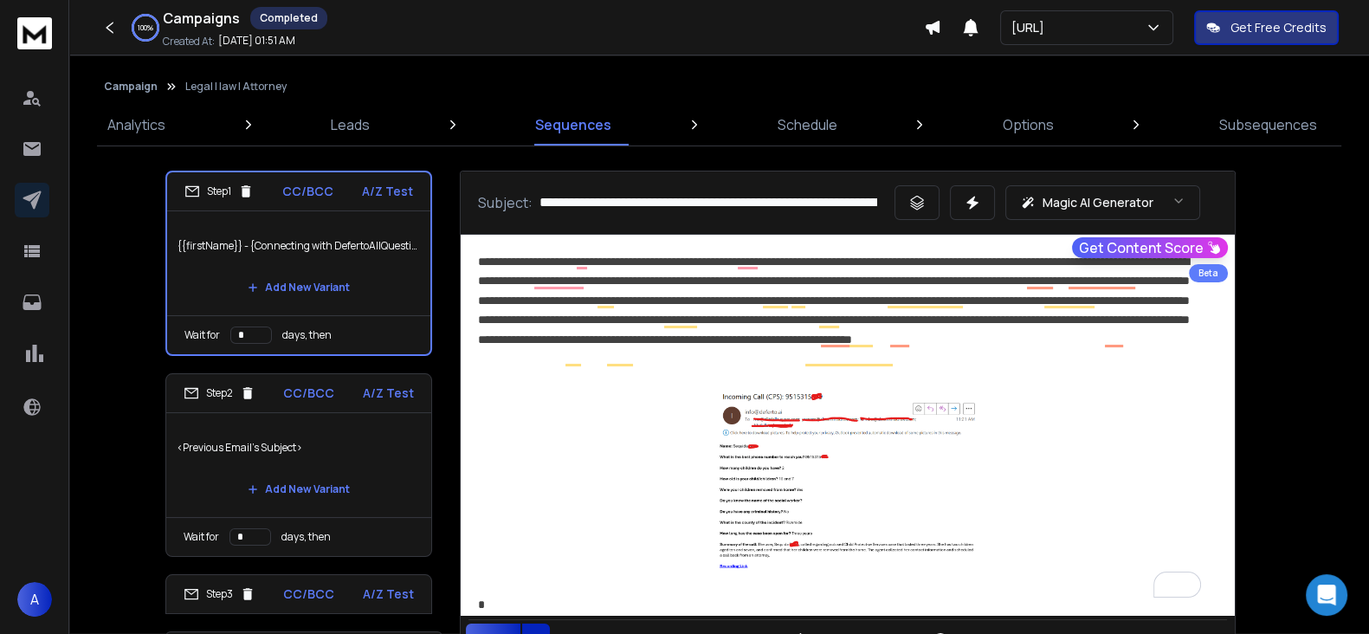
click at [620, 262] on div "**********" at bounding box center [839, 310] width 723 height 116
click at [708, 261] on div "**********" at bounding box center [839, 310] width 723 height 116
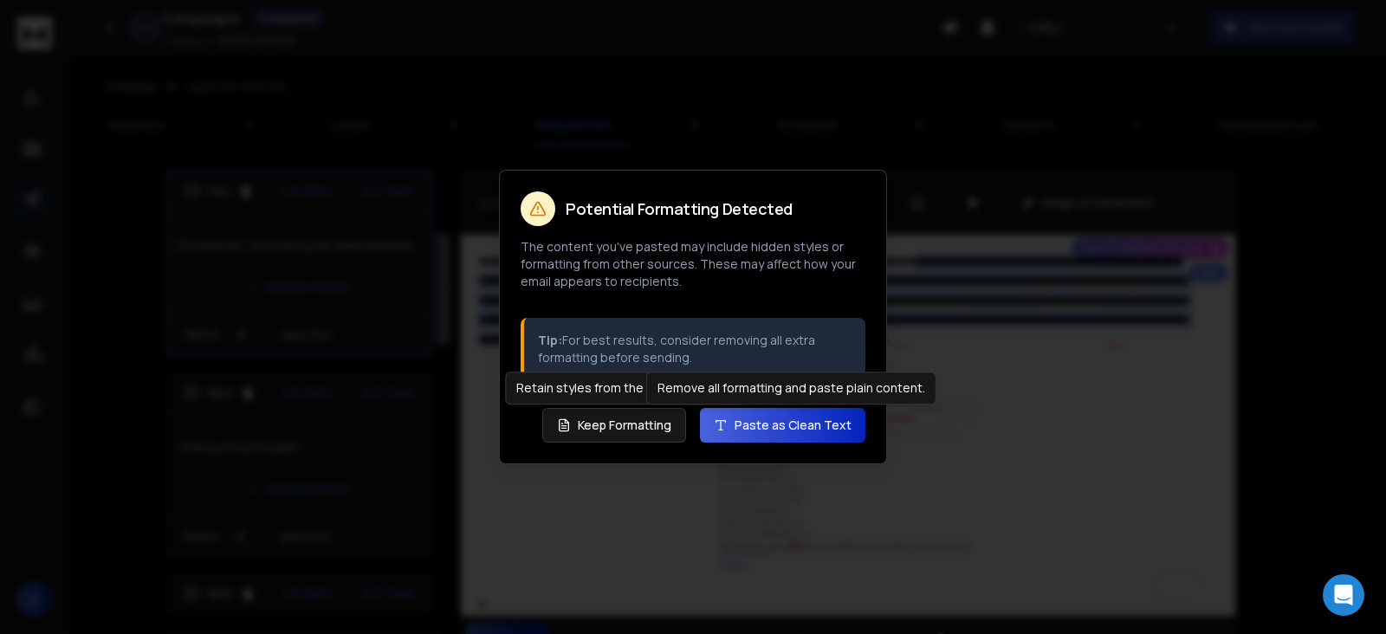
click at [784, 422] on button "Paste as Clean Text" at bounding box center [782, 425] width 165 height 35
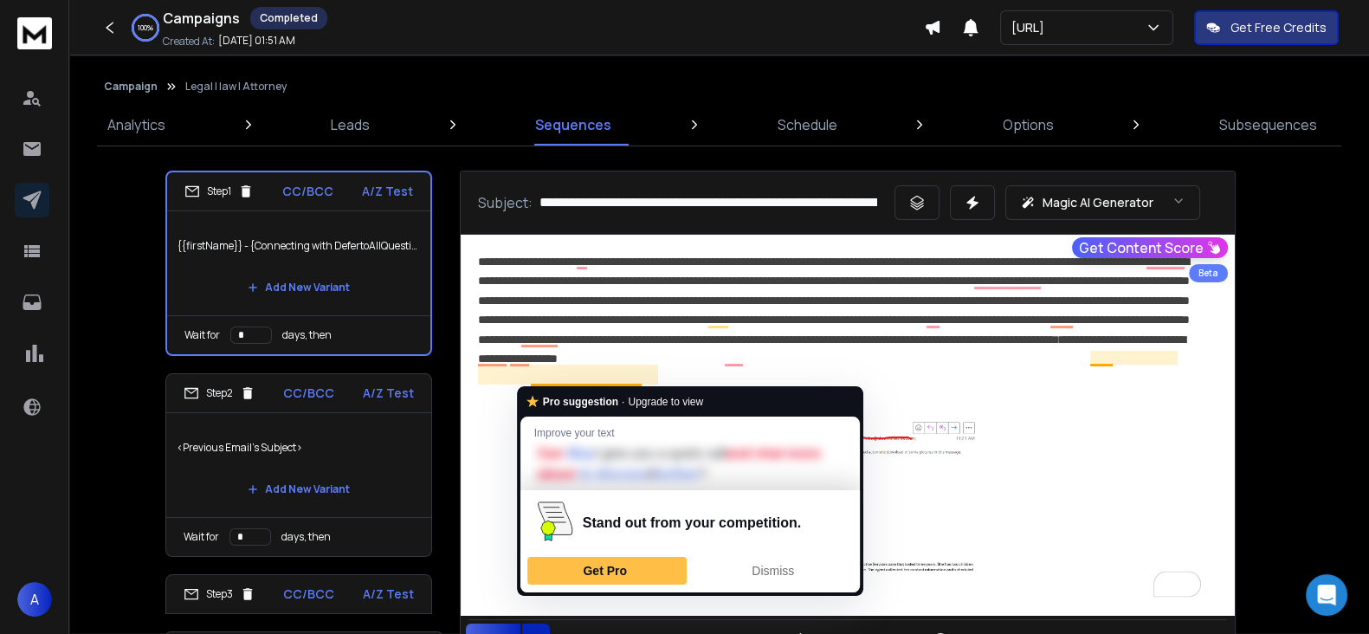
click at [533, 378] on div "**********" at bounding box center [839, 320] width 723 height 136
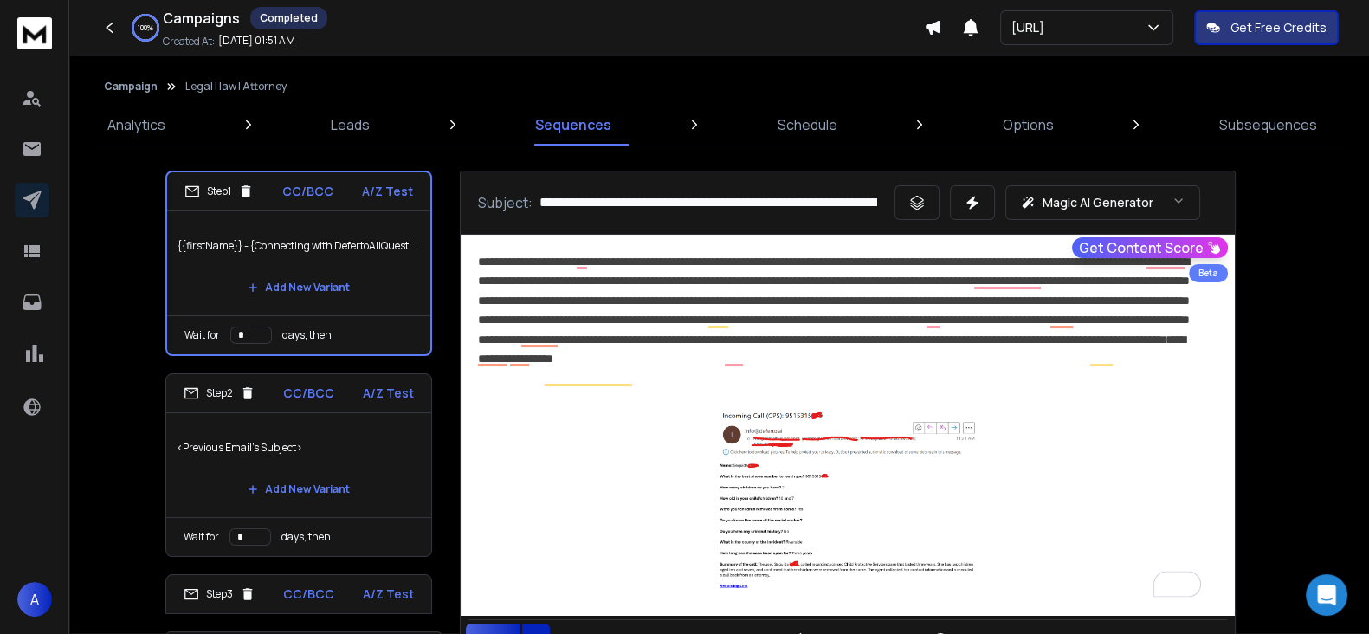
click at [721, 374] on div "**********" at bounding box center [839, 320] width 723 height 136
click at [824, 305] on div "**********" at bounding box center [839, 320] width 723 height 136
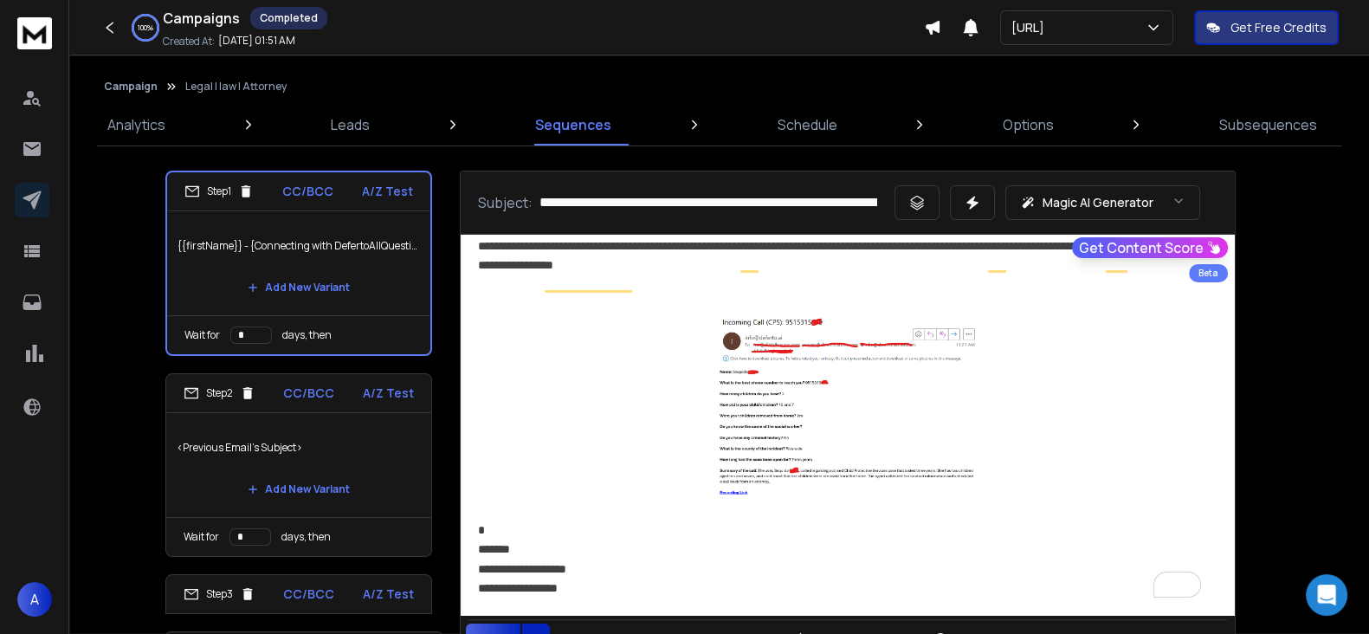
scroll to position [56, 0]
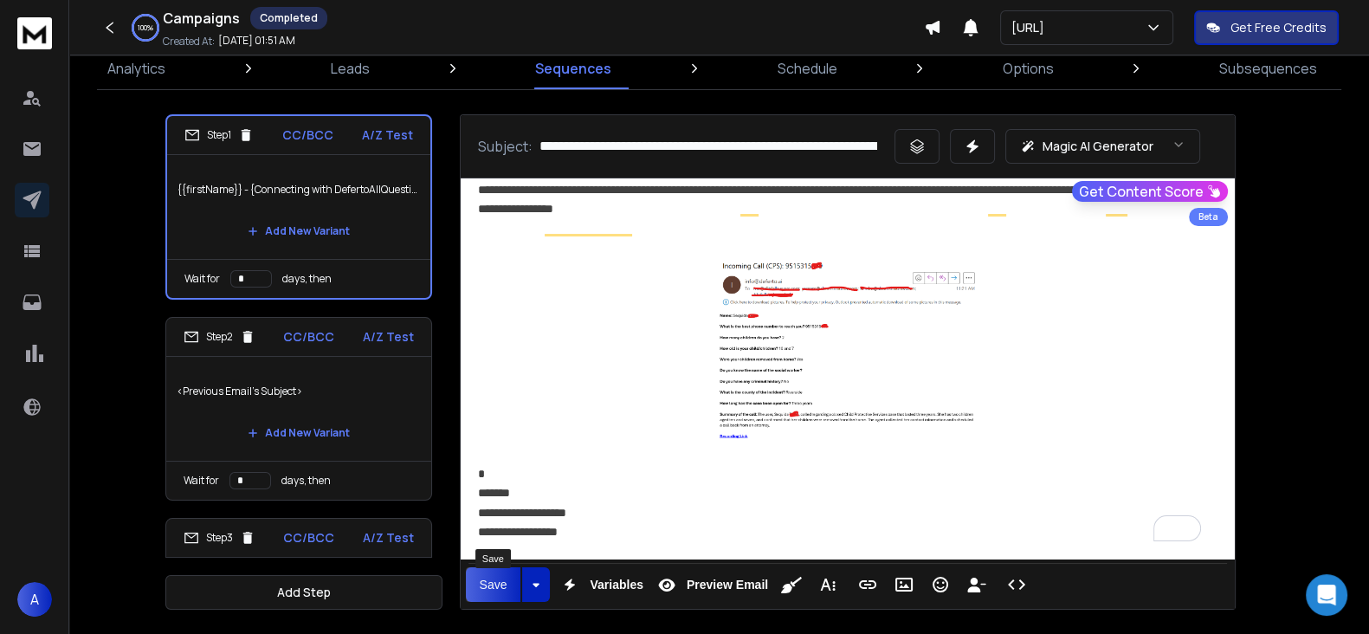
click at [474, 585] on div "Save" at bounding box center [493, 584] width 55 height 35
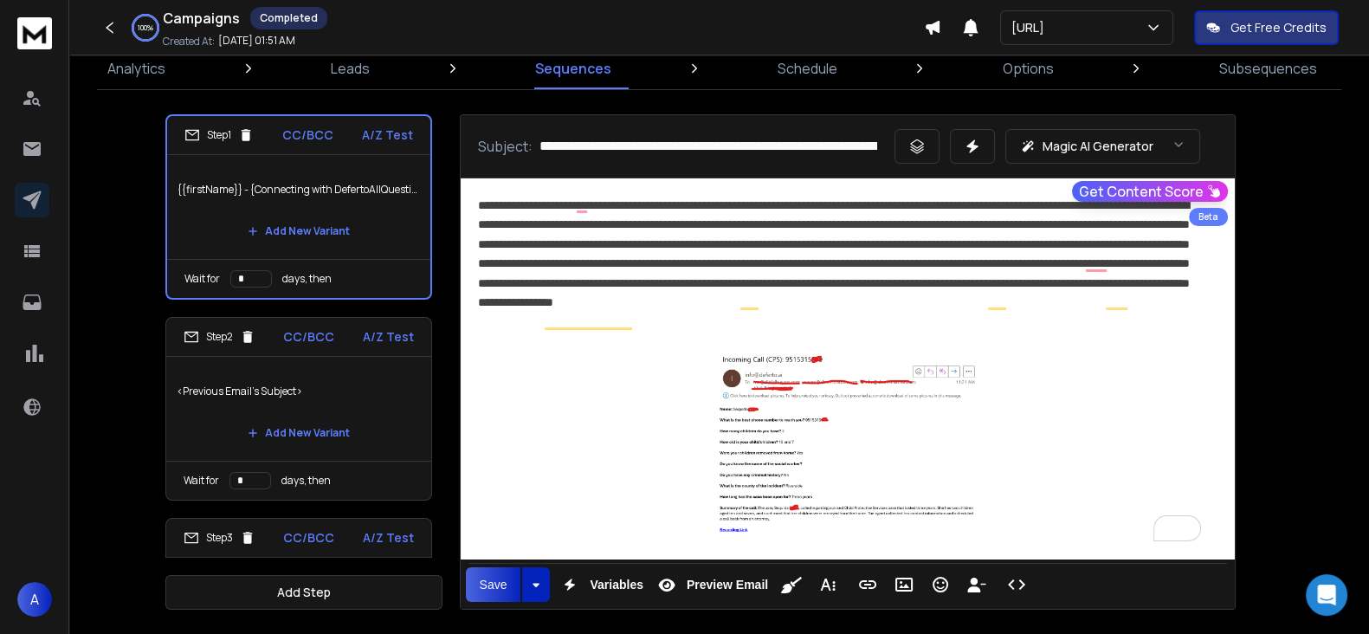
scroll to position [0, 0]
click at [813, 218] on div "**********" at bounding box center [839, 264] width 723 height 136
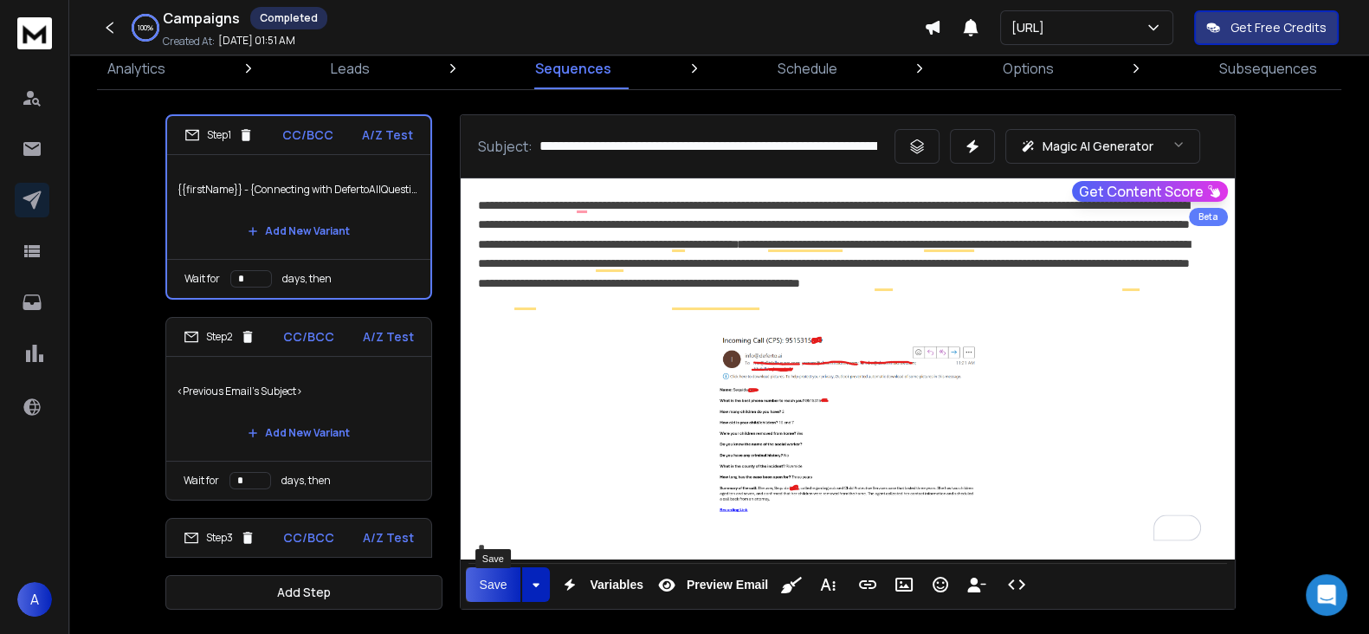
click at [493, 586] on div "Save" at bounding box center [493, 584] width 55 height 35
click at [793, 296] on div "**********" at bounding box center [839, 254] width 723 height 116
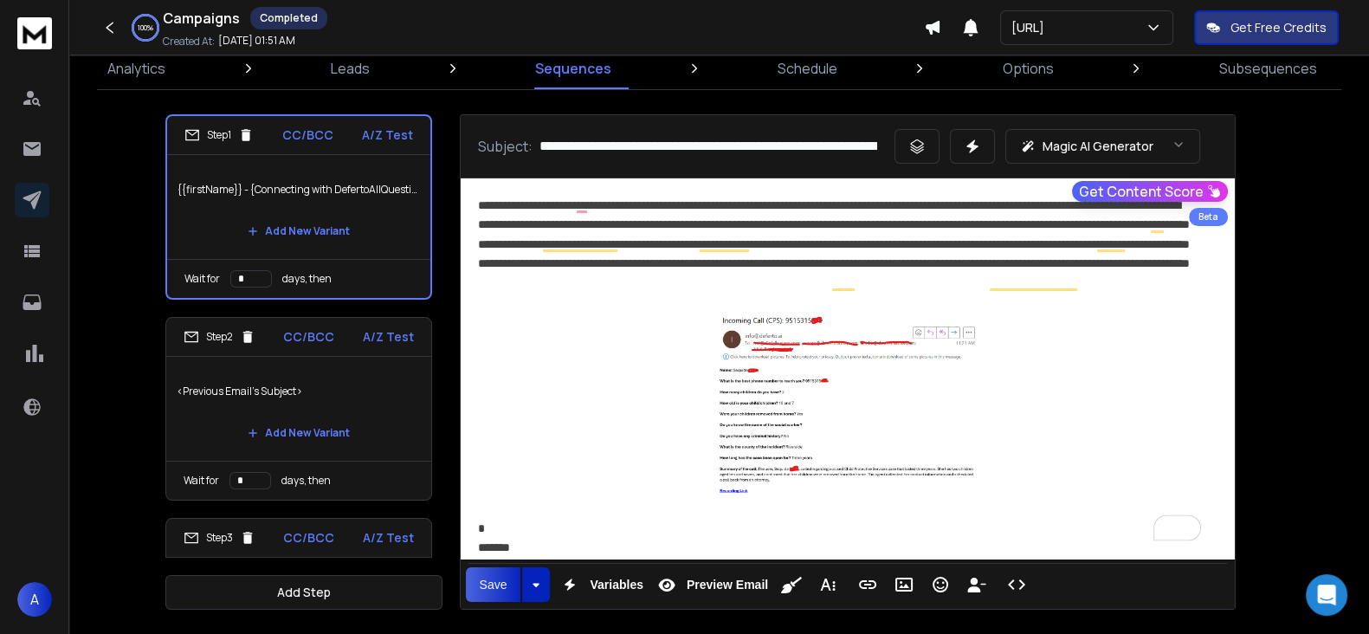
click at [776, 223] on div "**********" at bounding box center [839, 244] width 723 height 97
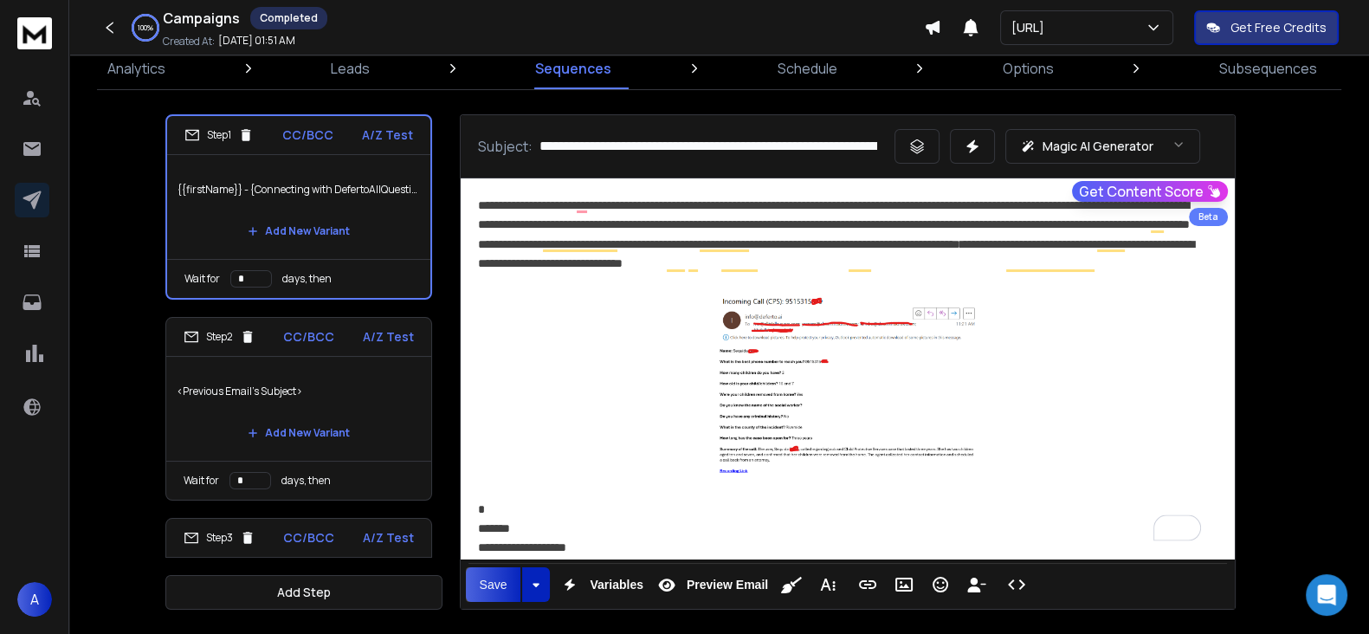
click at [494, 588] on div "Save" at bounding box center [493, 584] width 55 height 35
click at [1122, 261] on div "**********" at bounding box center [839, 235] width 723 height 78
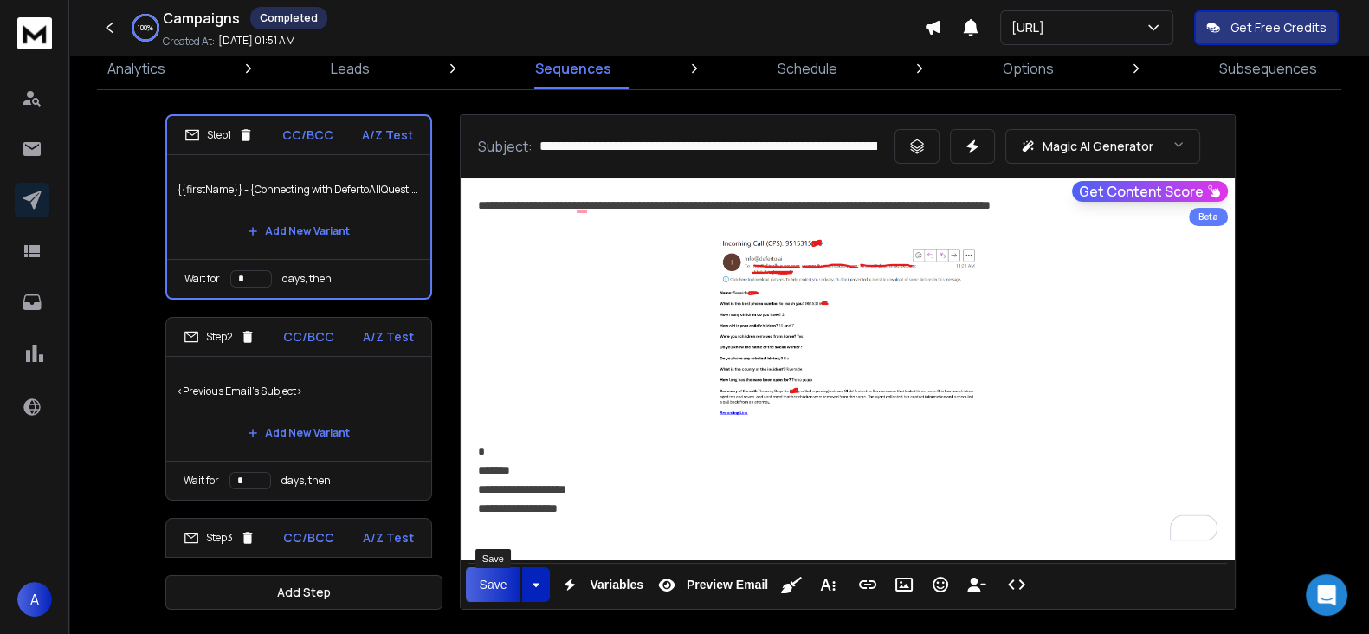
click at [495, 584] on div "Save" at bounding box center [493, 584] width 55 height 35
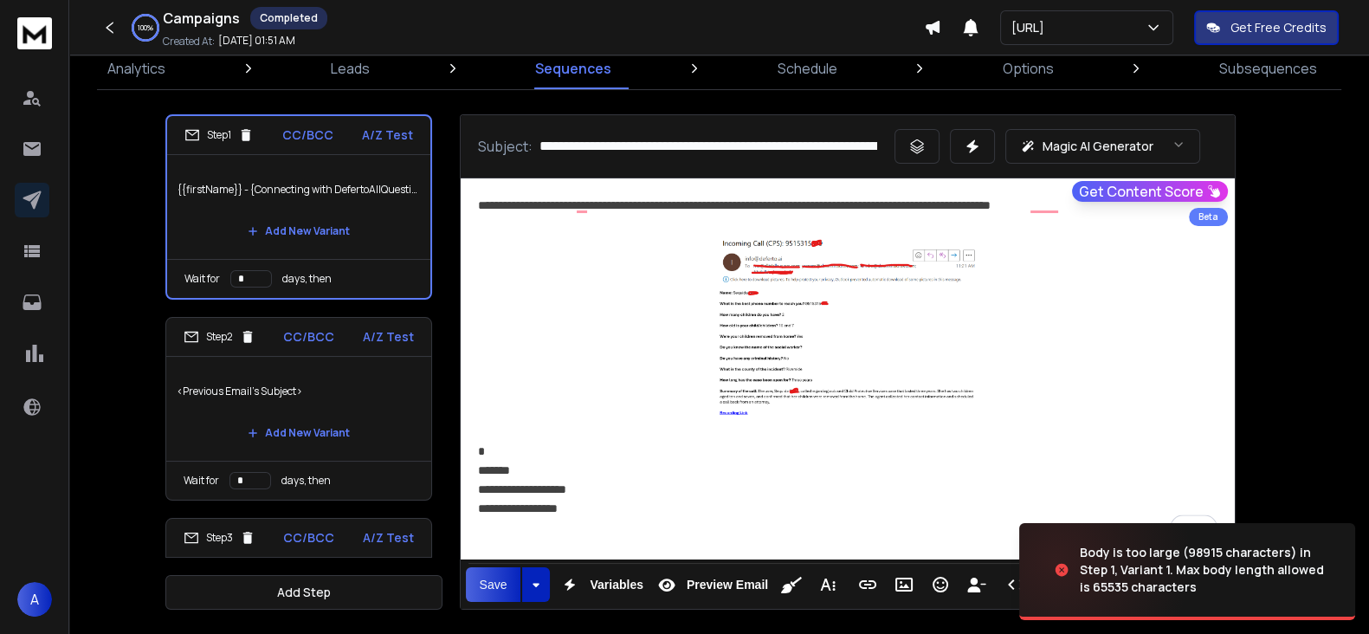
click at [985, 202] on div "**********" at bounding box center [848, 205] width 740 height 19
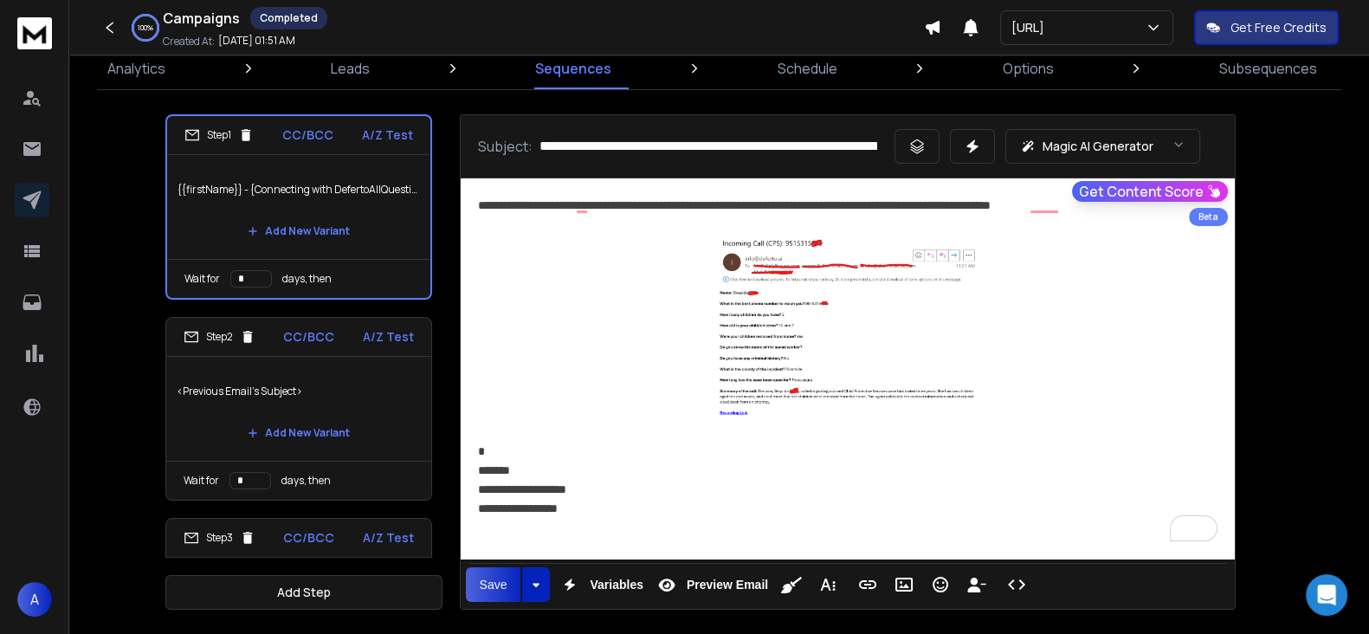
click at [985, 202] on div "**********" at bounding box center [848, 205] width 740 height 19
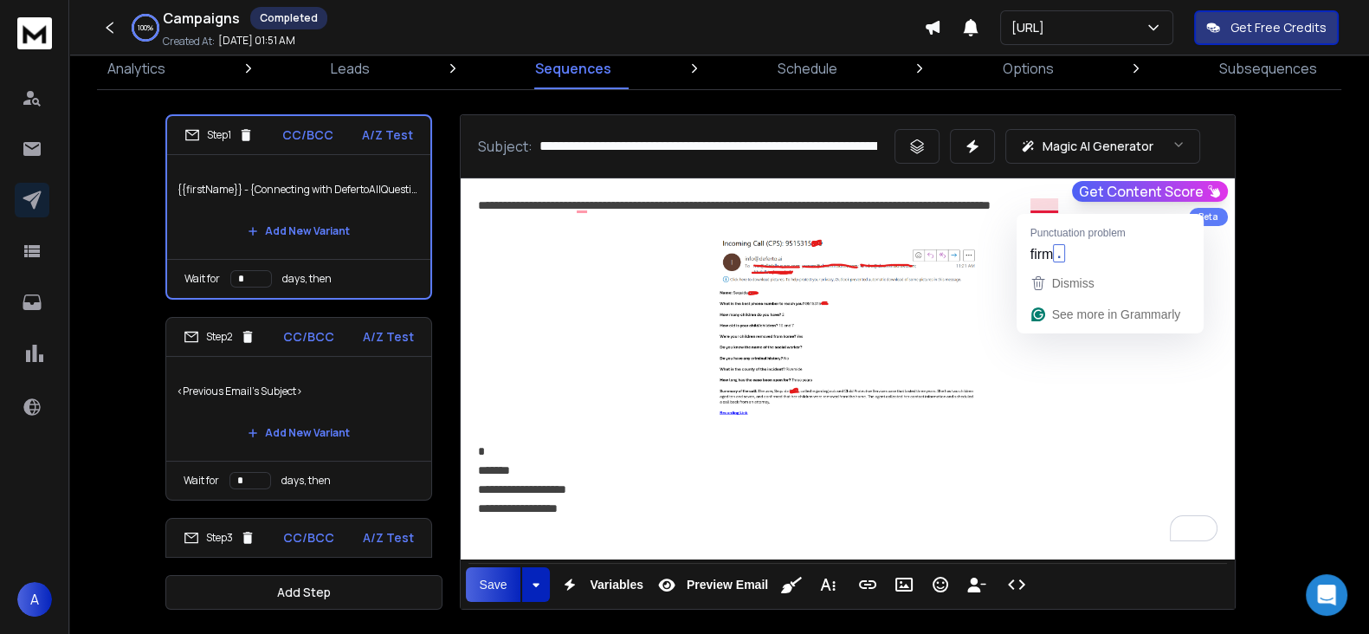
click at [1048, 204] on div "**********" at bounding box center [848, 205] width 740 height 19
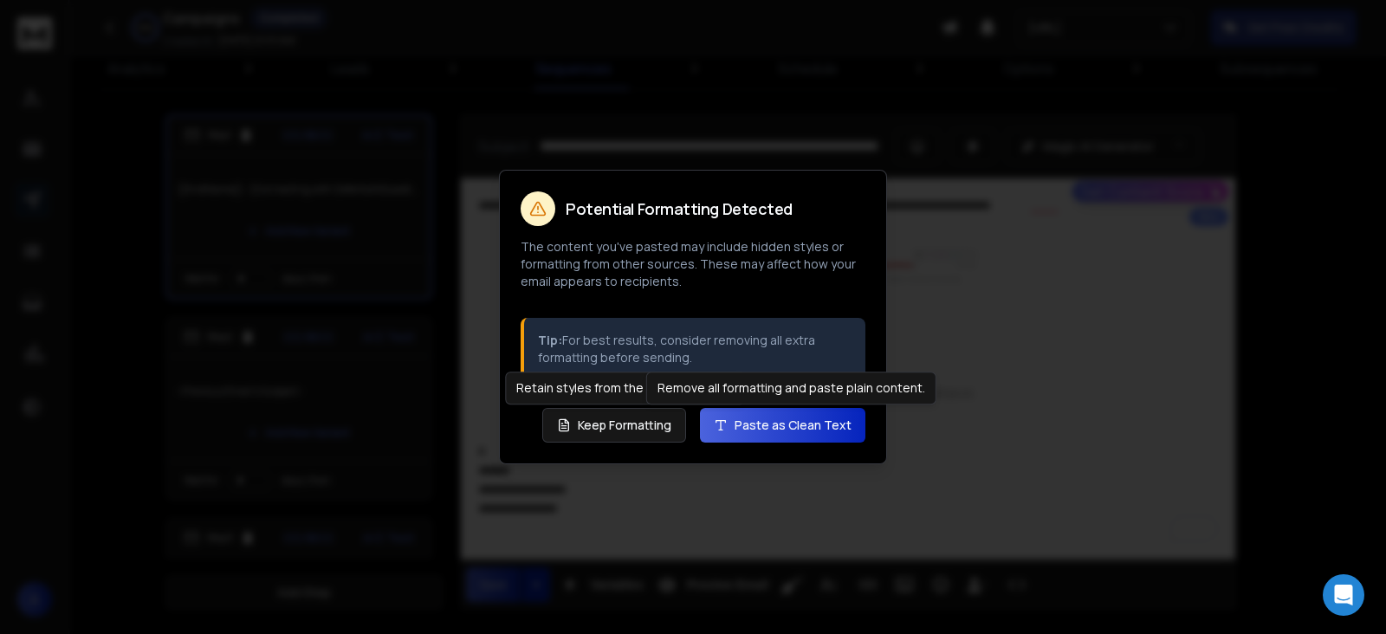
click at [811, 427] on button "Paste as Clean Text" at bounding box center [782, 425] width 165 height 35
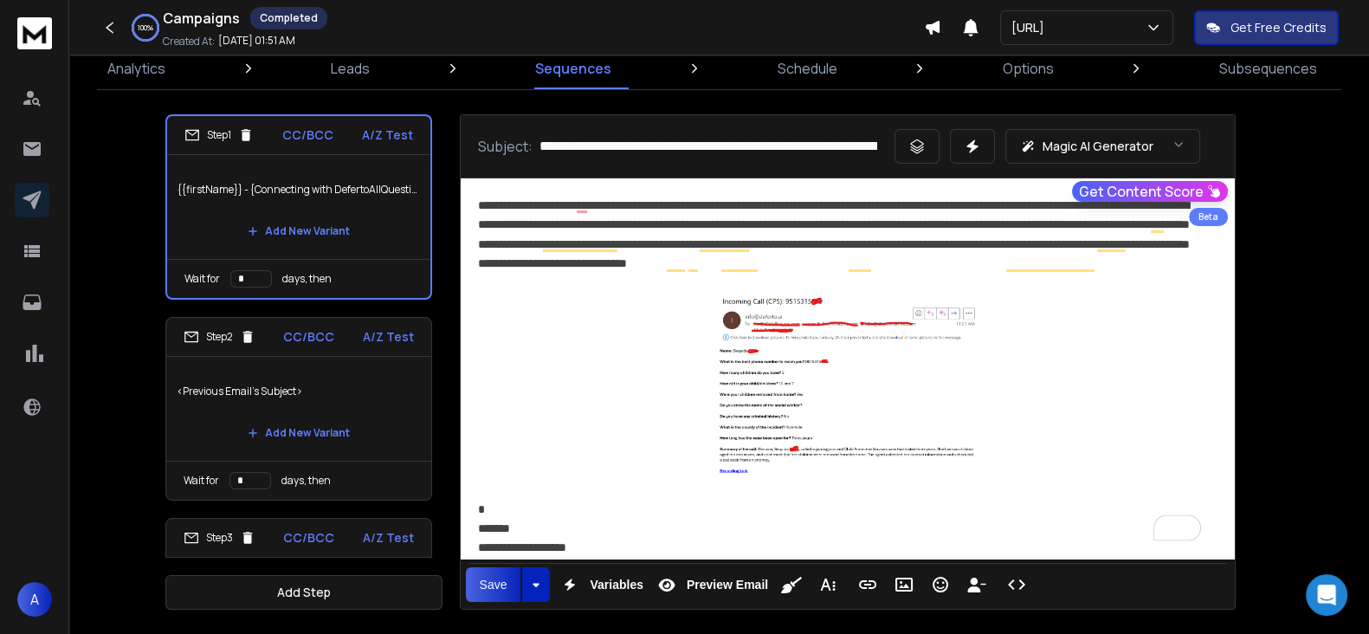
click at [837, 335] on img "To enrich screen reader interactions, please activate Accessibility in Grammarl…" at bounding box center [848, 386] width 260 height 178
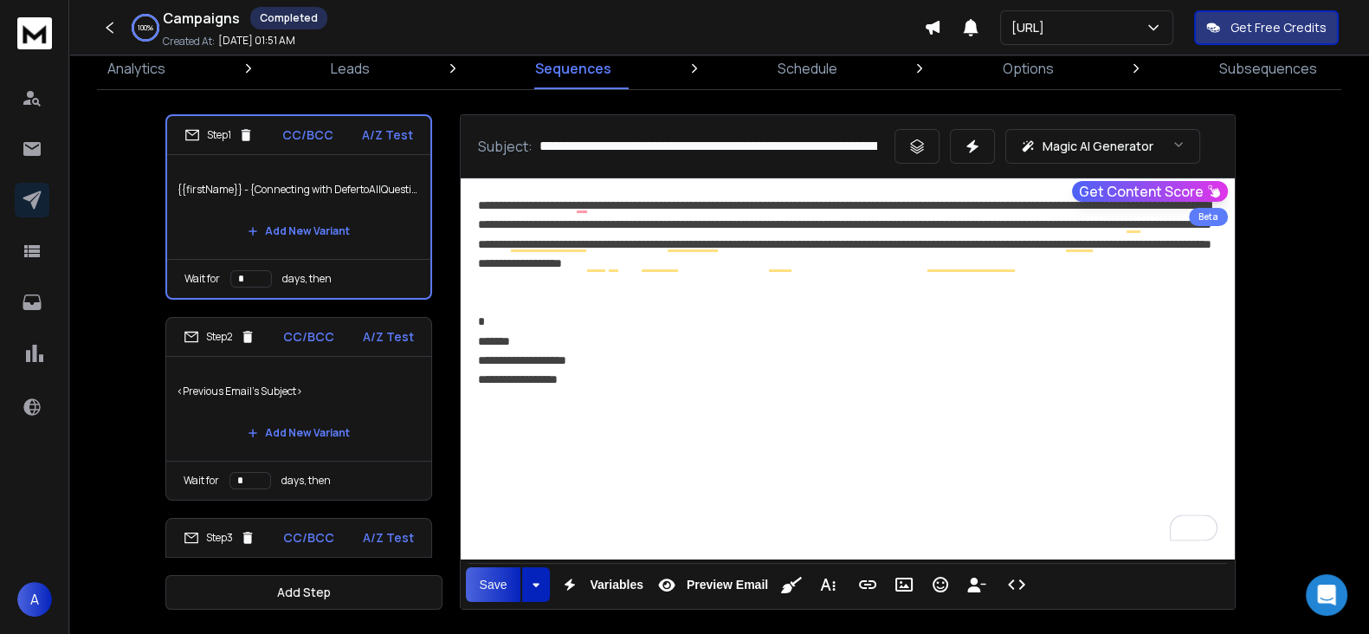
click at [1037, 268] on div "**********" at bounding box center [848, 235] width 740 height 78
drag, startPoint x: 1037, startPoint y: 268, endPoint x: 698, endPoint y: 296, distance: 339.8
click at [603, 275] on div "To enrich screen reader interactions, please activate Accessibility in Grammarl…" at bounding box center [848, 283] width 740 height 19
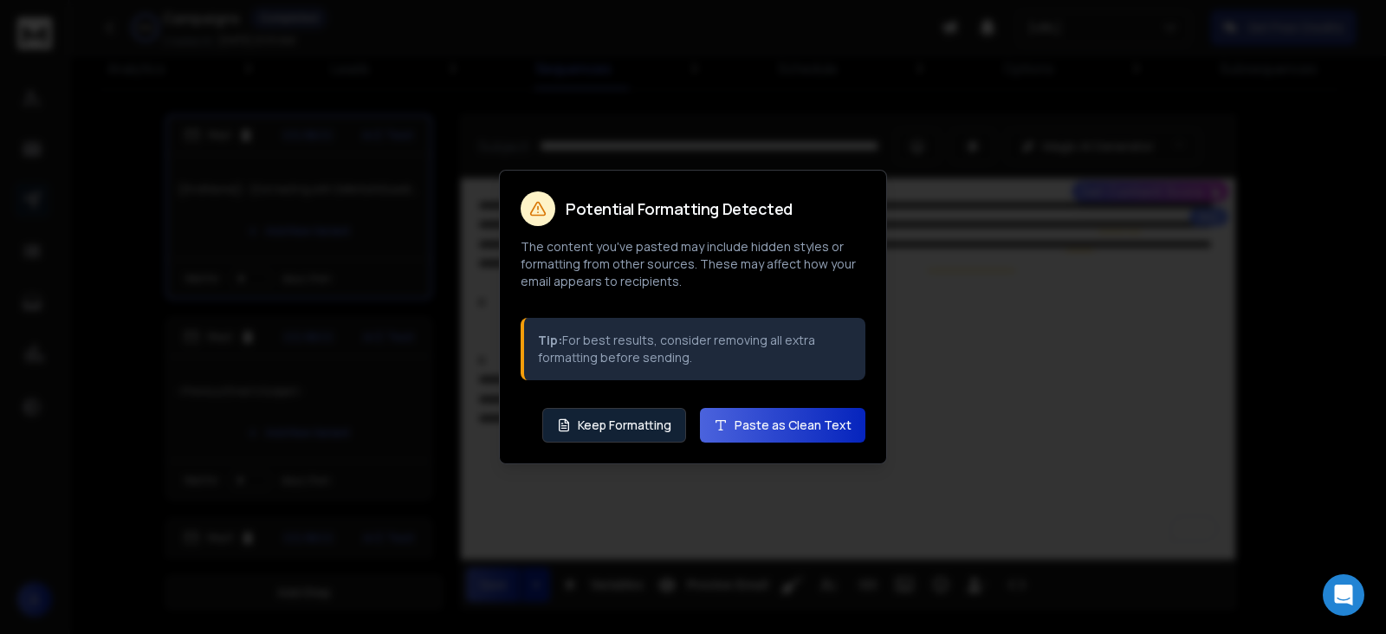
click at [619, 430] on button "Keep Formatting" at bounding box center [614, 425] width 144 height 35
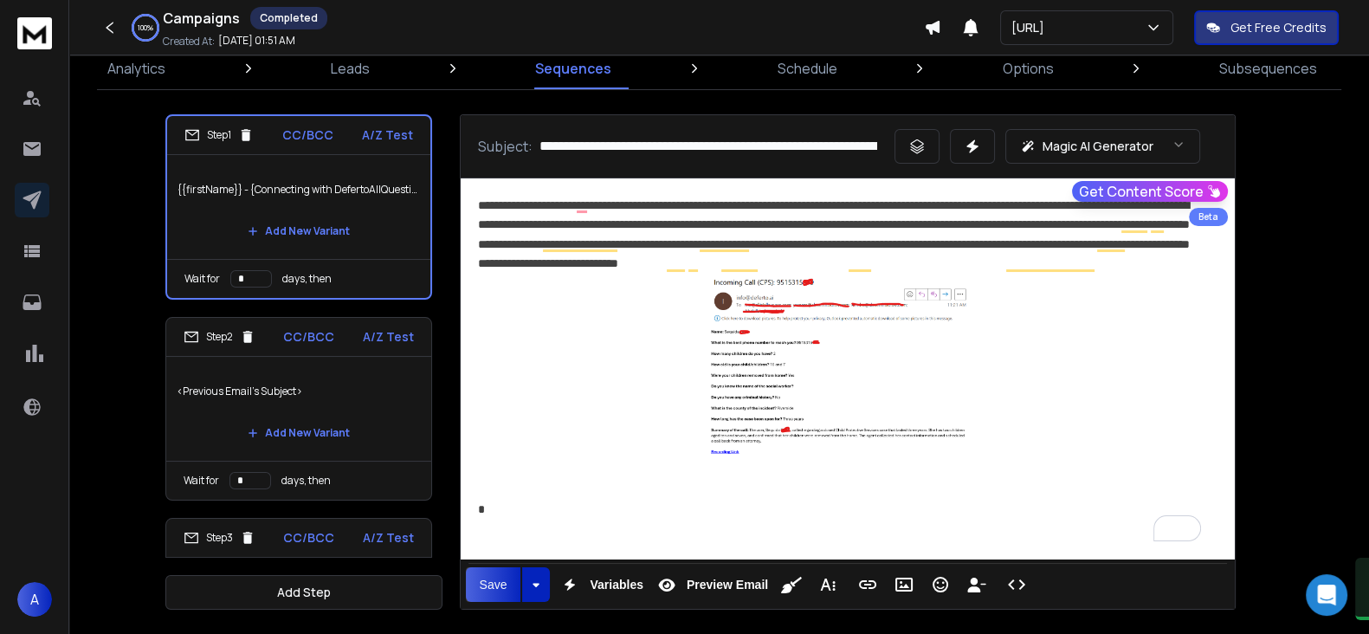
click at [931, 338] on img "To enrich screen reader interactions, please activate Accessibility in Grammarl…" at bounding box center [839, 367] width 260 height 178
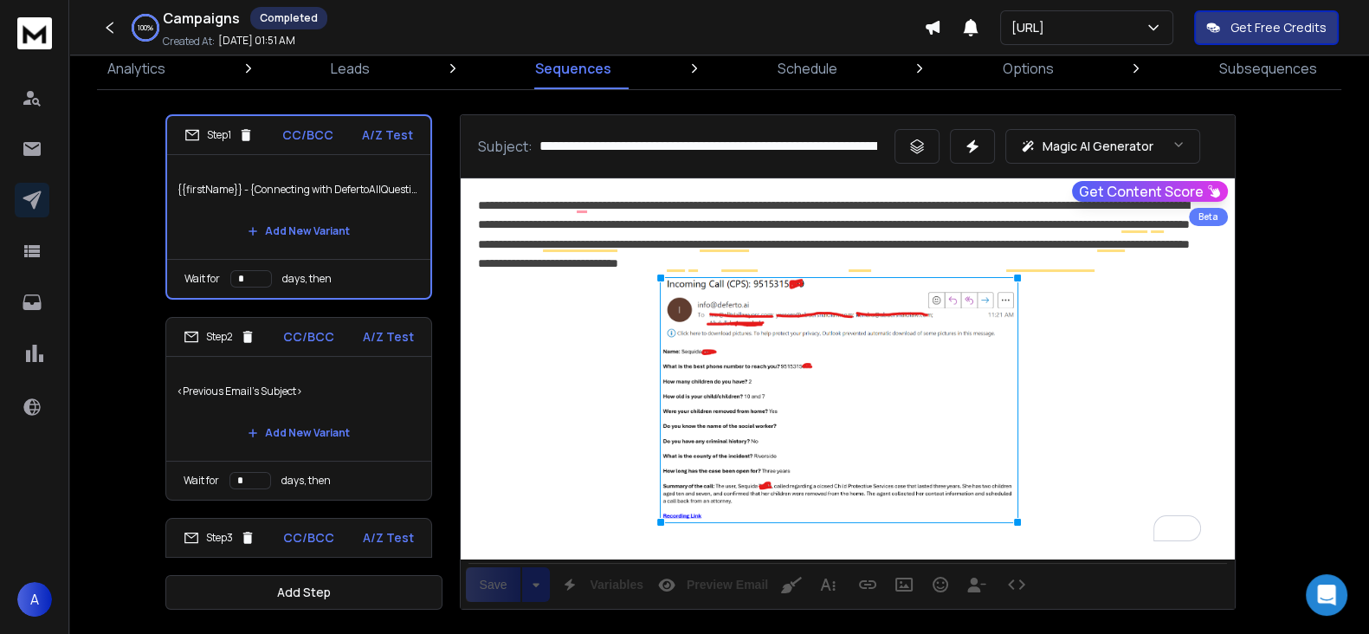
drag, startPoint x: 710, startPoint y: 454, endPoint x: 611, endPoint y: 482, distance: 103.6
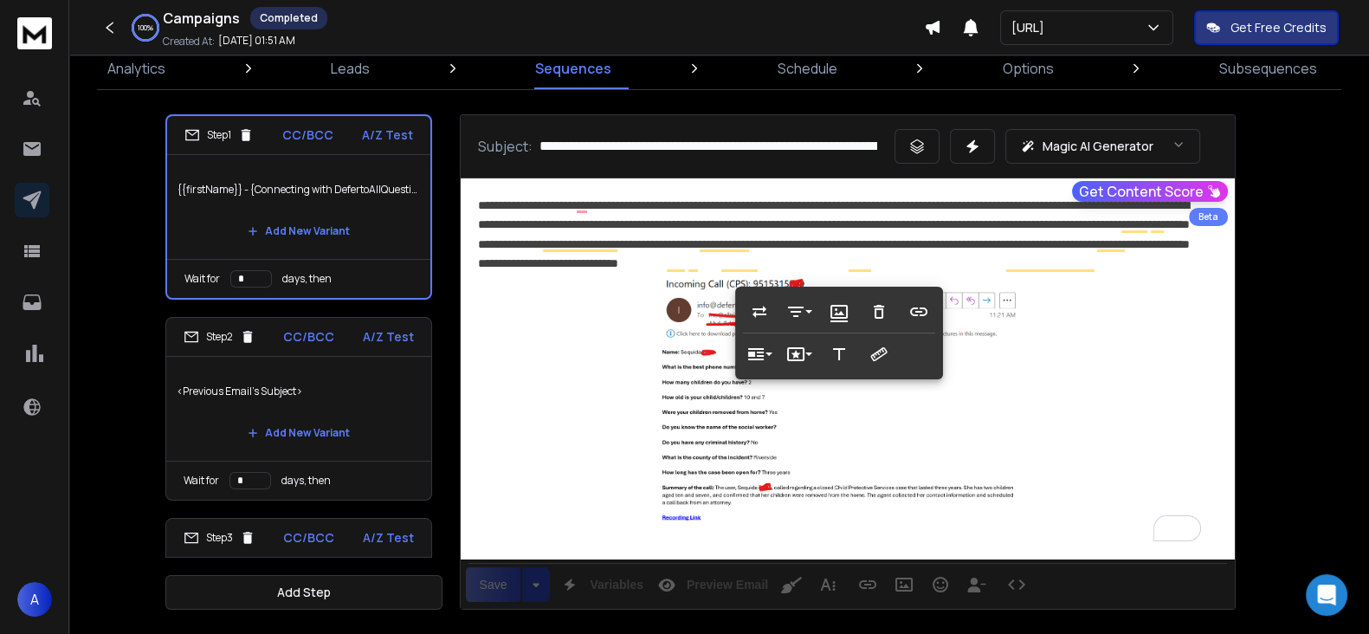
scroll to position [161, 0]
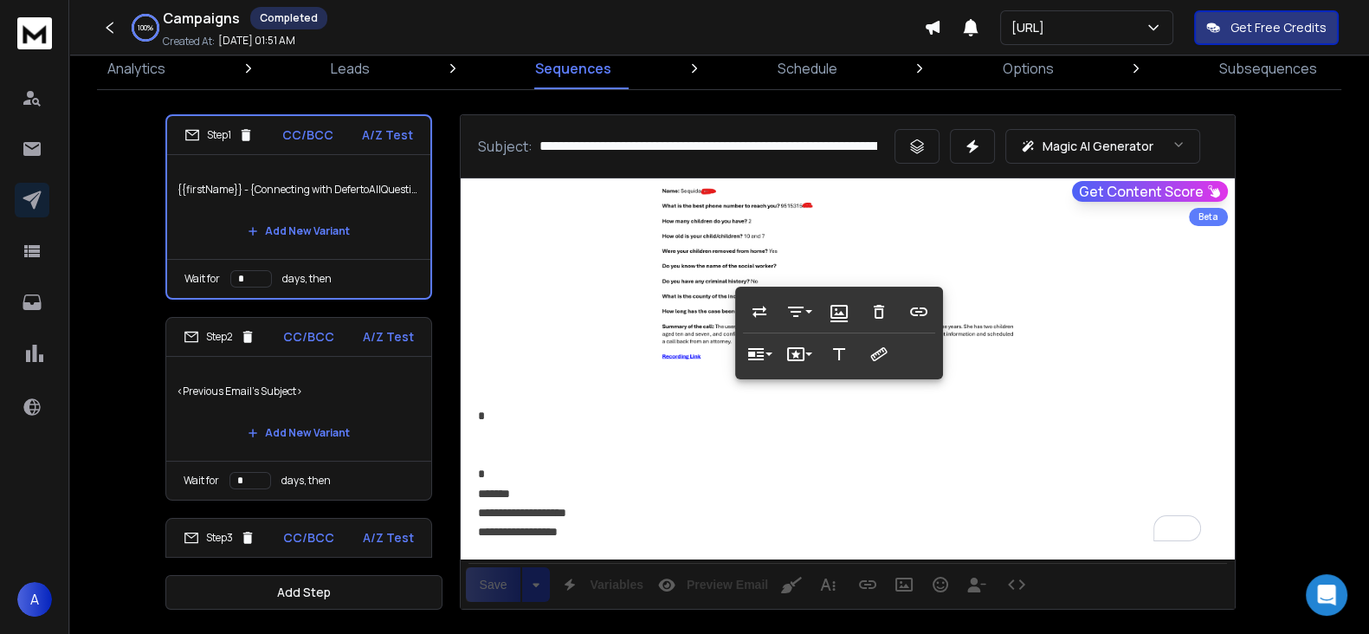
click at [649, 432] on div "To enrich screen reader interactions, please activate Accessibility in Grammarl…" at bounding box center [848, 434] width 740 height 19
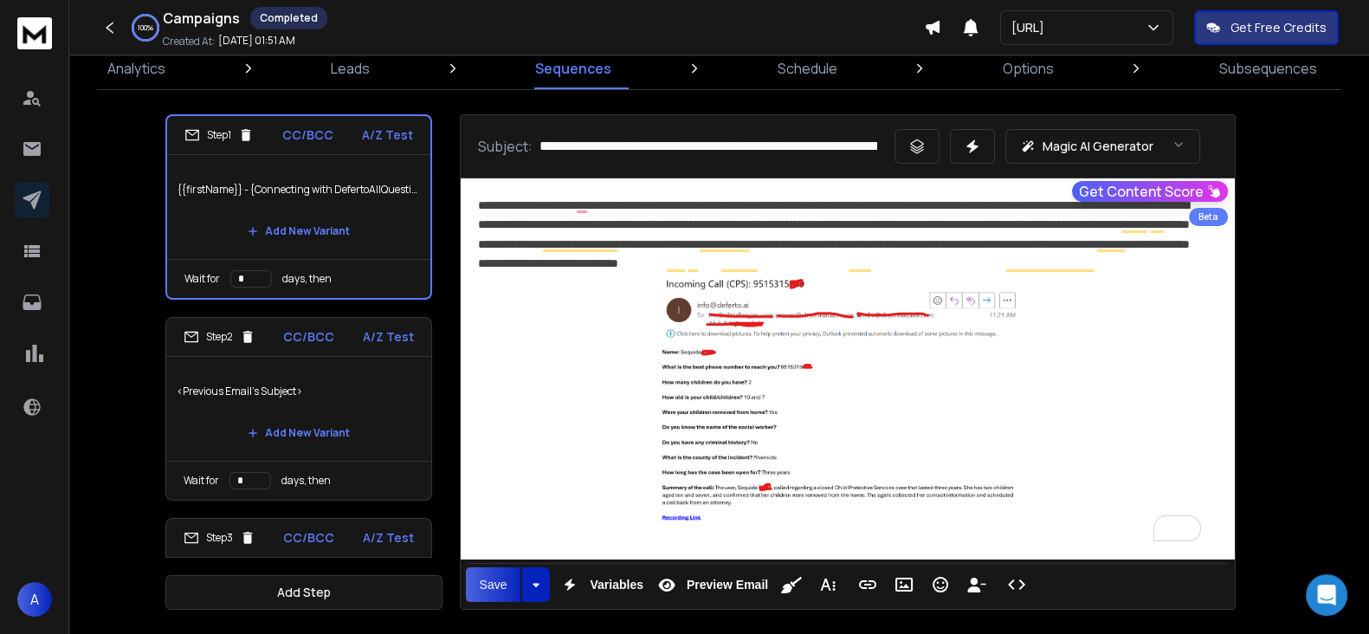
scroll to position [10, 0]
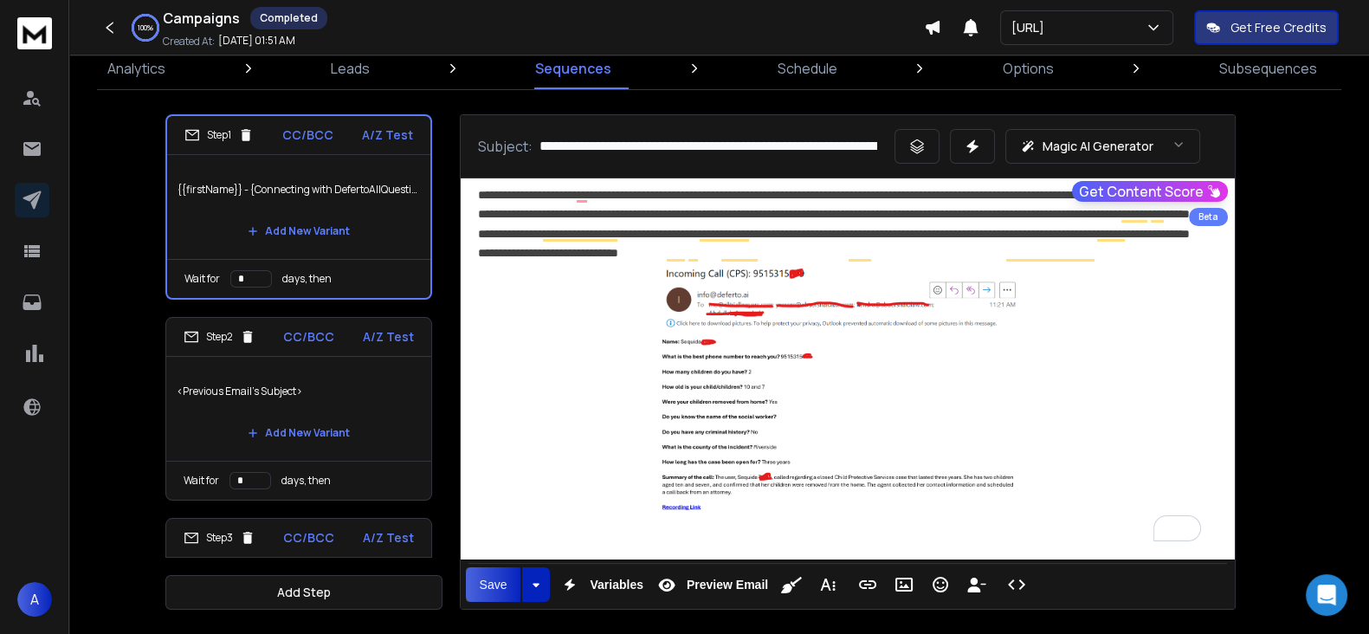
click at [327, 384] on p "<Previous Email's Subject>" at bounding box center [299, 391] width 244 height 48
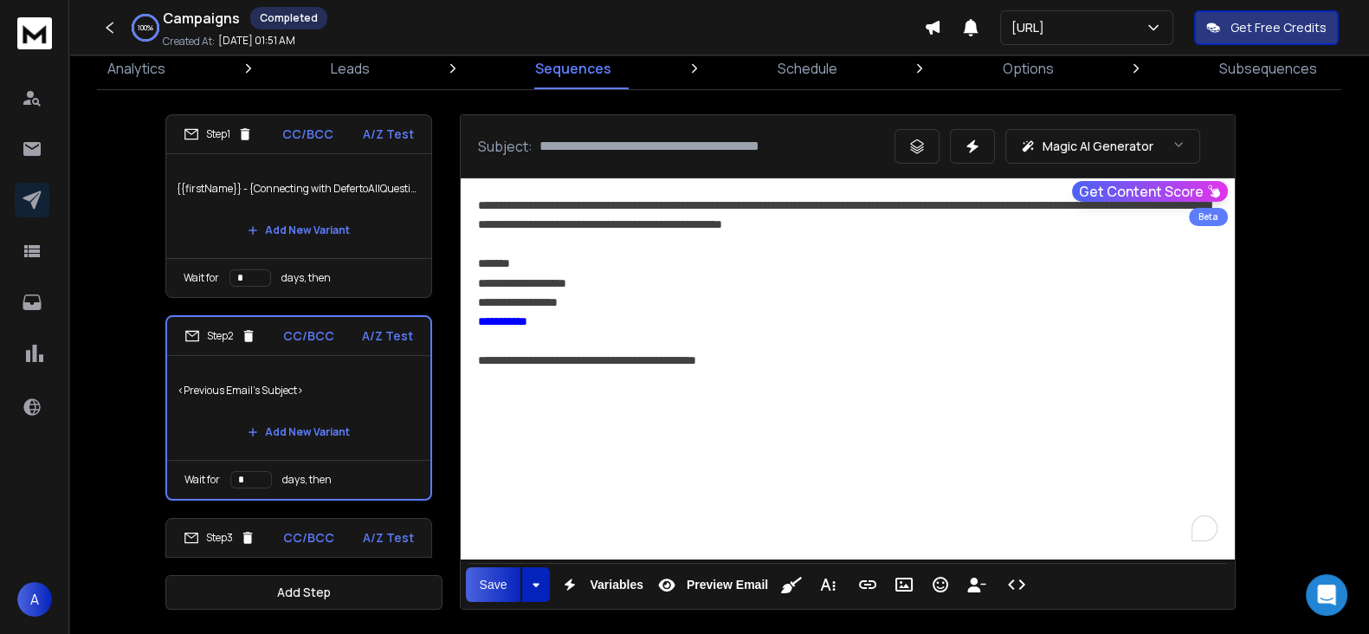
click at [645, 231] on div "**********" at bounding box center [848, 235] width 740 height 78
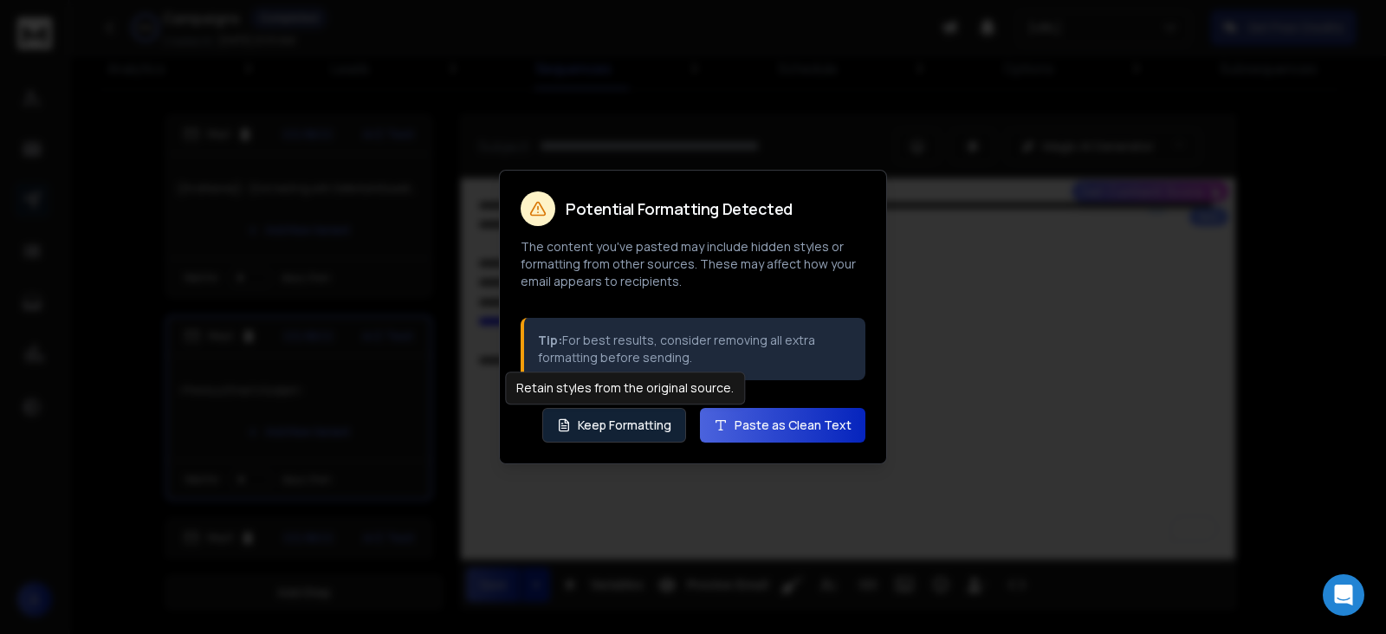
click at [624, 431] on button "Keep Formatting" at bounding box center [614, 425] width 144 height 35
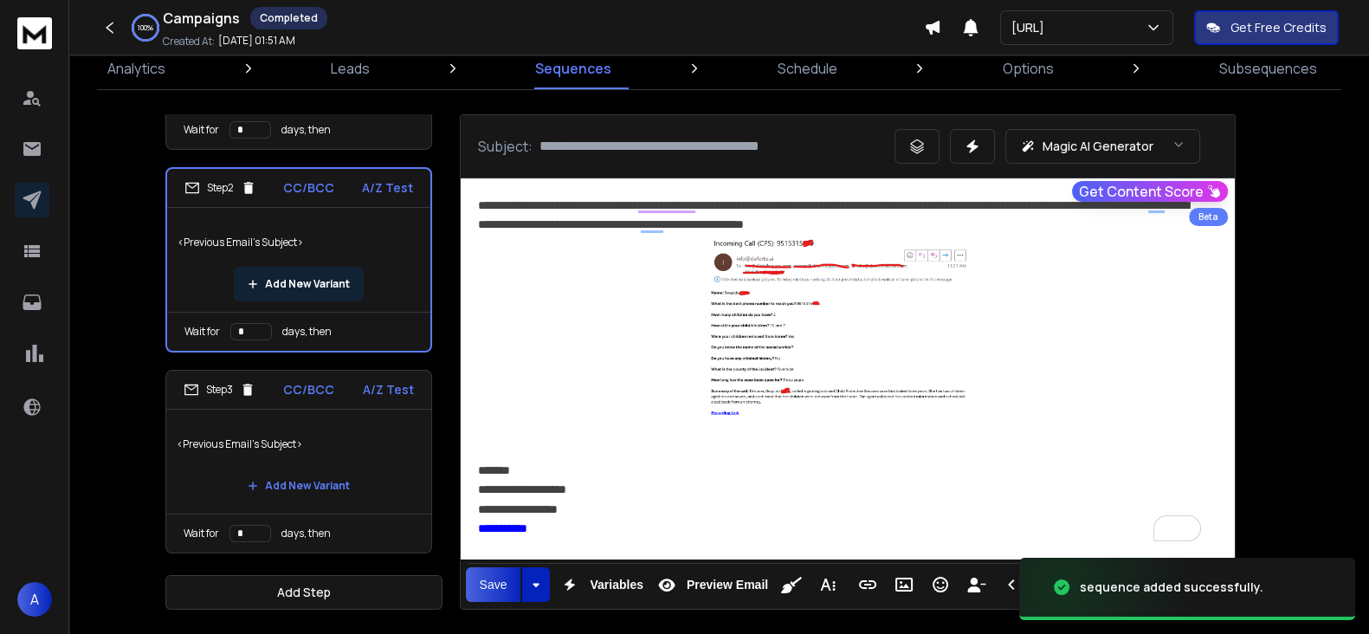
scroll to position [152, 0]
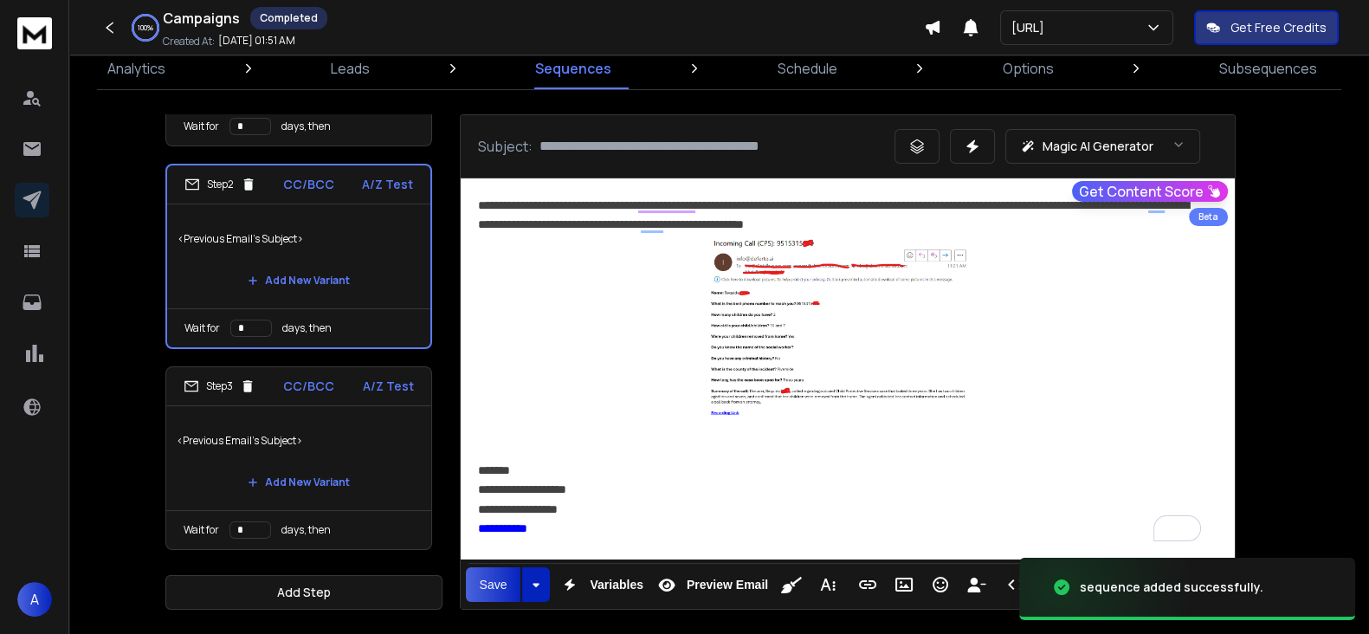
click at [299, 443] on p "<Previous Email's Subject>" at bounding box center [299, 441] width 244 height 48
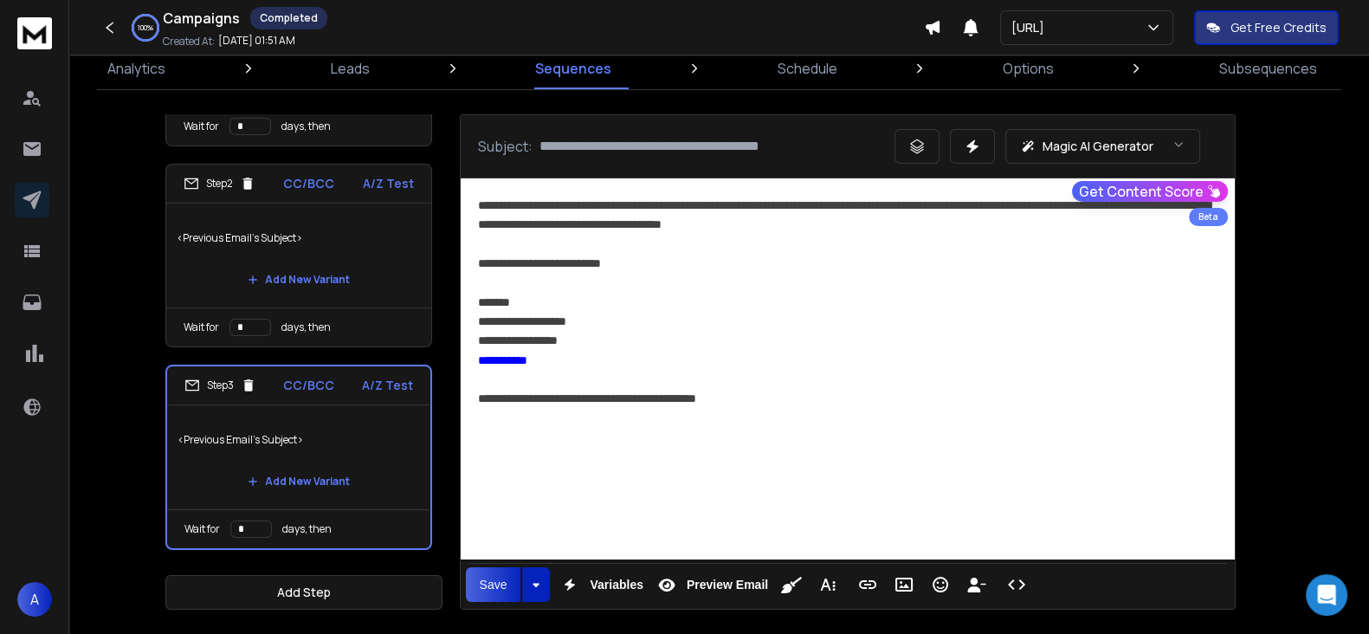
drag, startPoint x: 499, startPoint y: 267, endPoint x: 498, endPoint y: 278, distance: 11.3
click at [498, 274] on div "**********" at bounding box center [848, 368] width 774 height 380
click at [498, 285] on div "To enrich screen reader interactions, please activate Accessibility in Grammarl…" at bounding box center [848, 282] width 740 height 19
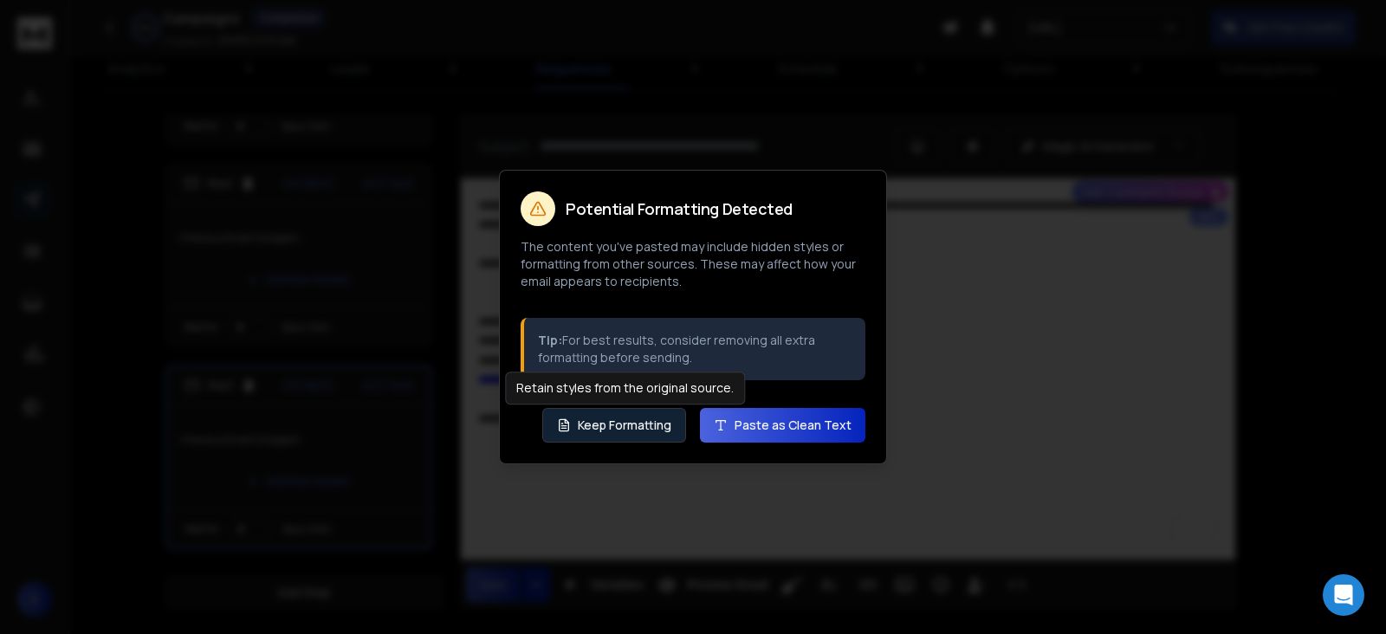
click at [604, 426] on button "Keep Formatting" at bounding box center [614, 425] width 144 height 35
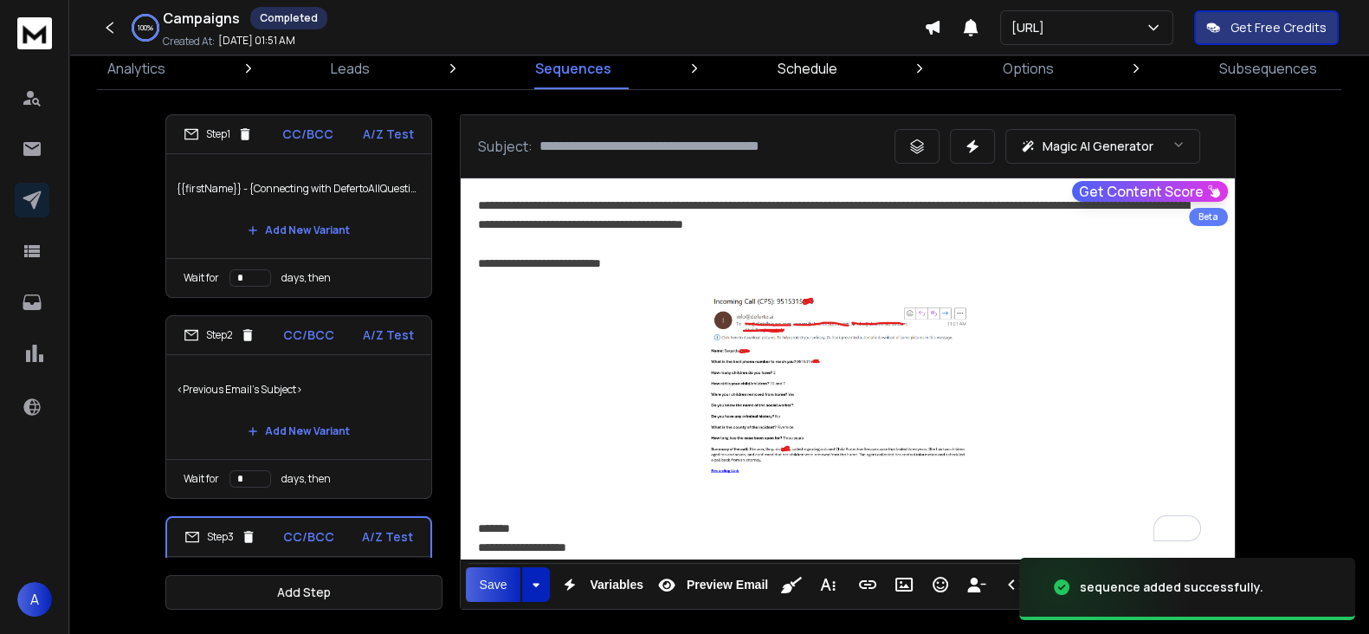
click at [802, 71] on p "Schedule" at bounding box center [808, 68] width 60 height 21
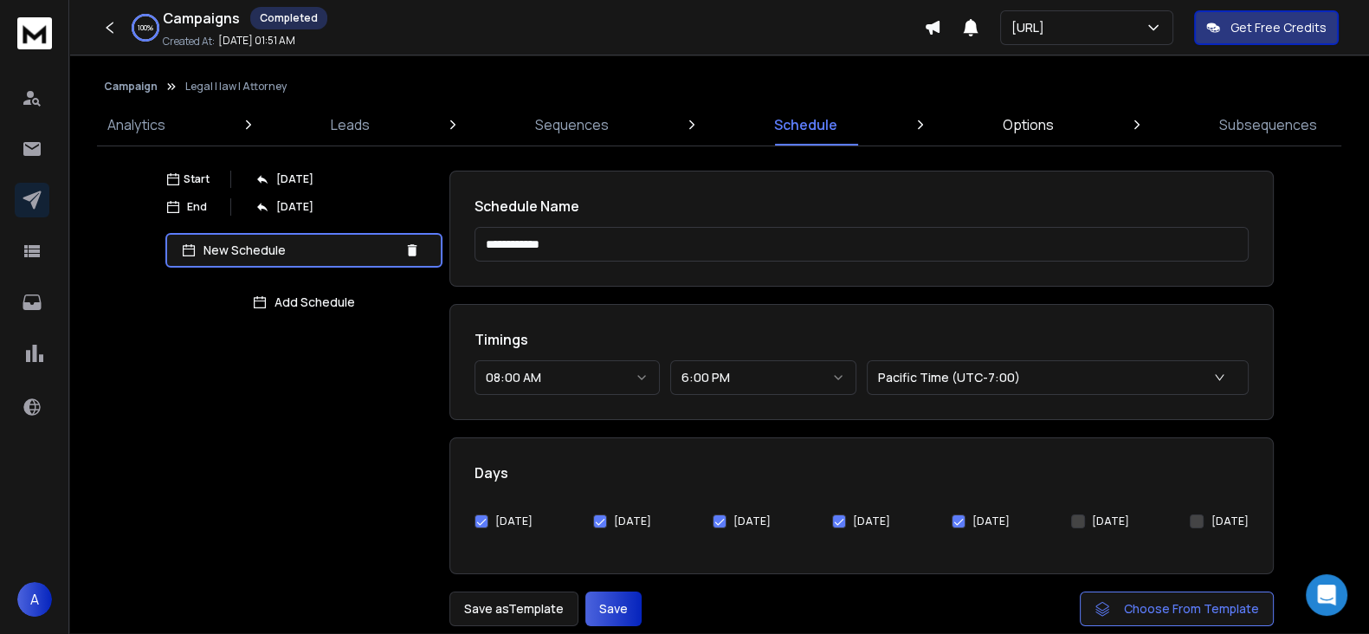
click at [1004, 131] on p "Options" at bounding box center [1028, 124] width 51 height 21
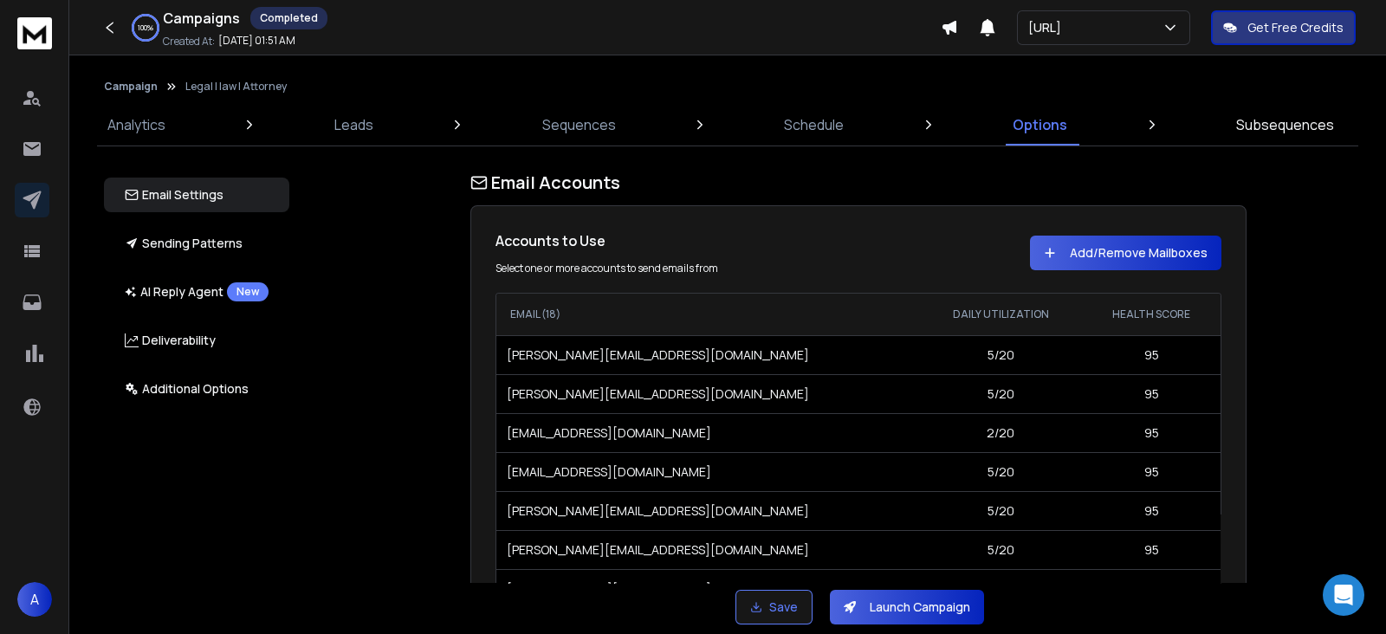
click at [1289, 121] on p "Subsequences" at bounding box center [1285, 124] width 98 height 21
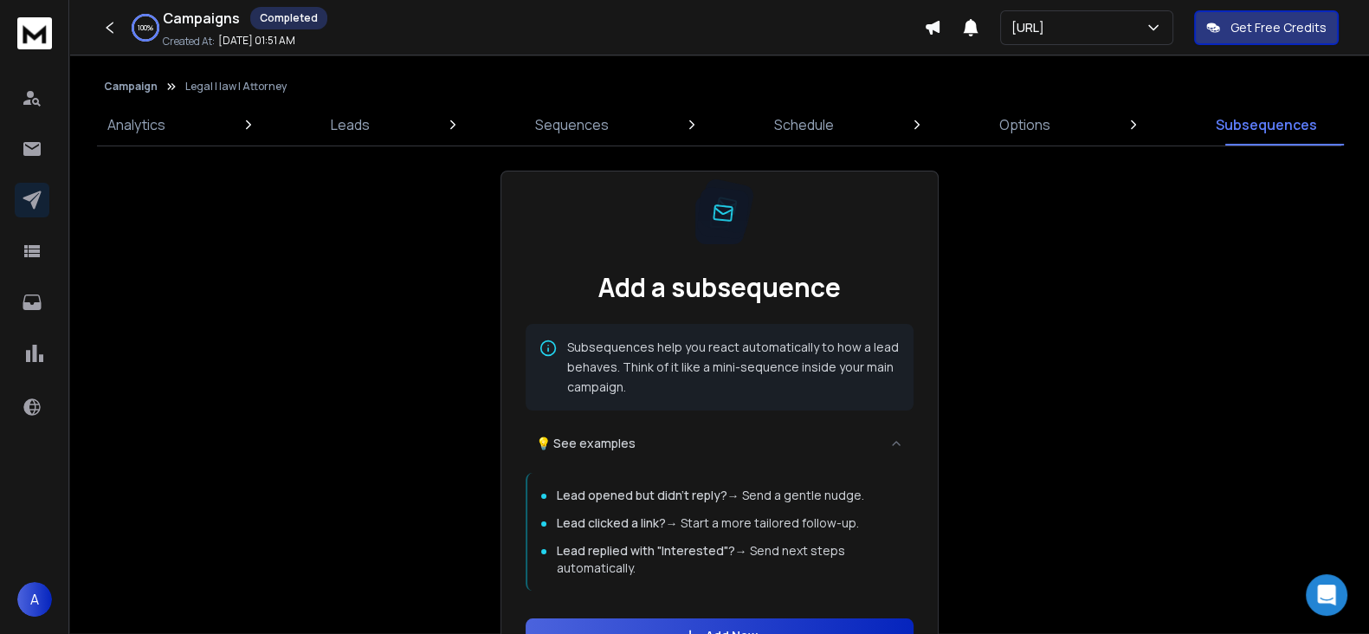
click at [125, 81] on button "Campaign" at bounding box center [131, 87] width 54 height 14
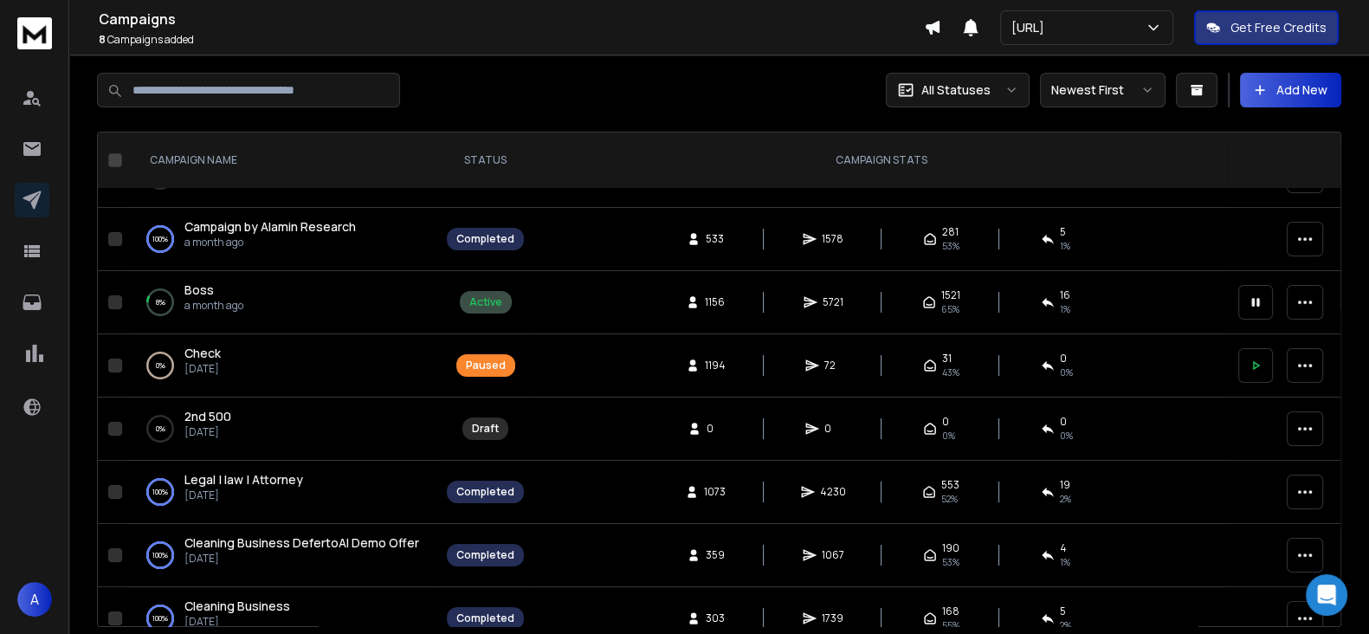
scroll to position [45, 0]
click at [1296, 495] on icon "button" at bounding box center [1304, 490] width 17 height 17
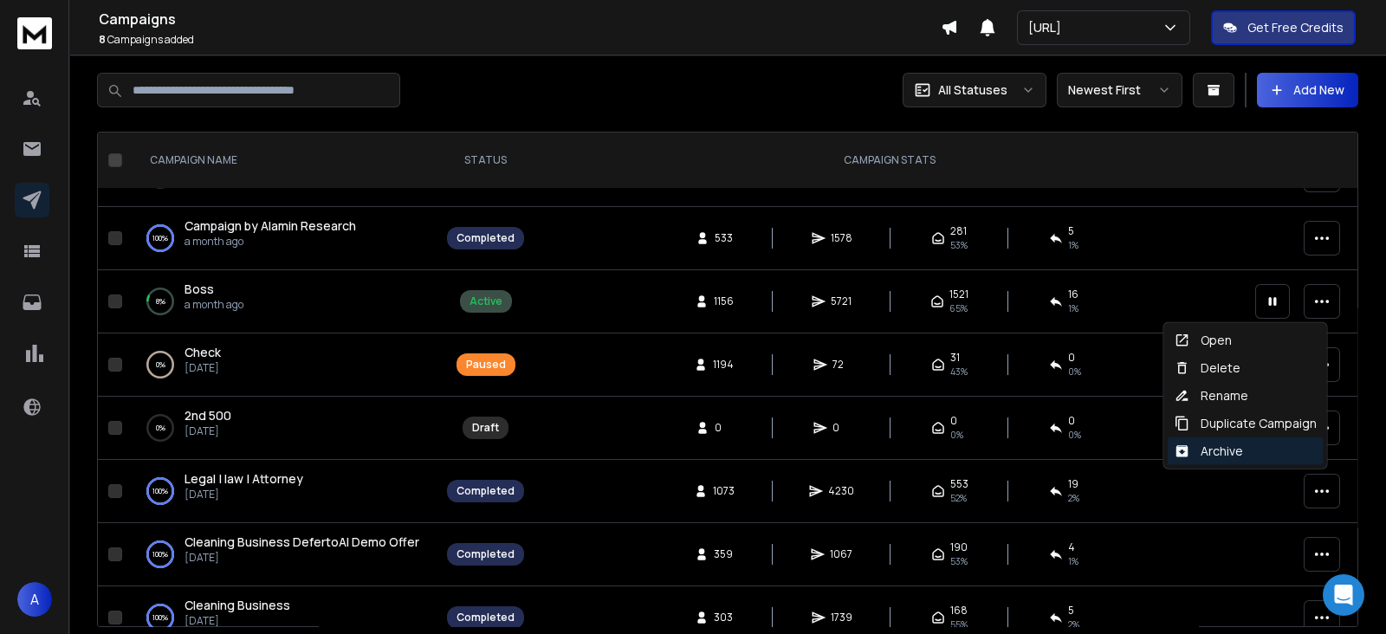
click at [113, 488] on button "button" at bounding box center [115, 491] width 14 height 14
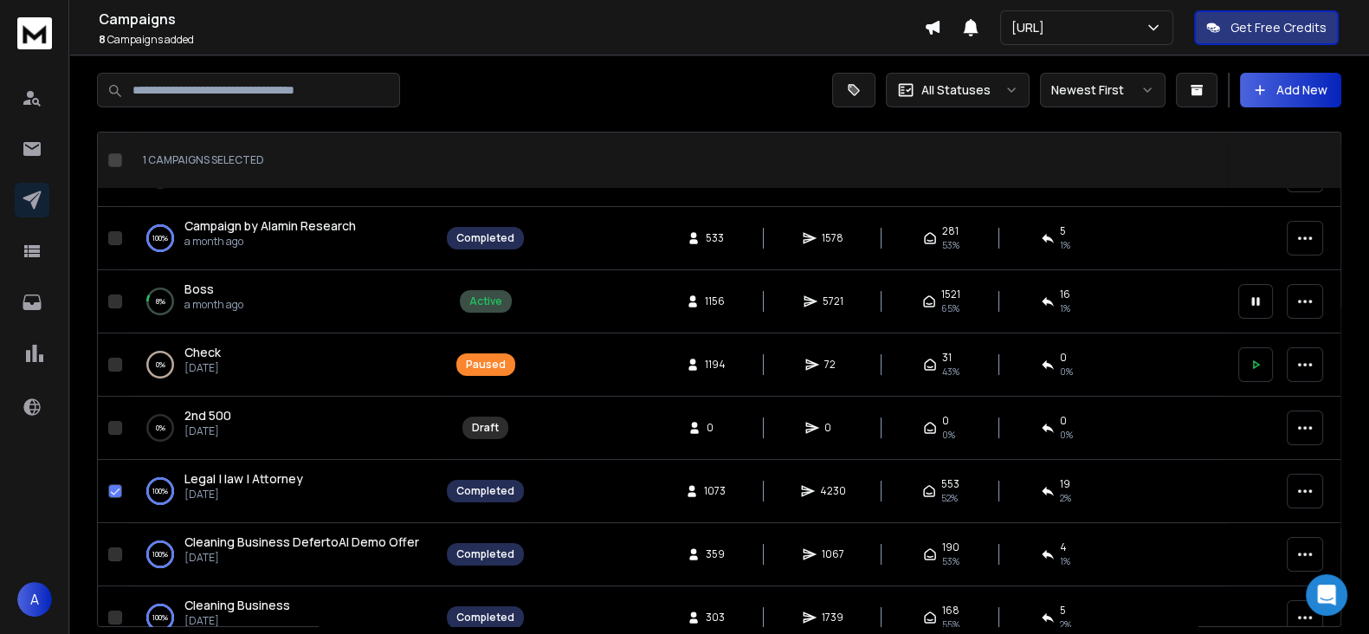
click at [495, 494] on div "Completed" at bounding box center [485, 491] width 58 height 14
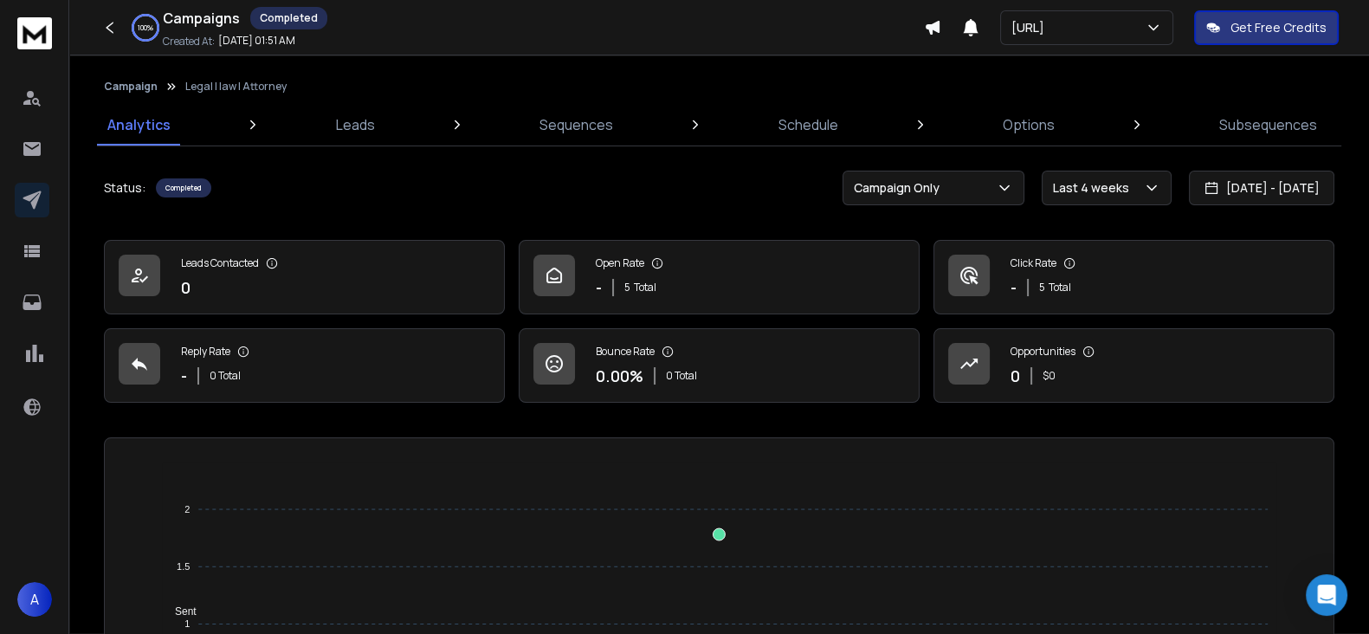
click at [127, 87] on button "Campaign" at bounding box center [131, 87] width 54 height 14
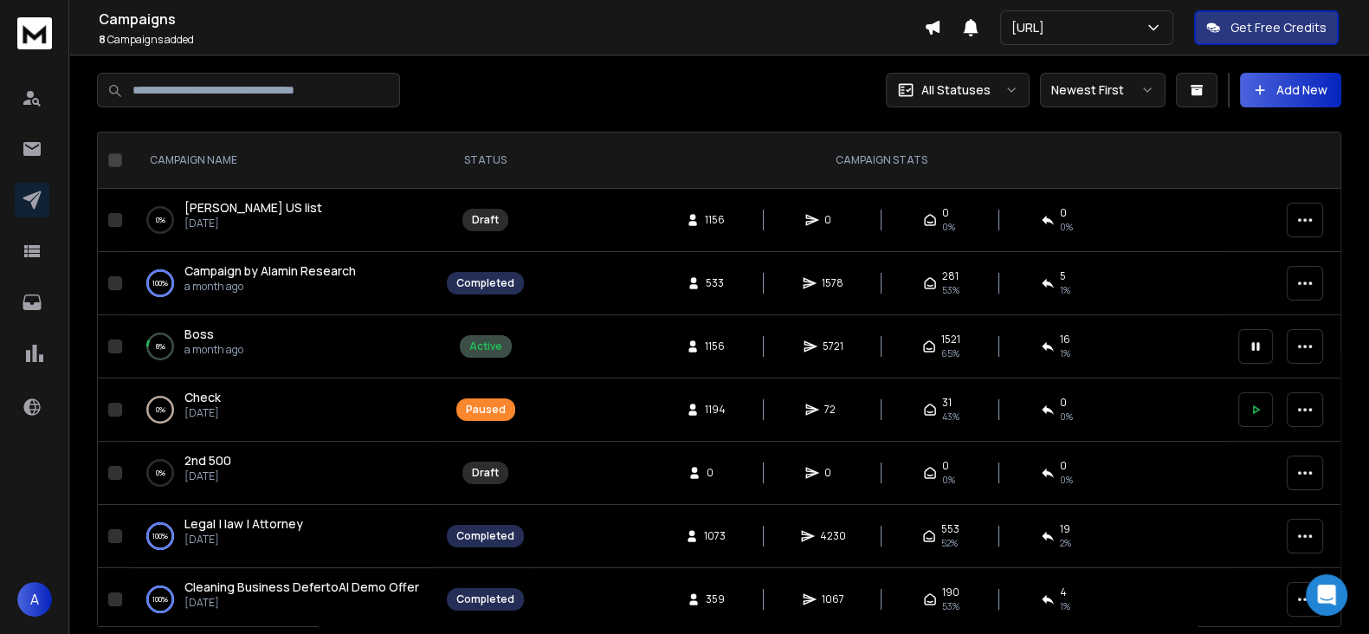
click at [120, 530] on button "button" at bounding box center [115, 536] width 14 height 14
click at [1296, 530] on icon "button" at bounding box center [1304, 535] width 17 height 17
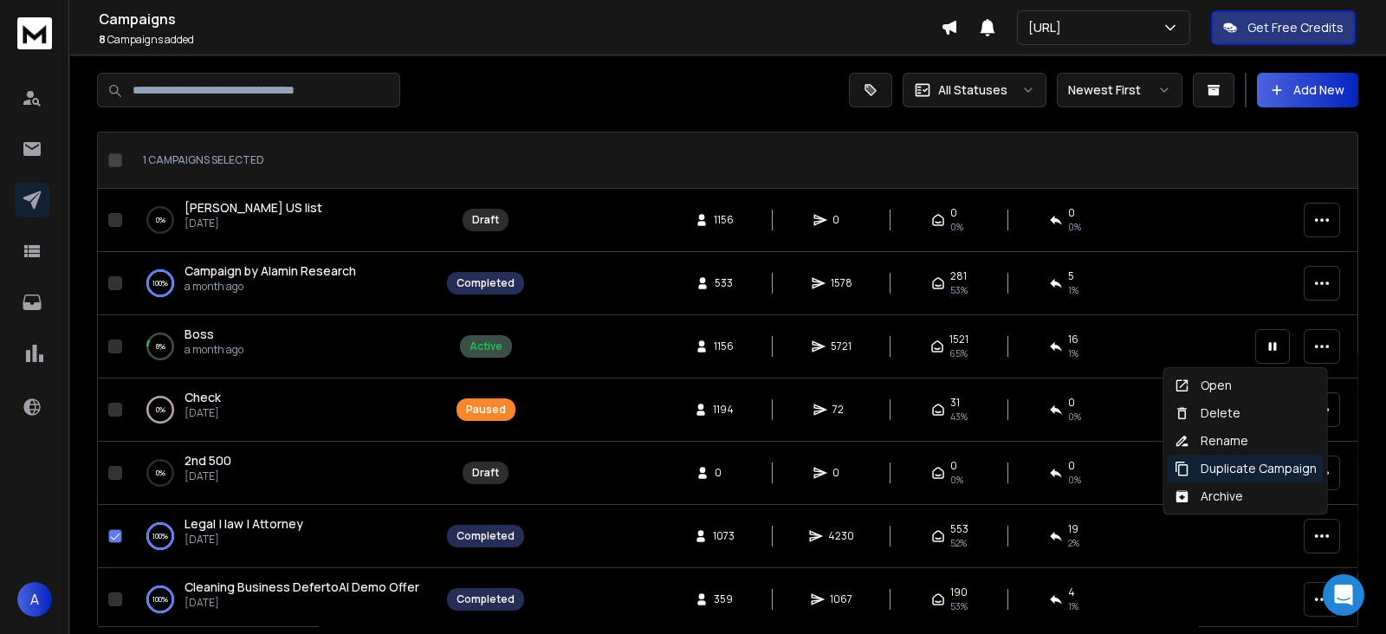
click at [1266, 462] on div "Duplicate Campaign" at bounding box center [1245, 468] width 142 height 17
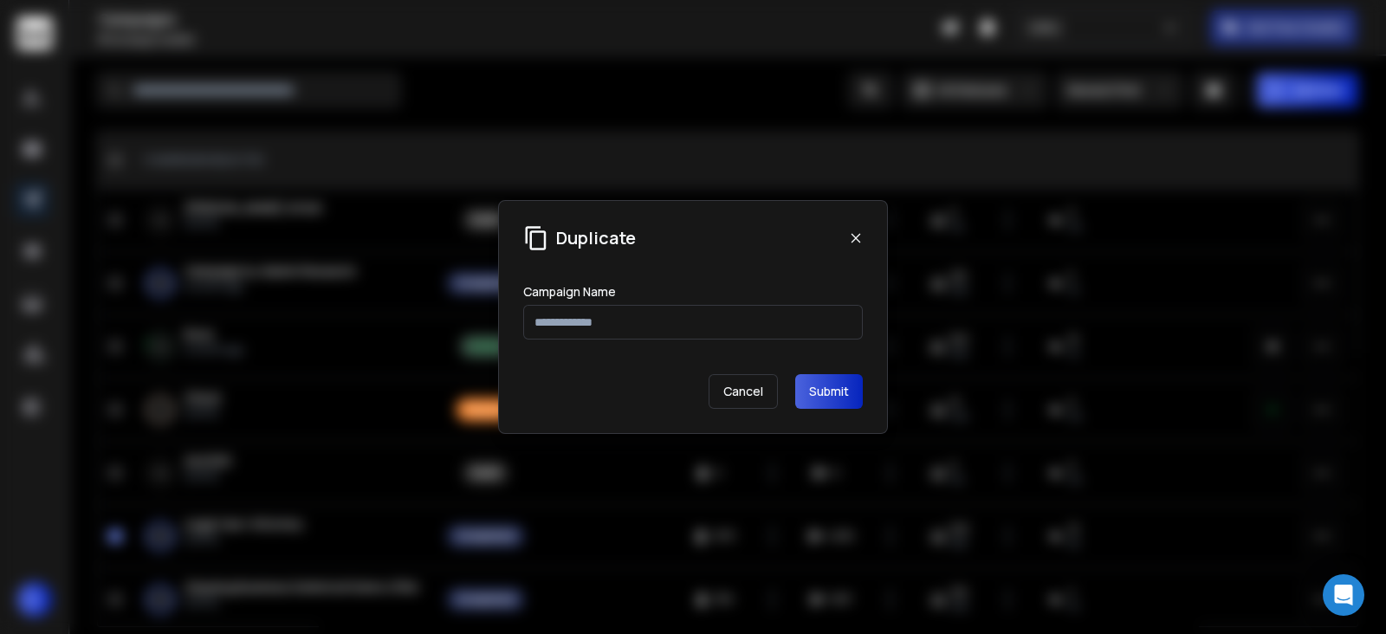
click at [700, 327] on input "text" at bounding box center [692, 322] width 339 height 35
type input "**********"
click at [795, 374] on button "Submit" at bounding box center [829, 391] width 68 height 35
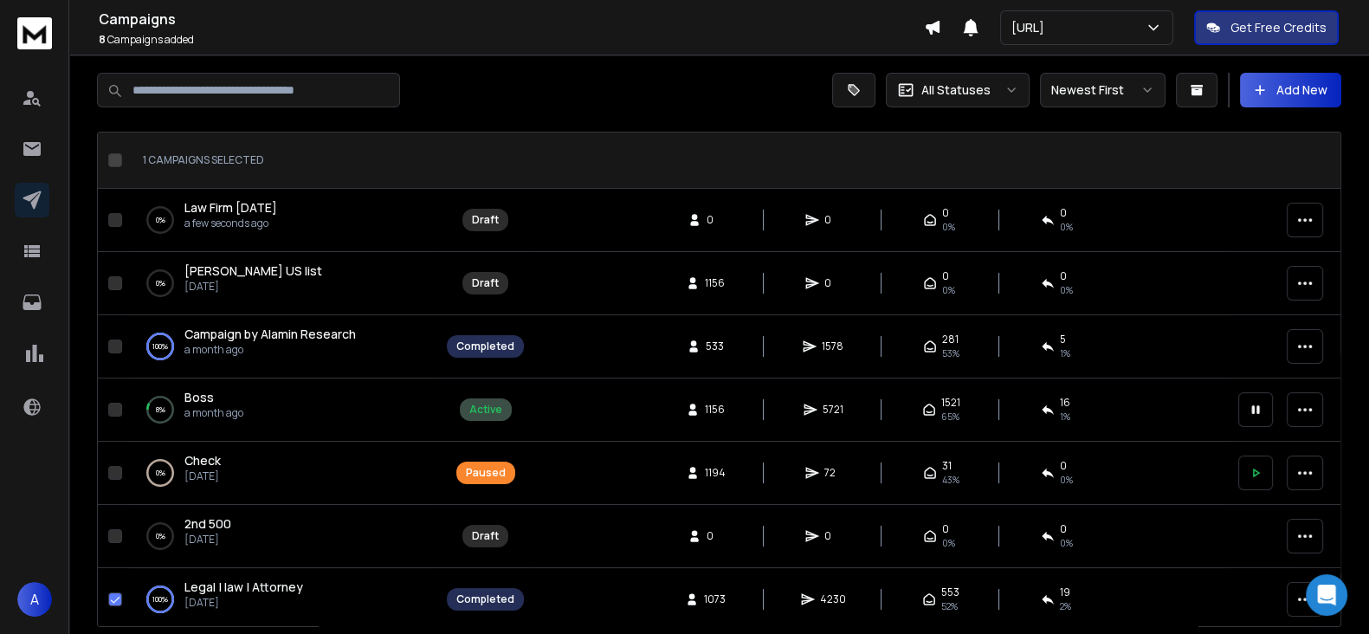
click at [1296, 225] on icon "button" at bounding box center [1304, 219] width 17 height 17
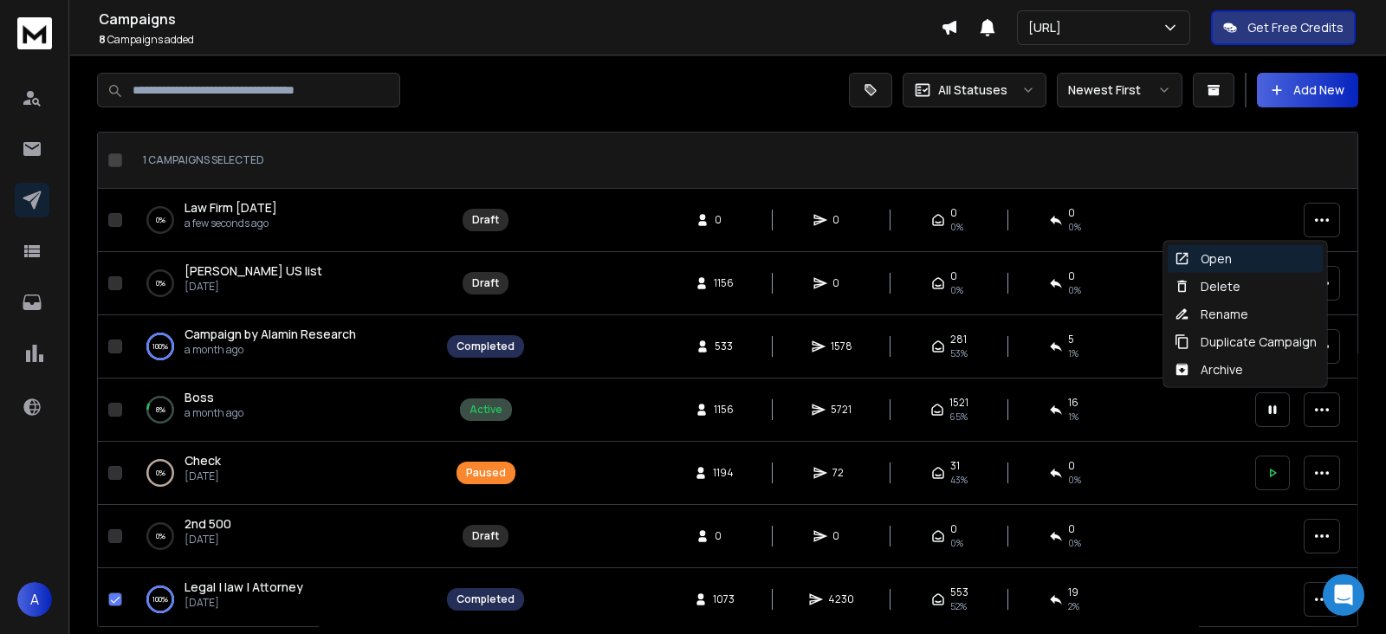
click at [1217, 257] on div "Open" at bounding box center [1202, 258] width 57 height 17
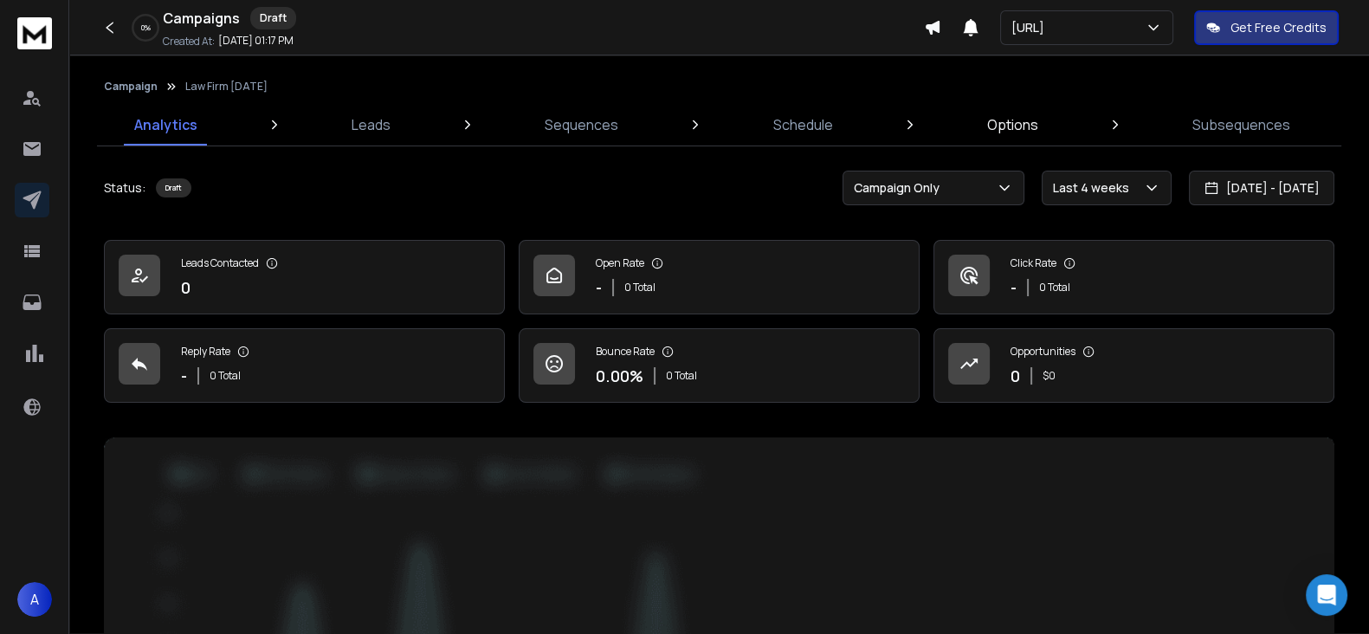
click at [1000, 118] on p "Options" at bounding box center [1012, 124] width 51 height 21
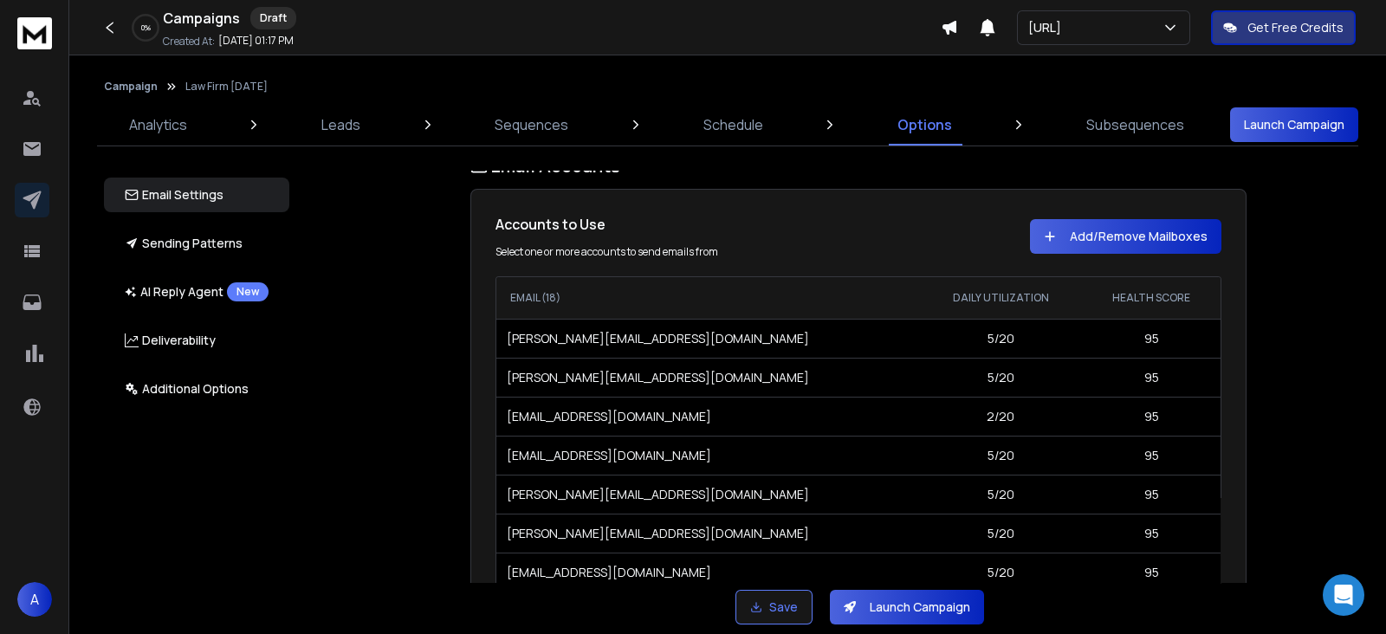
scroll to position [14, 0]
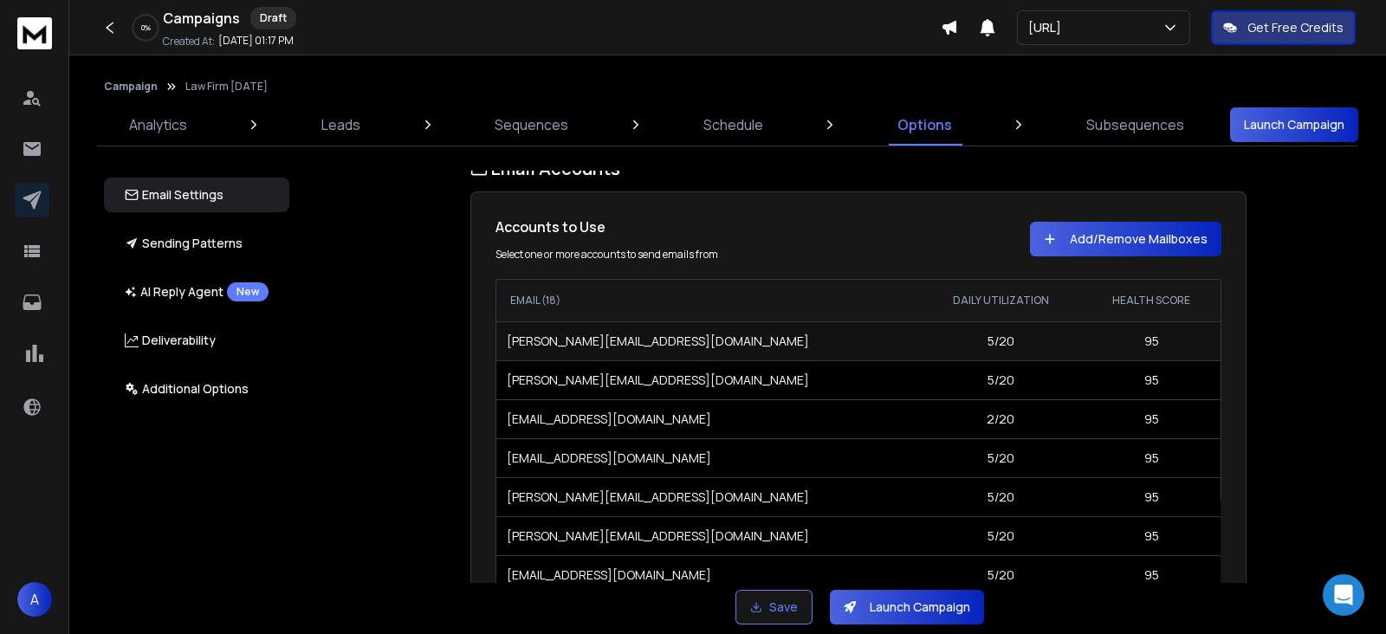
click at [944, 337] on td "5/20" at bounding box center [1001, 340] width 162 height 39
click at [939, 339] on td "5/20" at bounding box center [1001, 340] width 162 height 39
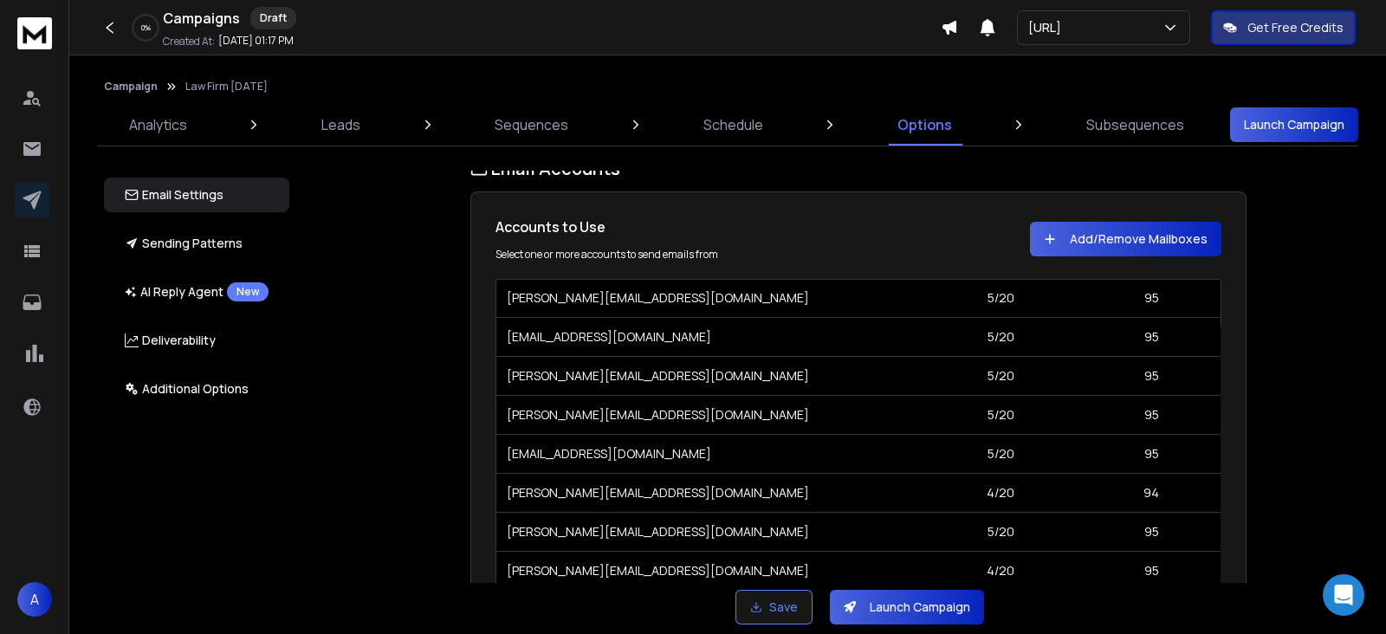
scroll to position [0, 0]
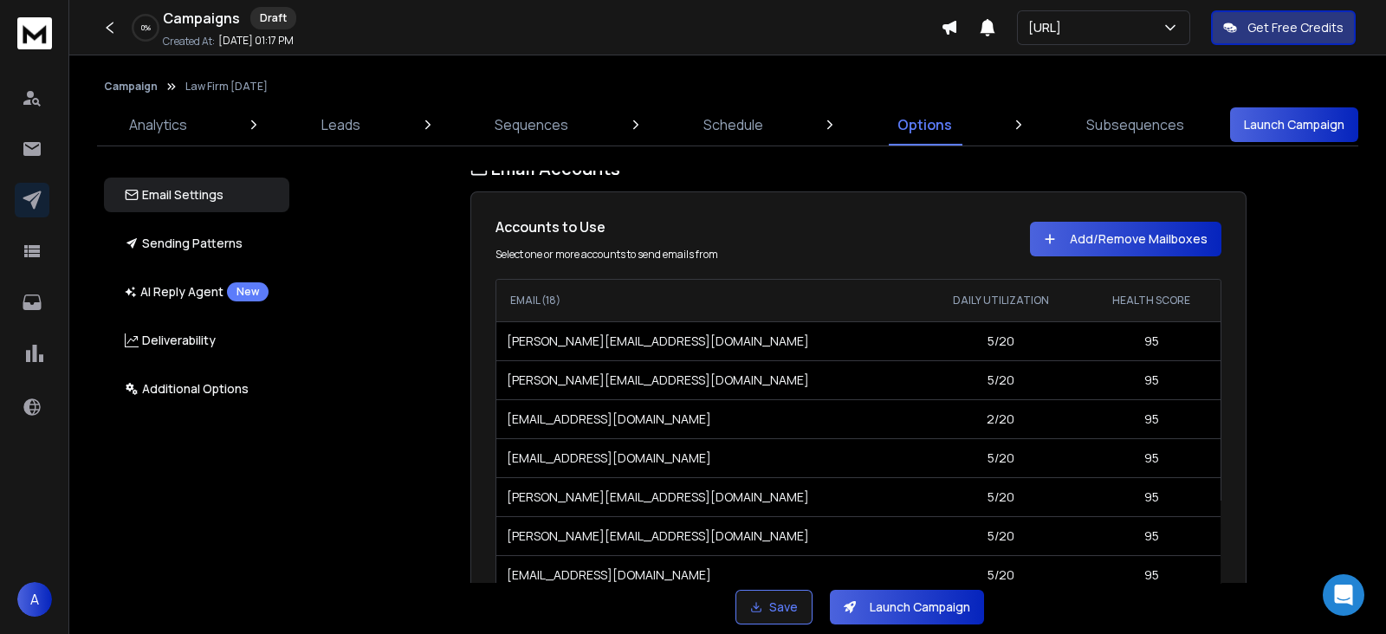
click at [1109, 231] on button "Add/Remove Mailboxes" at bounding box center [1125, 239] width 191 height 35
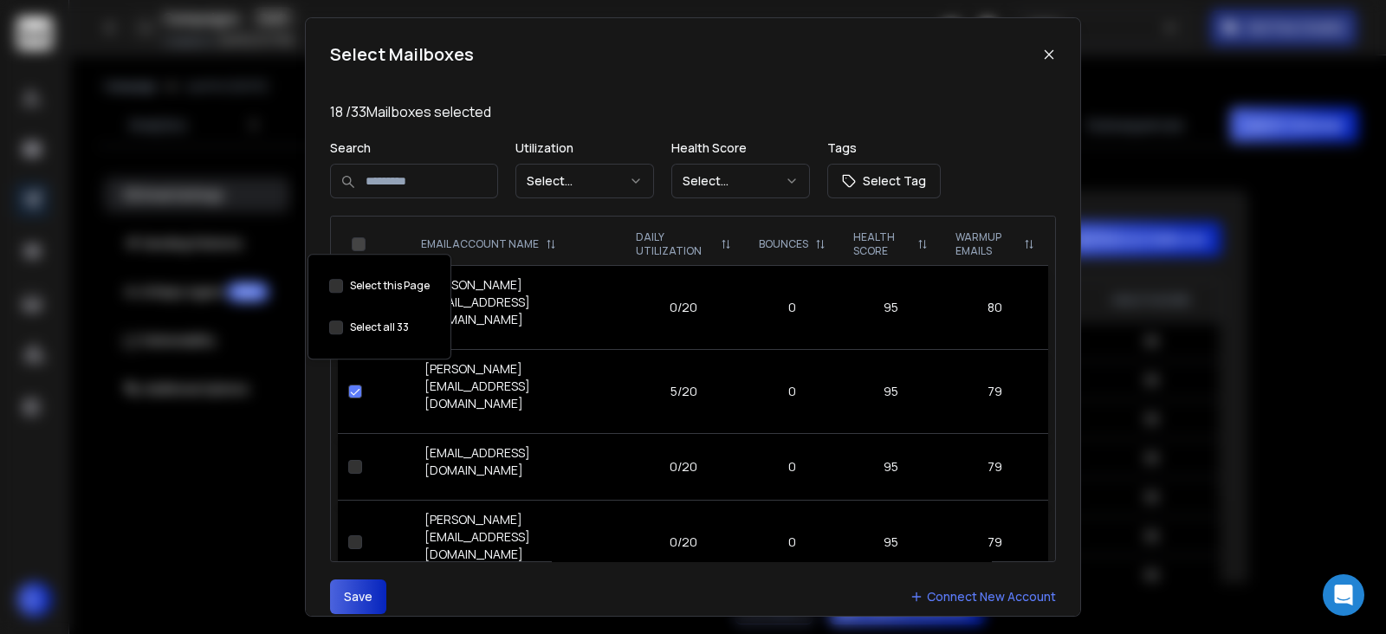
click at [335, 327] on button "Select this Page" at bounding box center [336, 327] width 14 height 14
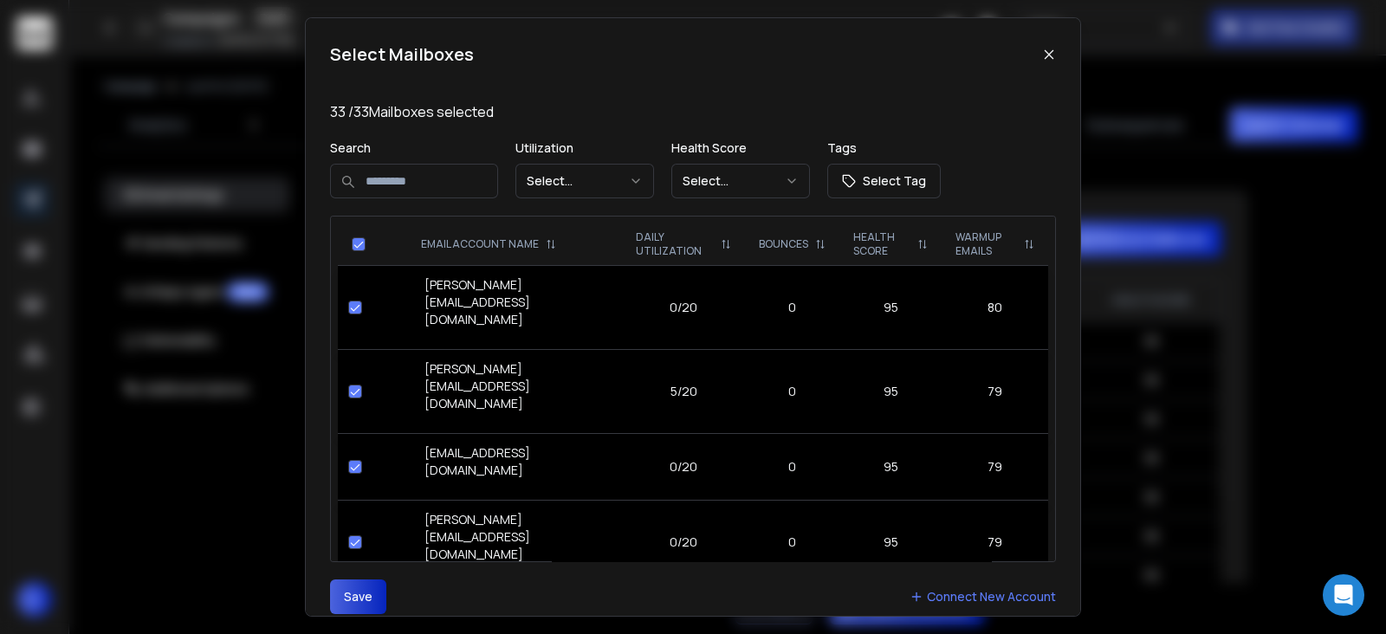
click at [366, 590] on button "Save" at bounding box center [358, 596] width 56 height 35
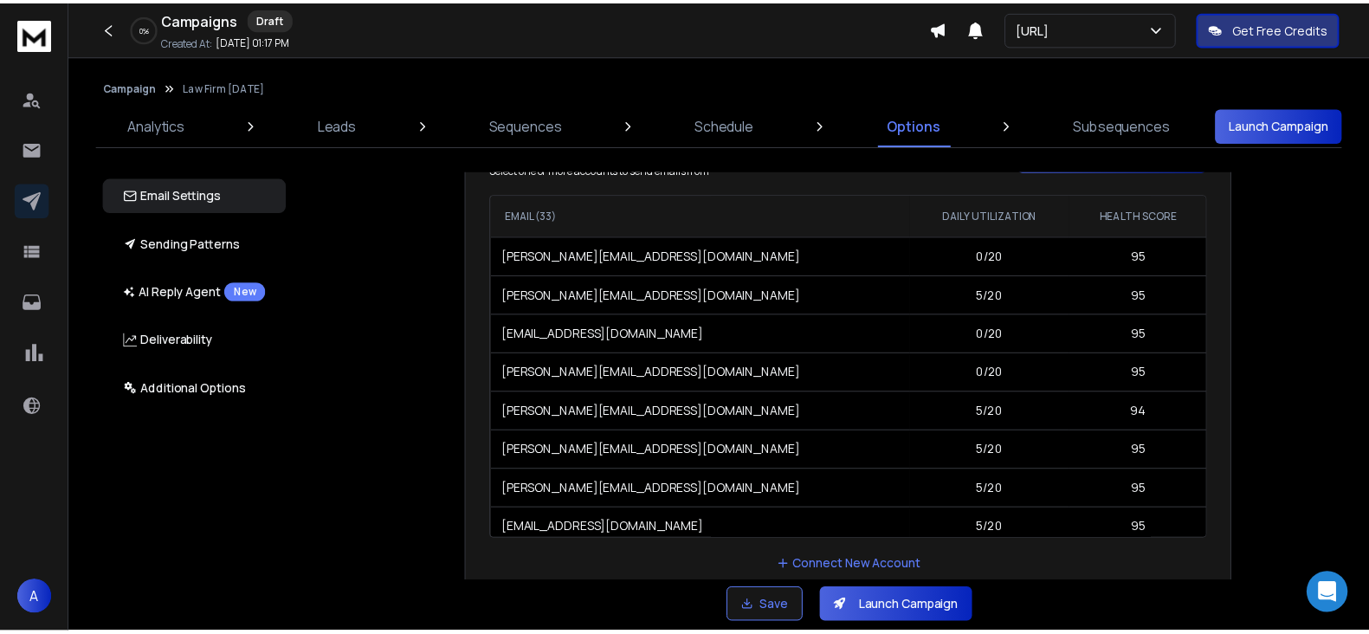
scroll to position [99, 0]
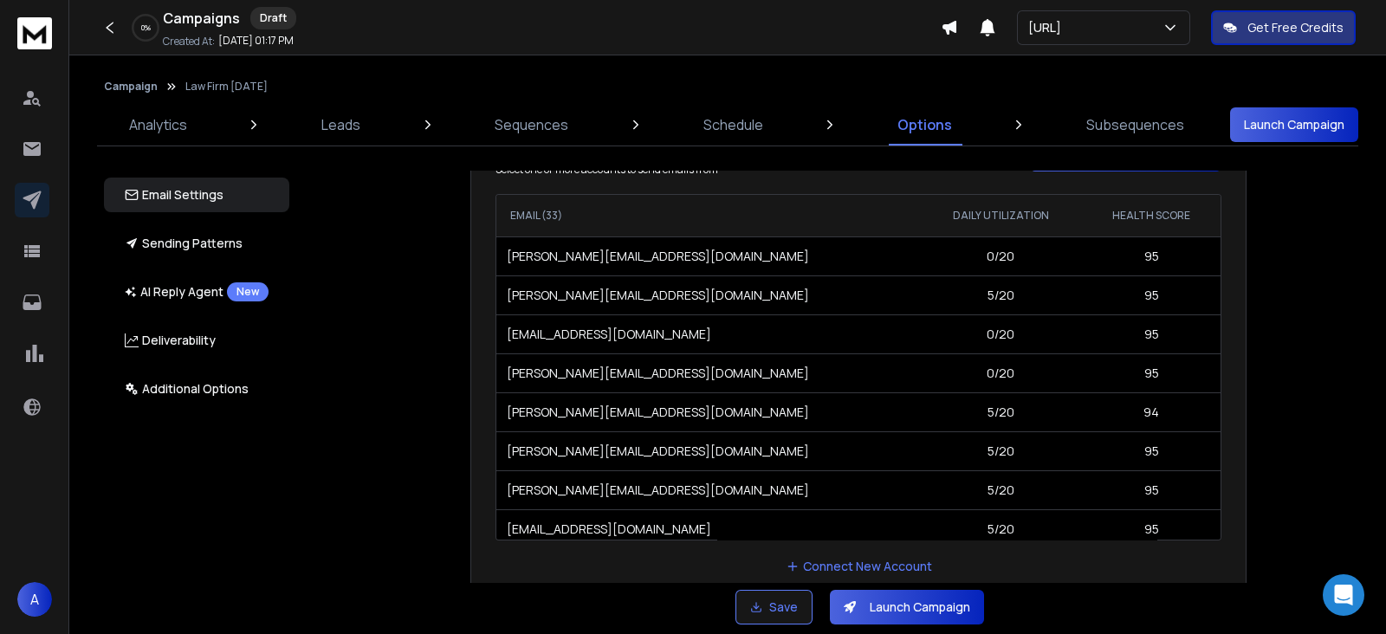
click at [947, 605] on button "Launch Campaign" at bounding box center [907, 607] width 154 height 35
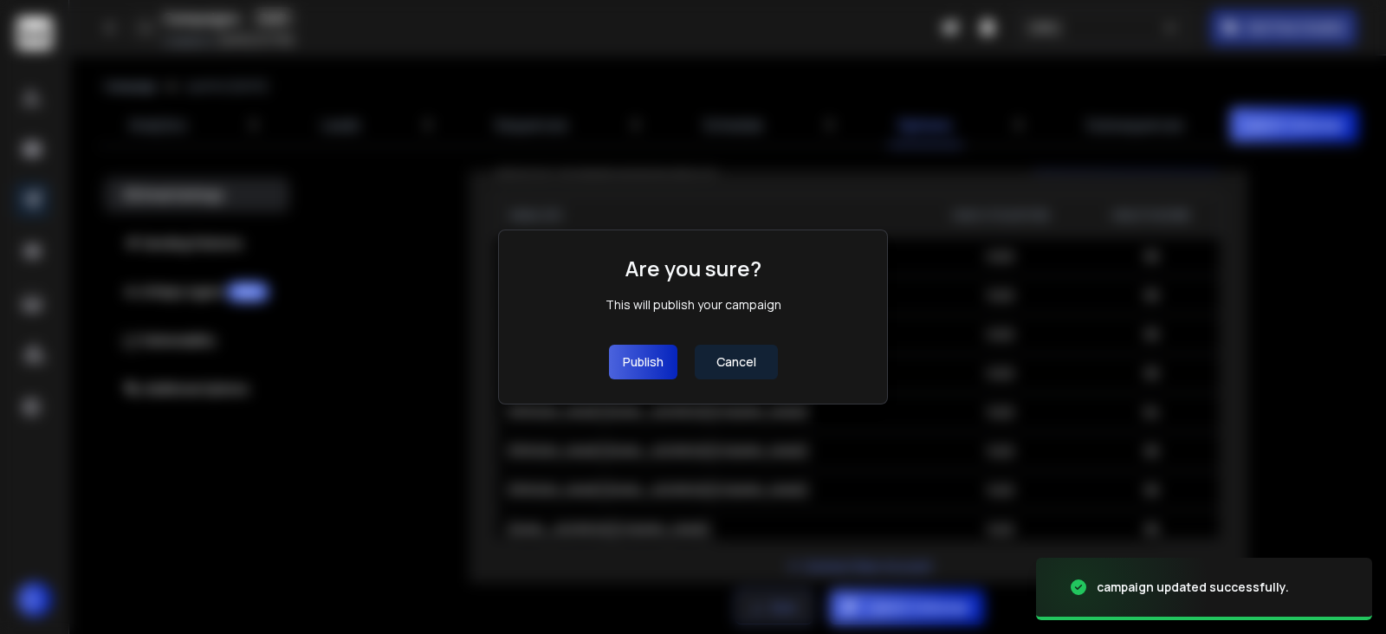
click at [651, 369] on button "Publish" at bounding box center [643, 362] width 68 height 35
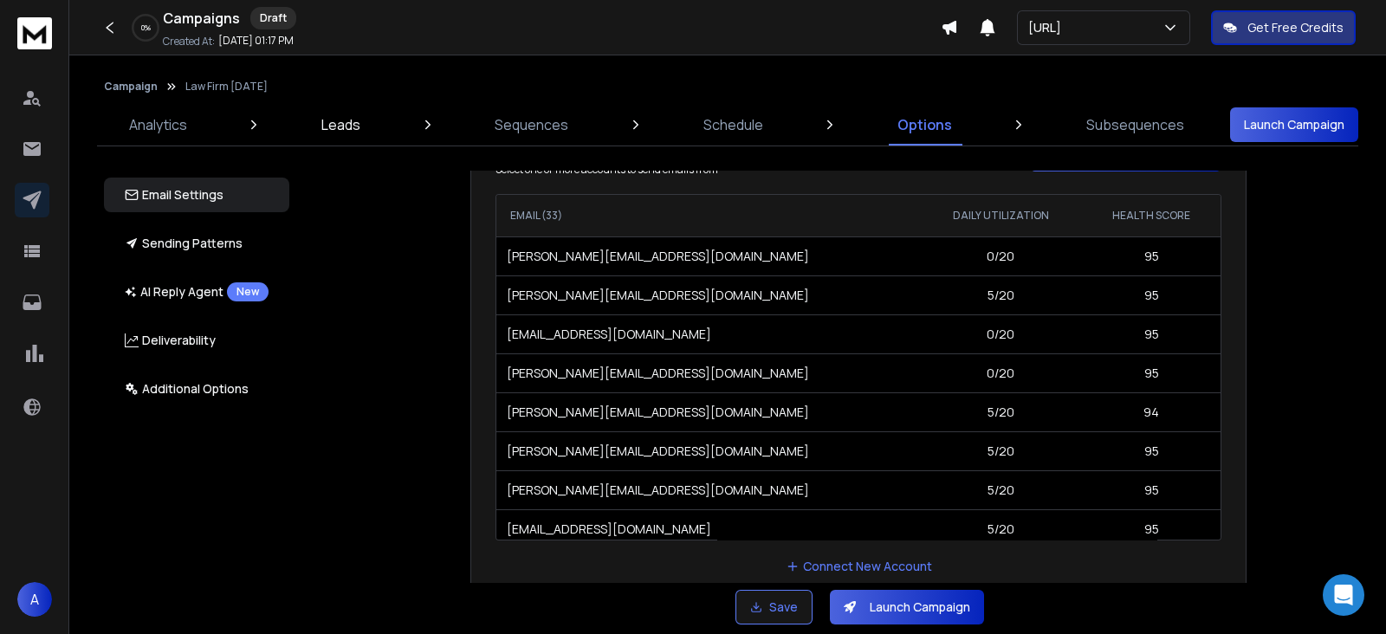
click at [353, 127] on p "Leads" at bounding box center [340, 124] width 39 height 21
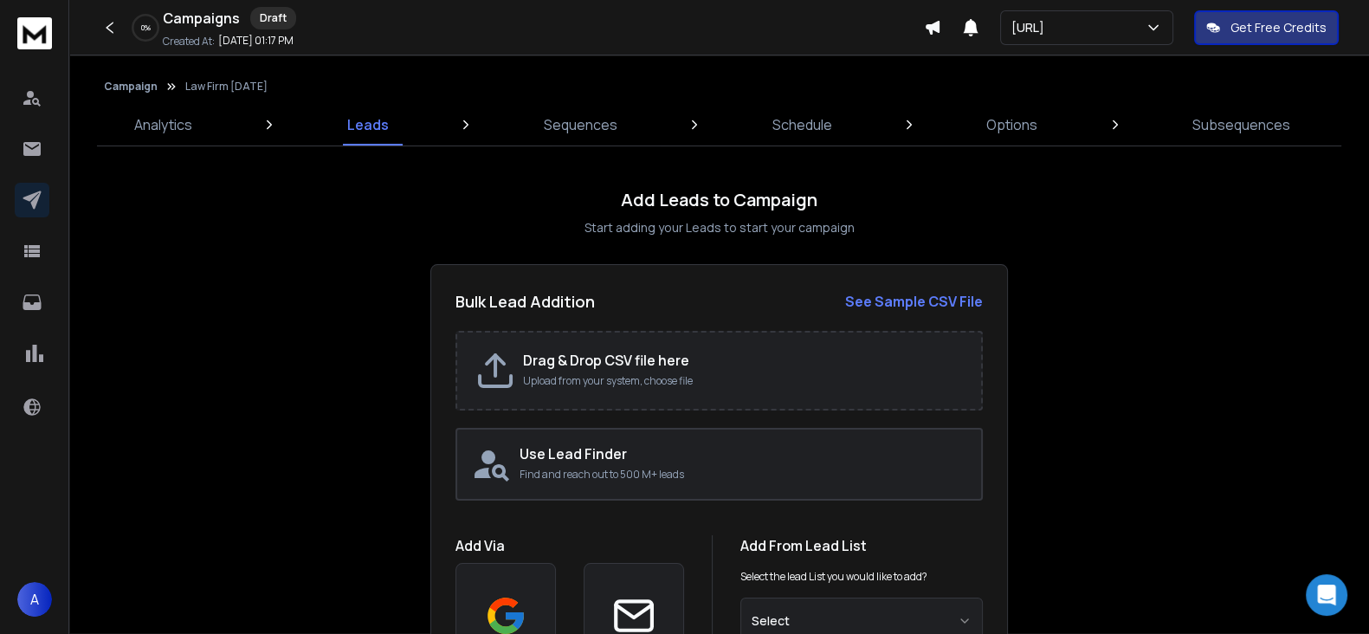
scroll to position [109, 0]
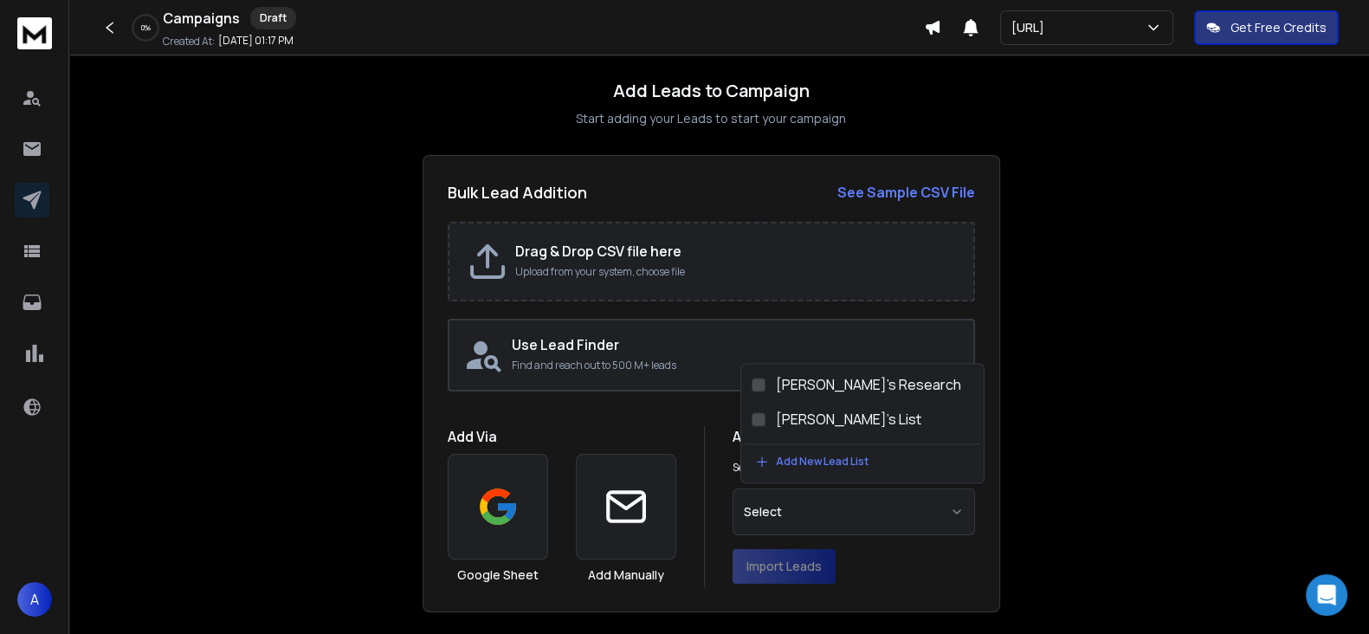
click at [924, 504] on button "Select" at bounding box center [854, 511] width 242 height 47
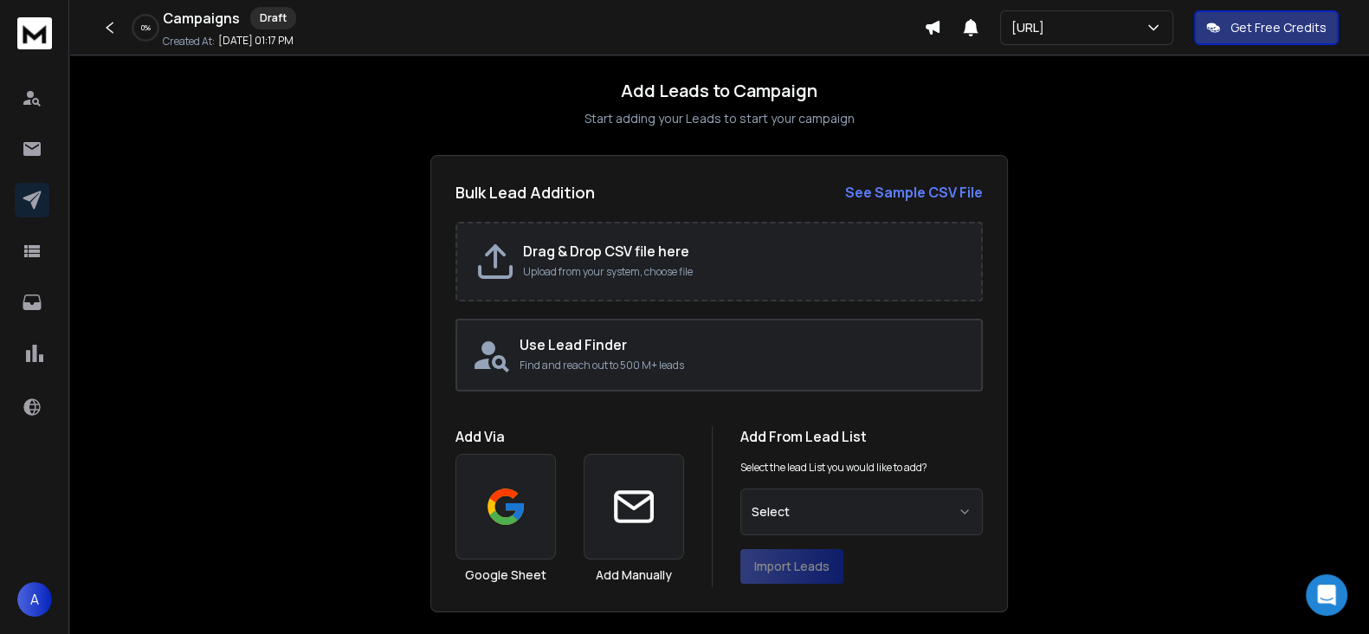
click at [1109, 413] on div "Add Leads to Campaign Start adding your Leads to start your campaign Bulk Lead …" at bounding box center [719, 336] width 1231 height 551
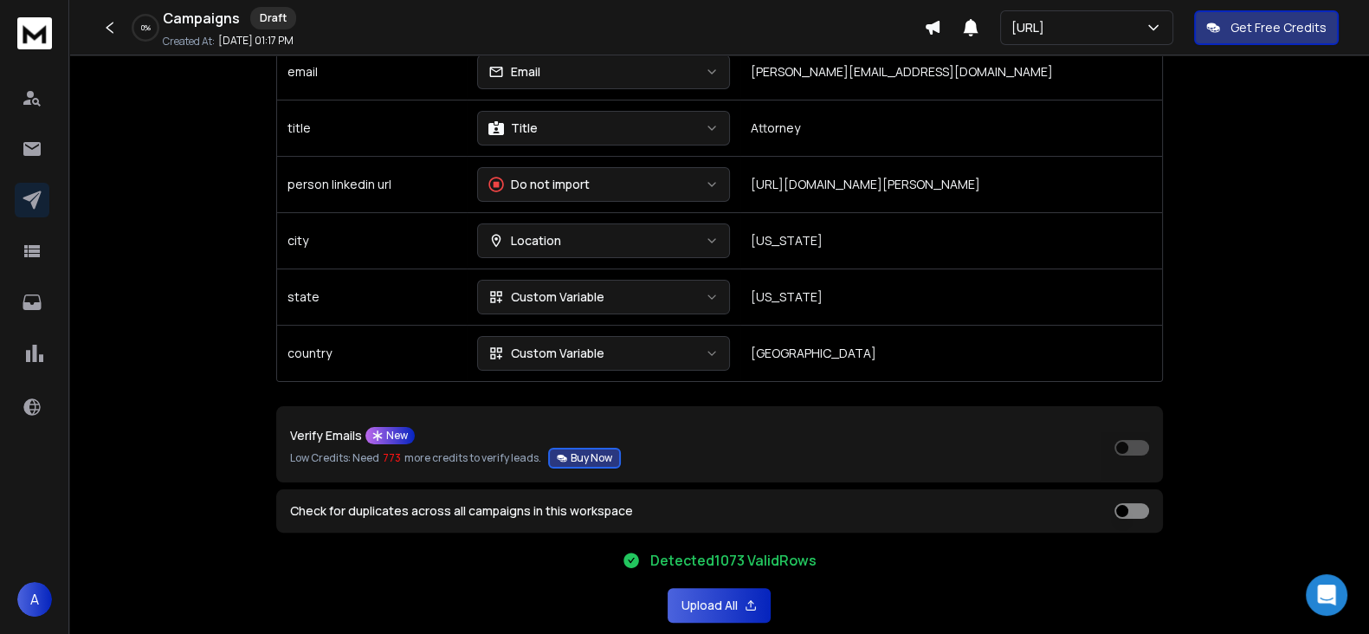
scroll to position [511, 0]
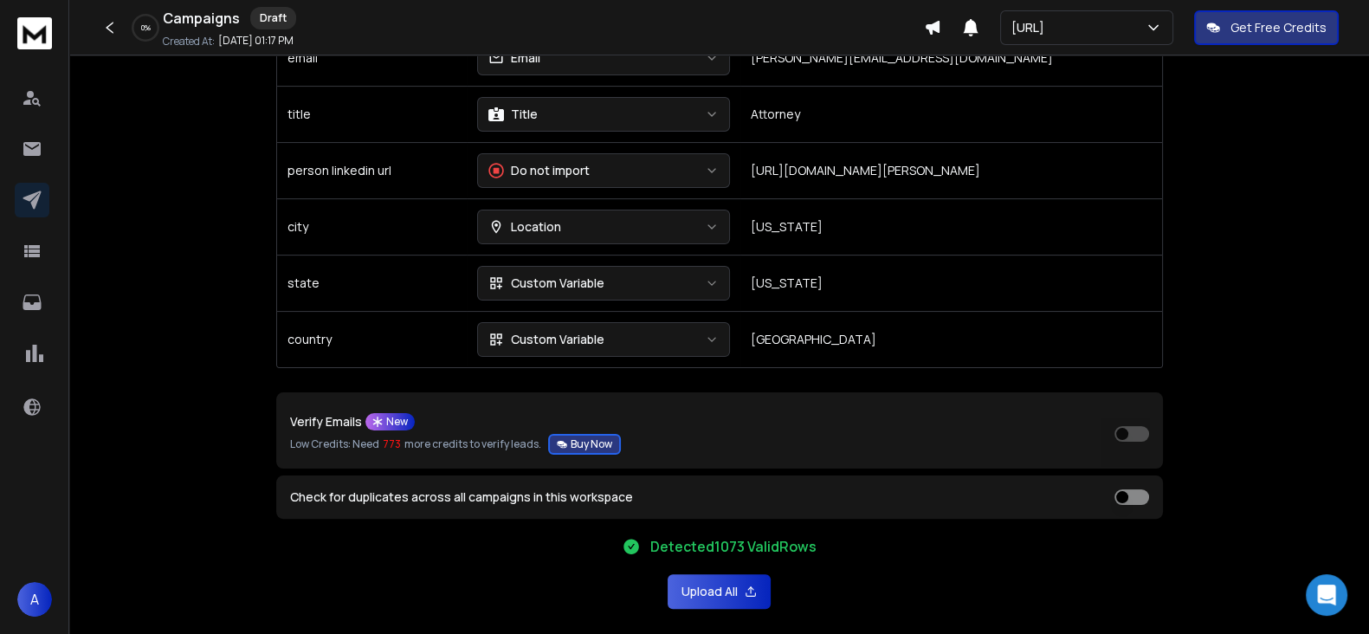
click at [695, 582] on button "Upload All" at bounding box center [719, 591] width 103 height 35
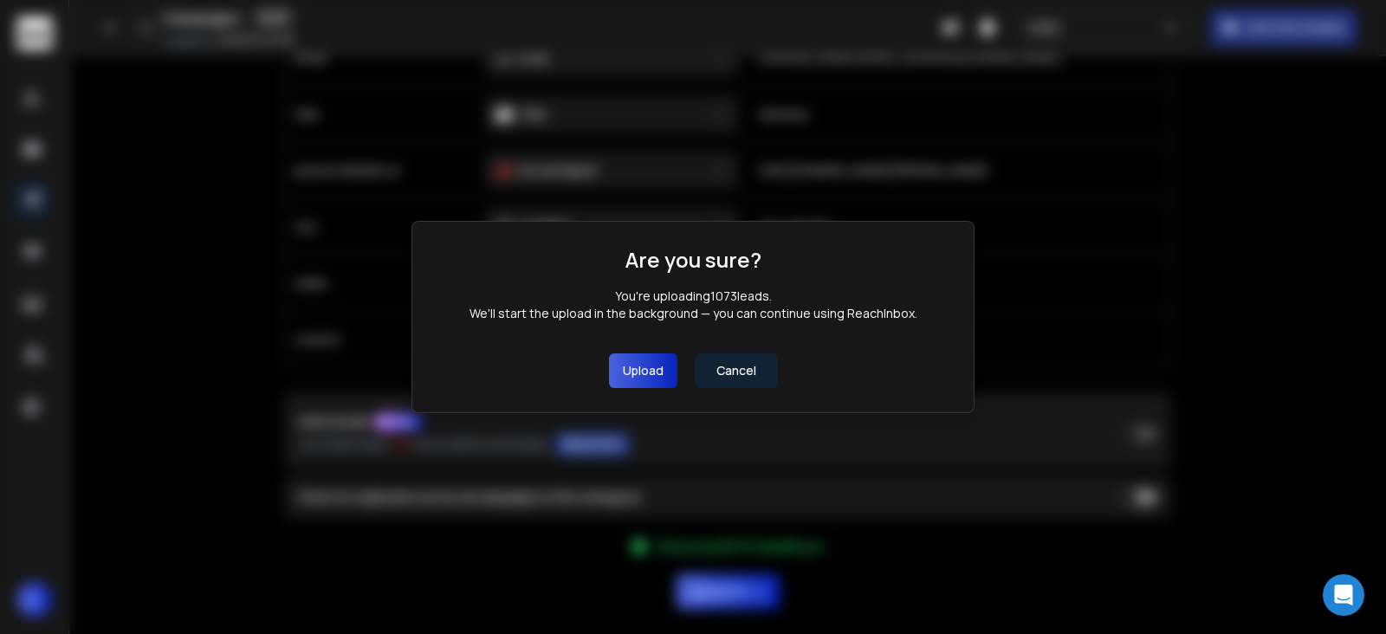
click at [621, 367] on button "Upload" at bounding box center [643, 370] width 68 height 35
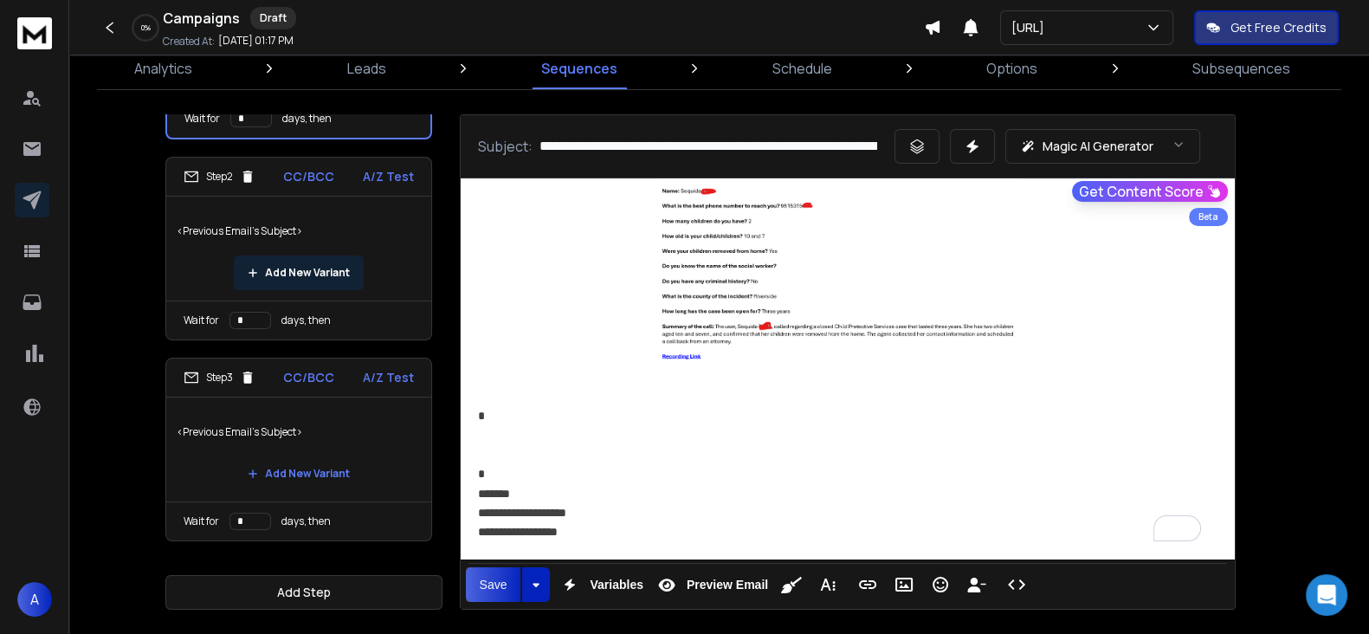
scroll to position [157, 0]
click at [333, 454] on p "<Previous Email's Subject>" at bounding box center [299, 435] width 244 height 48
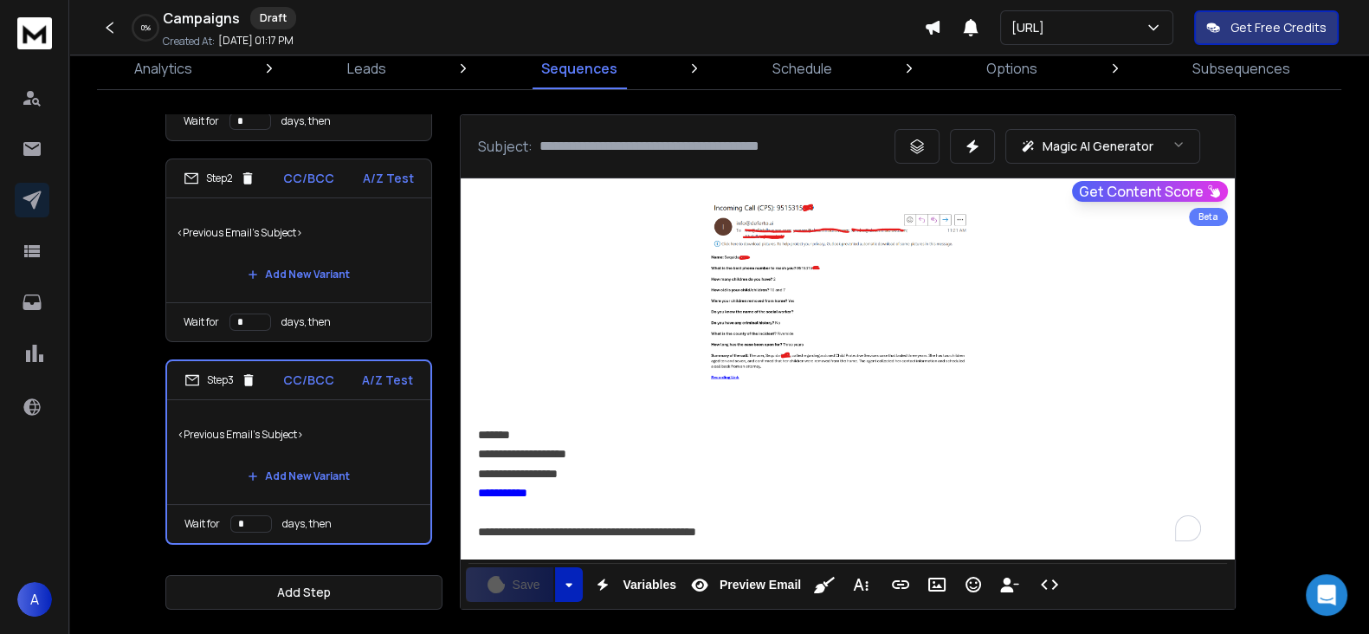
scroll to position [94, 0]
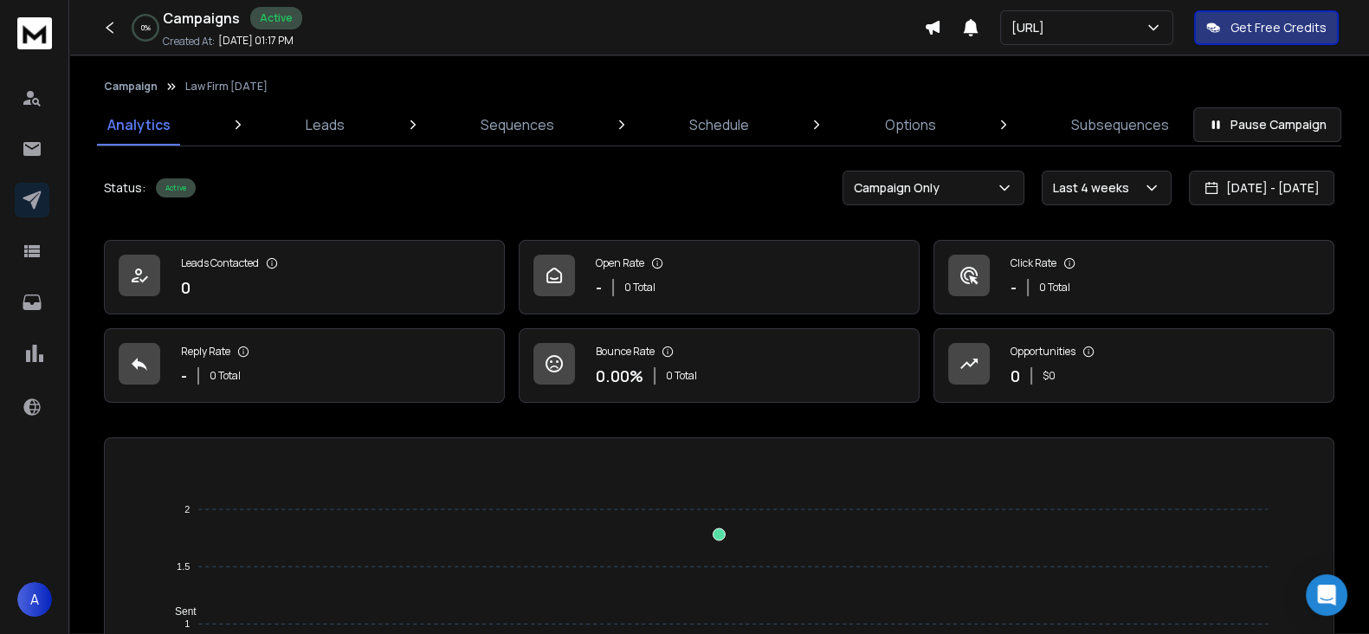
click at [133, 93] on button "Campaign" at bounding box center [131, 87] width 54 height 14
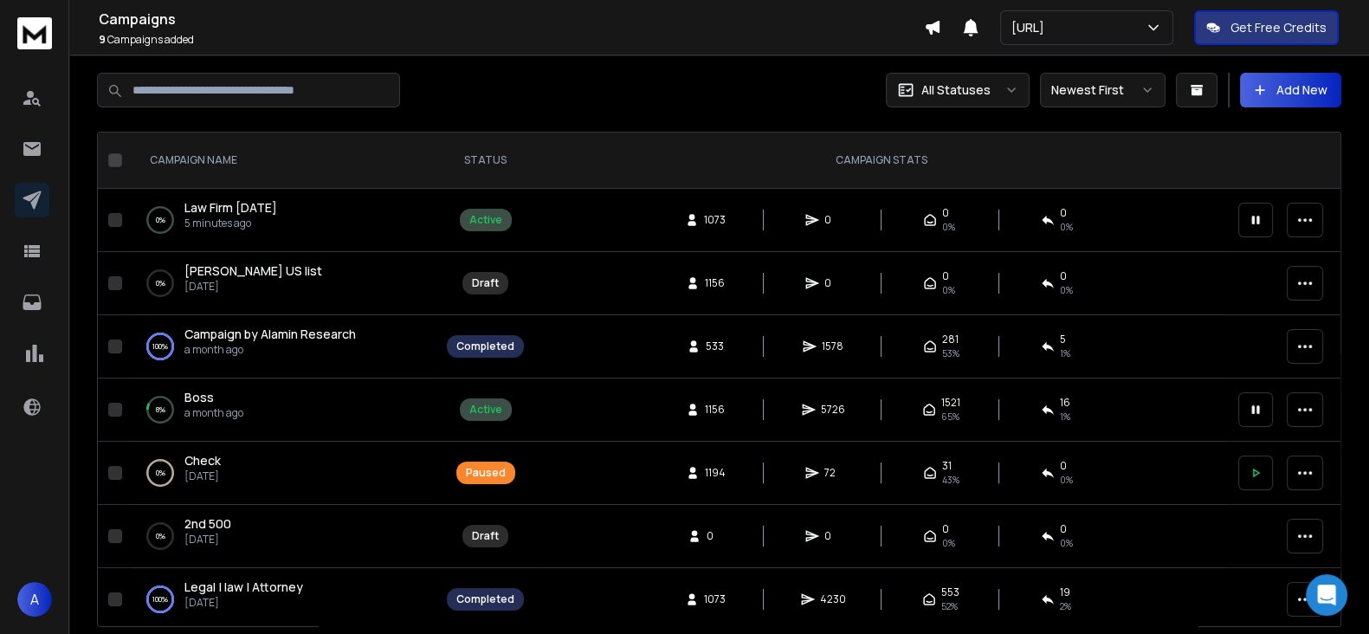
click at [1248, 410] on icon at bounding box center [1256, 410] width 16 height 16
